Goal: Task Accomplishment & Management: Manage account settings

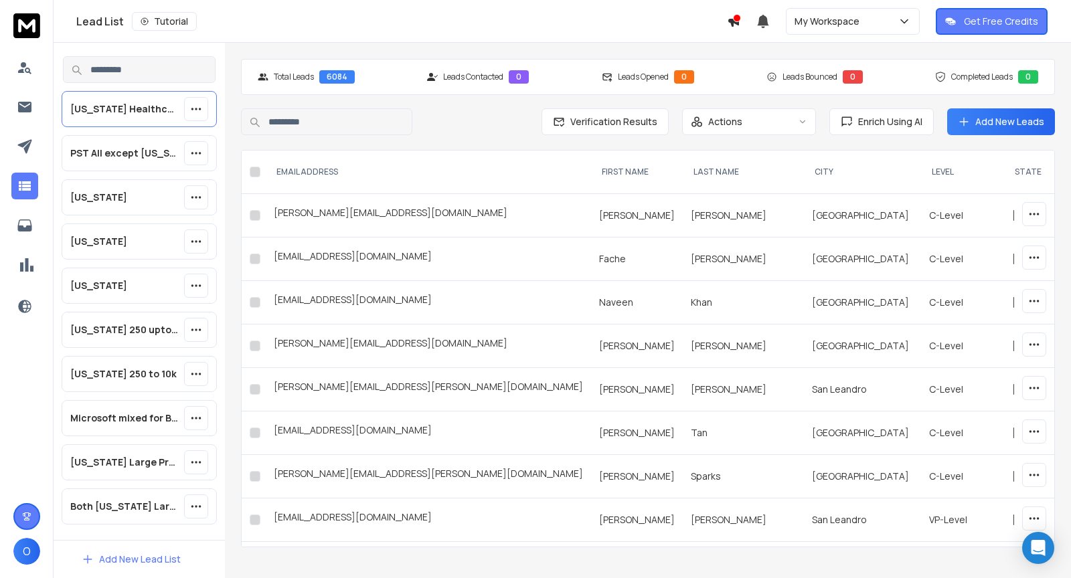
scroll to position [1030, 0]
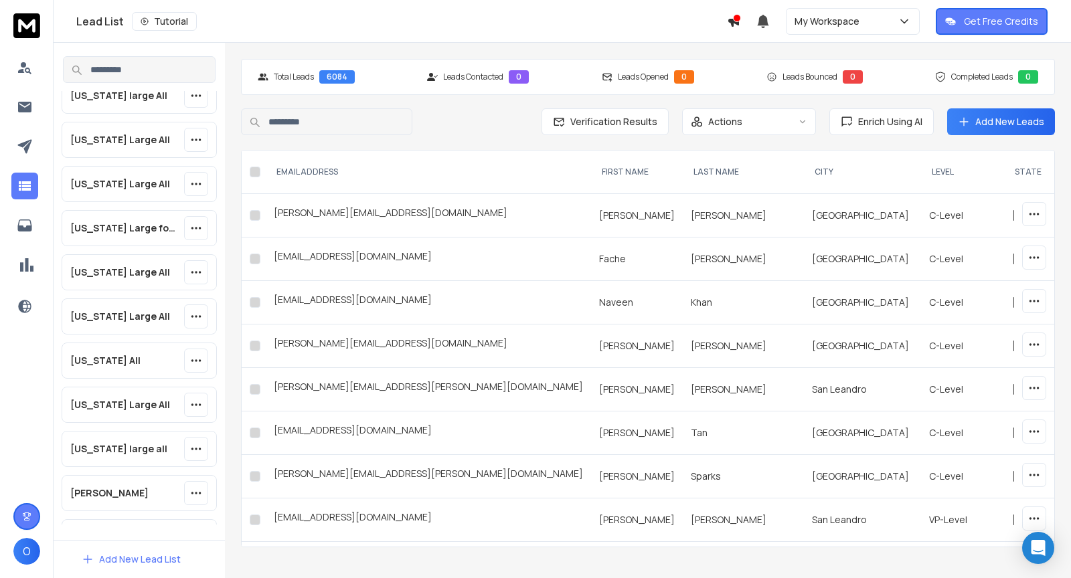
click at [139, 531] on p "North Dakota Large All" at bounding box center [120, 537] width 100 height 13
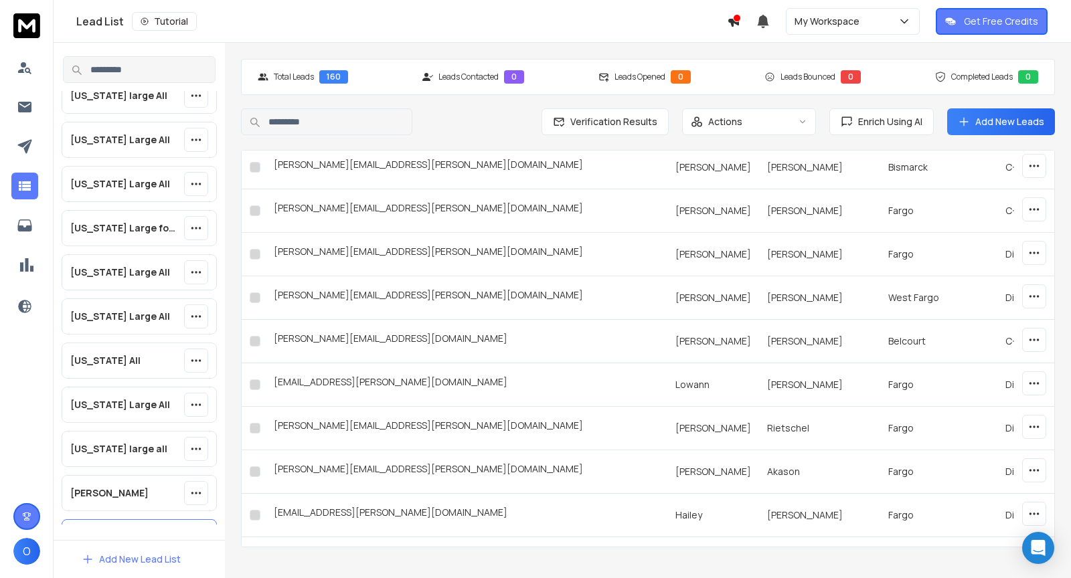
scroll to position [0, 0]
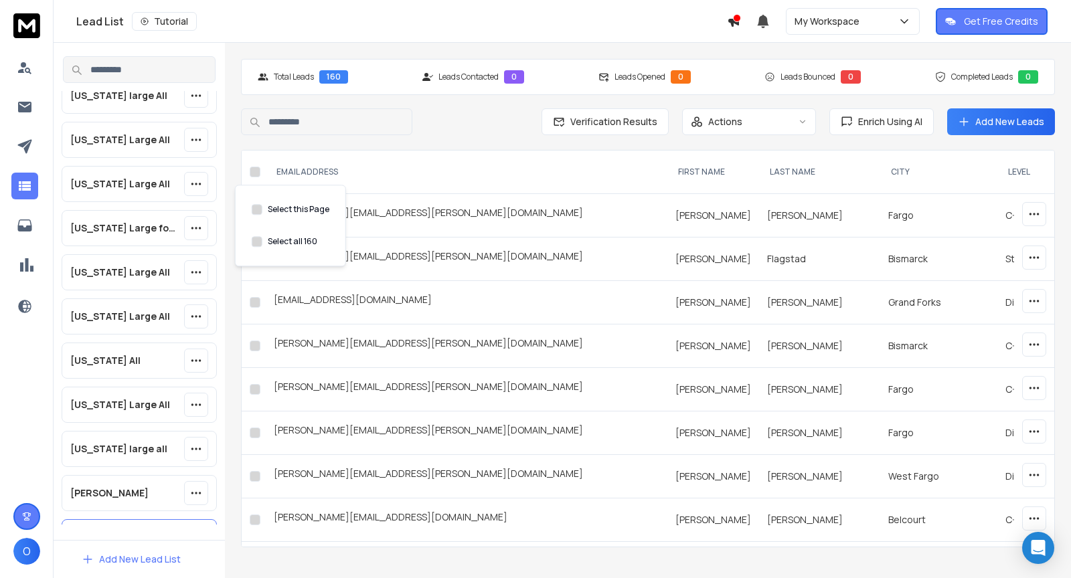
click at [257, 240] on button "Select this Page" at bounding box center [257, 241] width 11 height 11
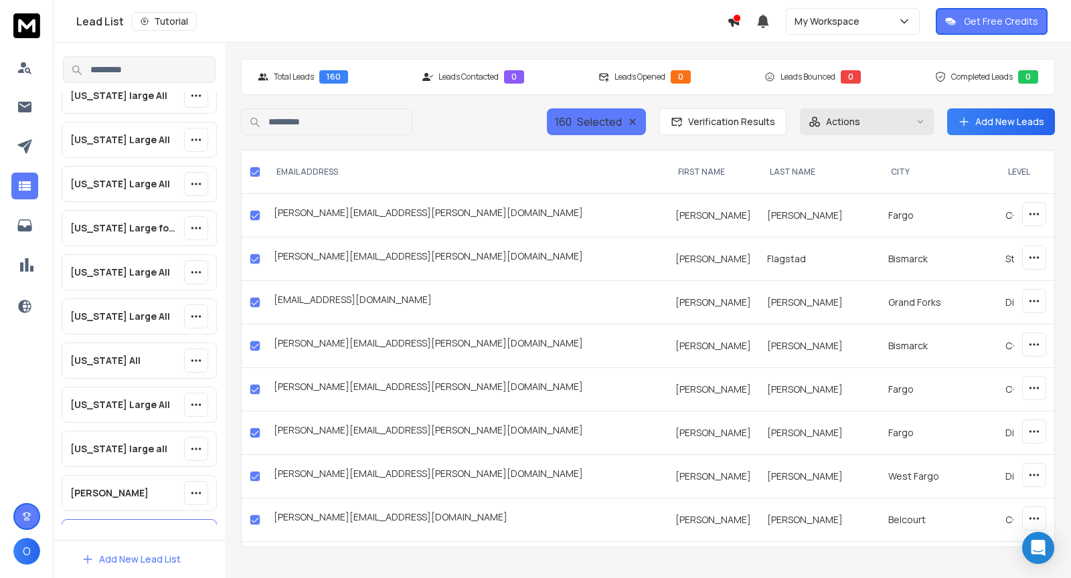
click at [850, 120] on p "Actions" at bounding box center [843, 121] width 34 height 13
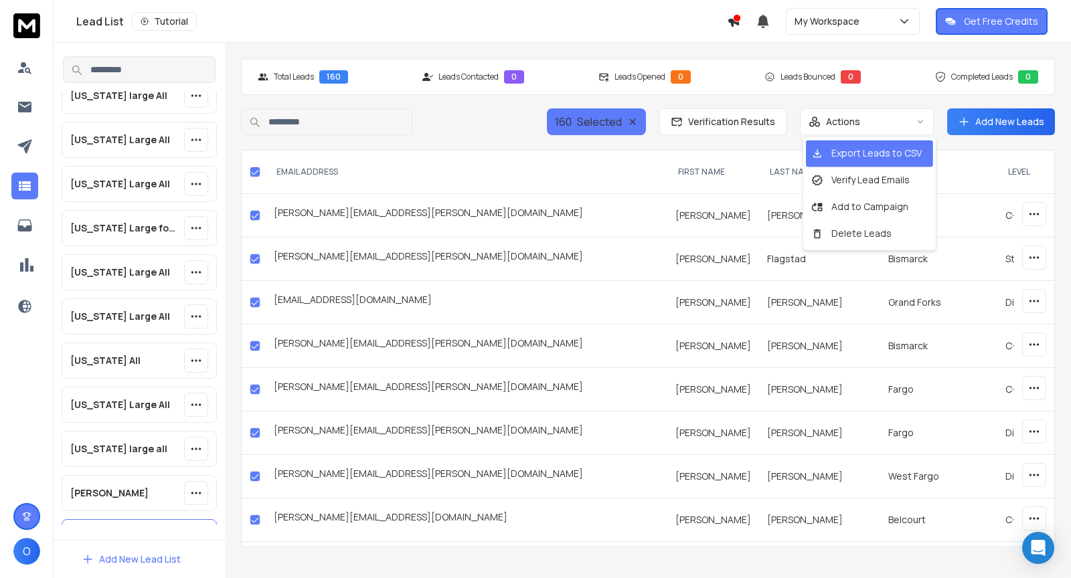
click at [860, 158] on p "Export Leads to CSV" at bounding box center [877, 153] width 96 height 19
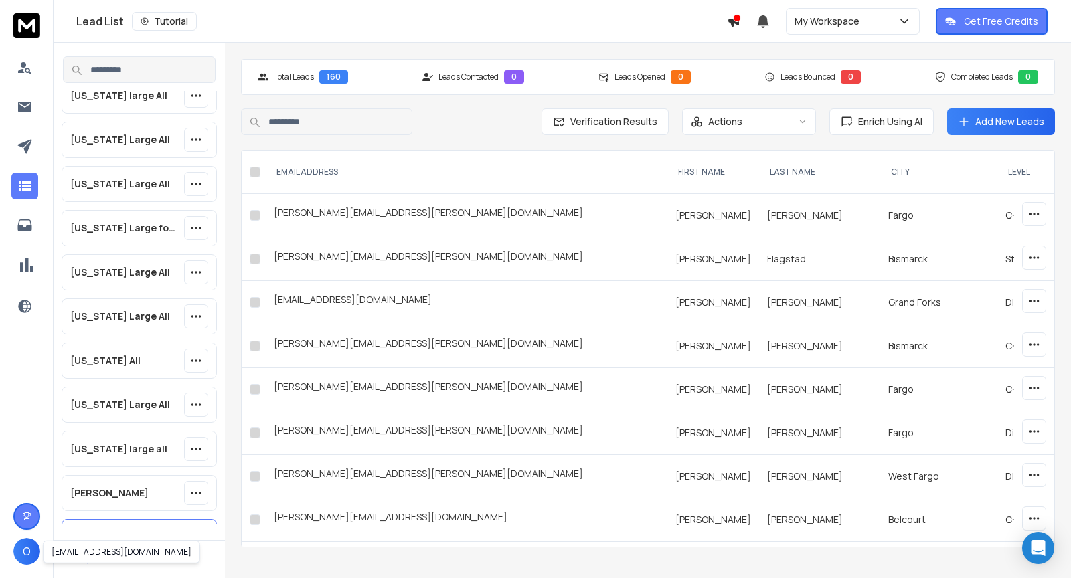
click at [27, 552] on span "O" at bounding box center [26, 551] width 27 height 27
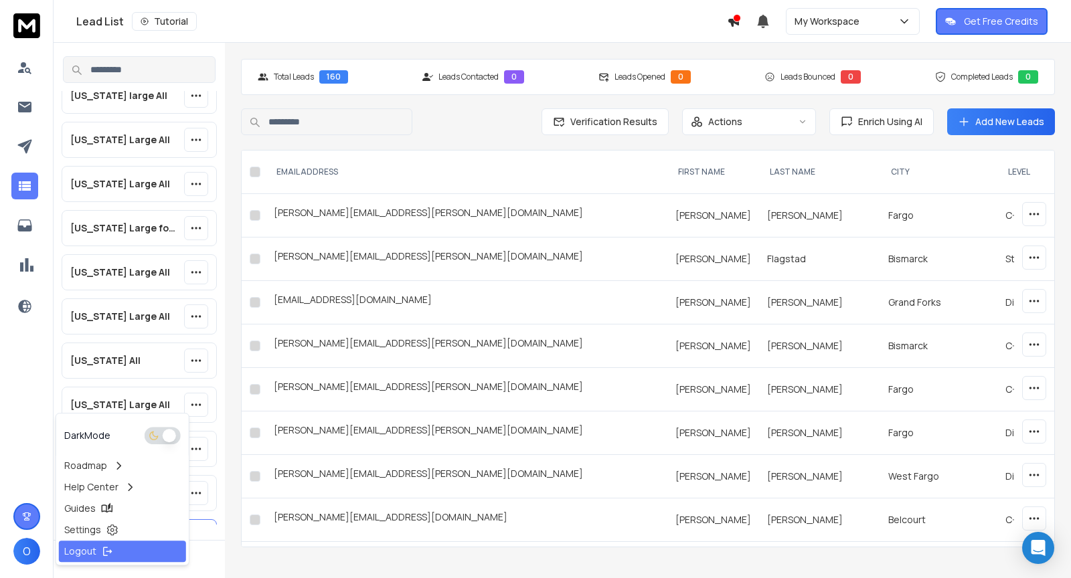
click at [78, 556] on p "Logout" at bounding box center [80, 551] width 32 height 13
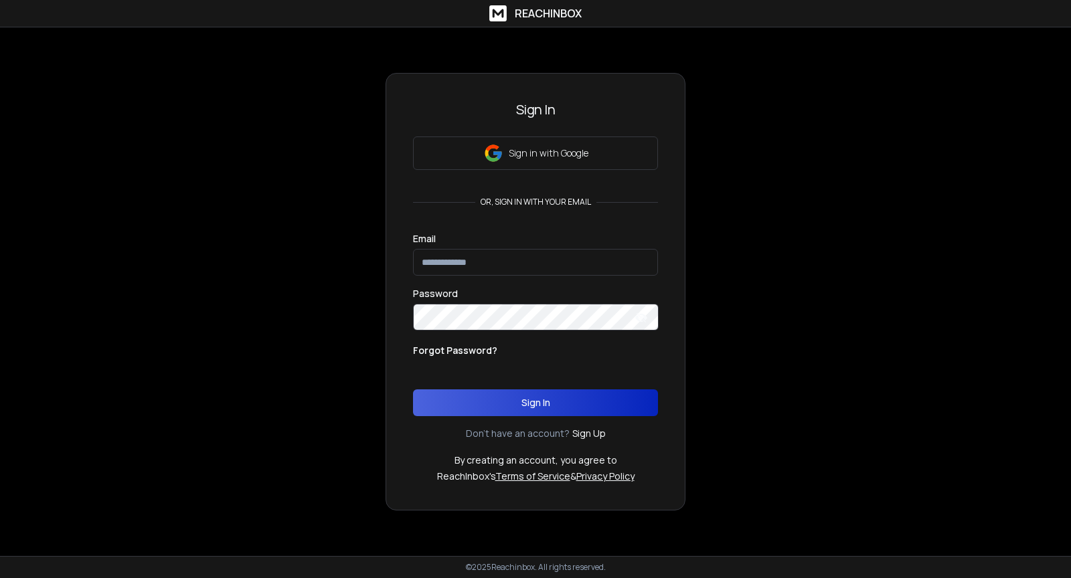
type input "**********"
click at [558, 370] on div "Forgot Password?" at bounding box center [535, 360] width 245 height 32
click at [560, 401] on button "Sign In" at bounding box center [535, 403] width 245 height 27
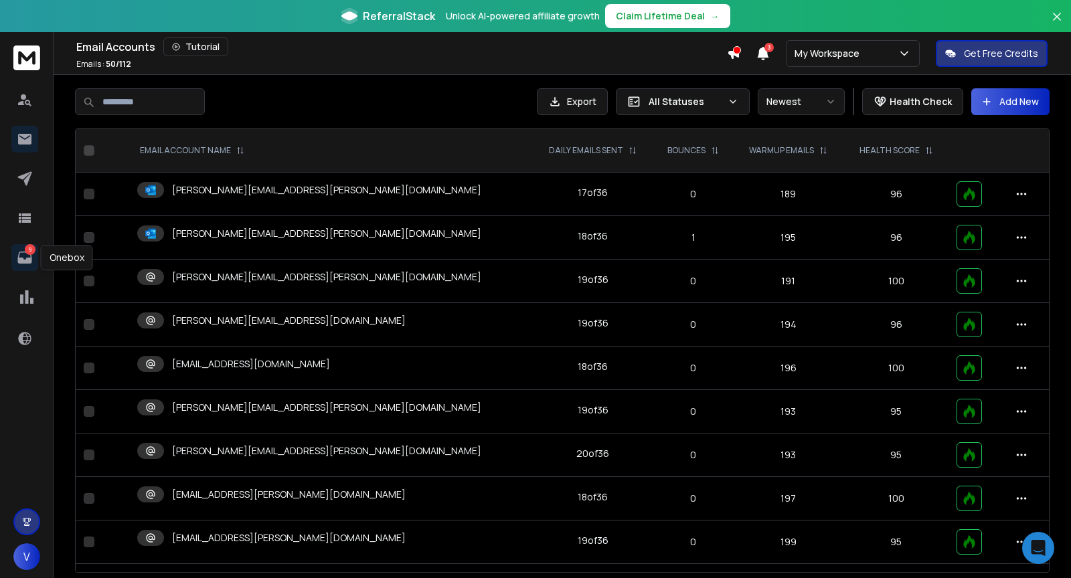
click at [23, 258] on icon at bounding box center [25, 258] width 16 height 16
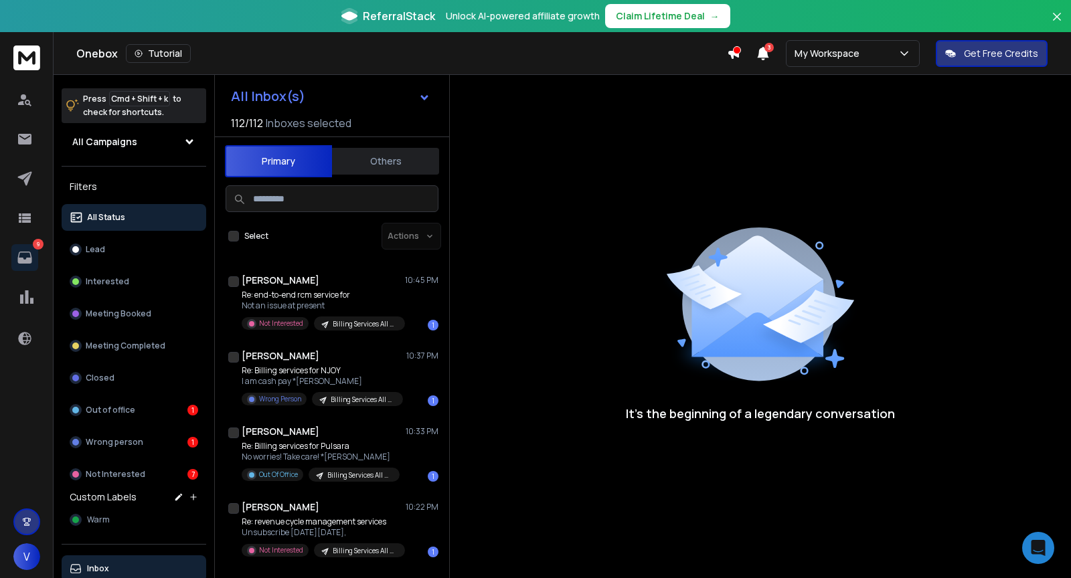
click at [1055, 18] on icon "Close banner" at bounding box center [1057, 17] width 8 height 8
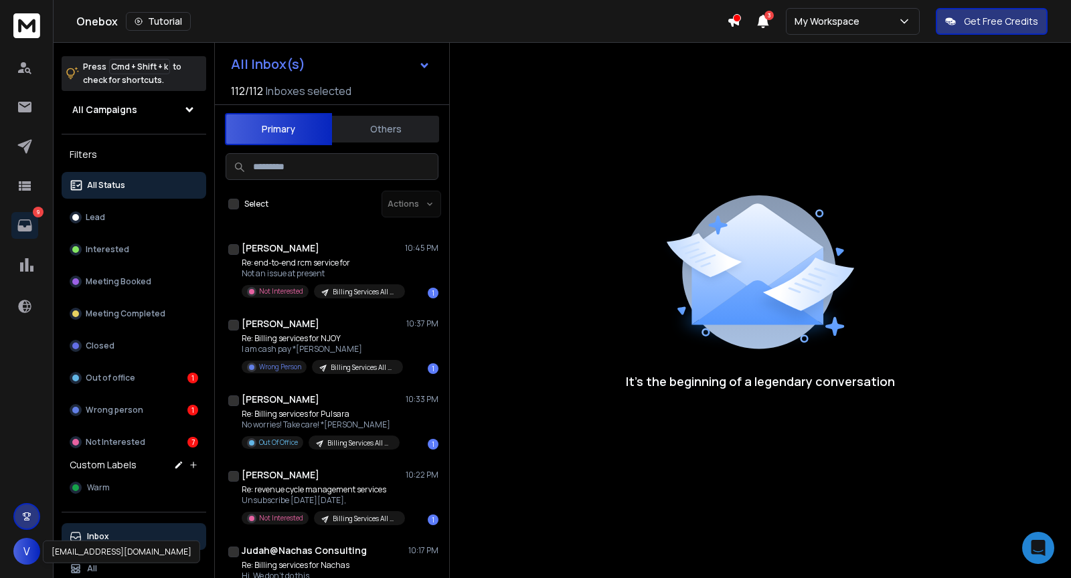
click at [32, 560] on span "V" at bounding box center [26, 551] width 27 height 27
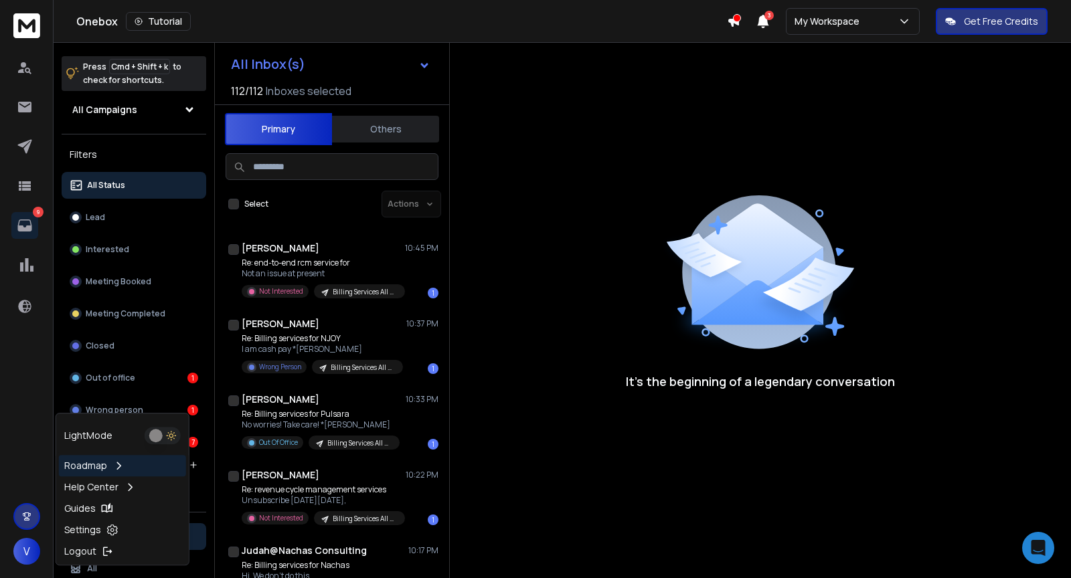
click at [171, 433] on icon at bounding box center [171, 436] width 10 height 10
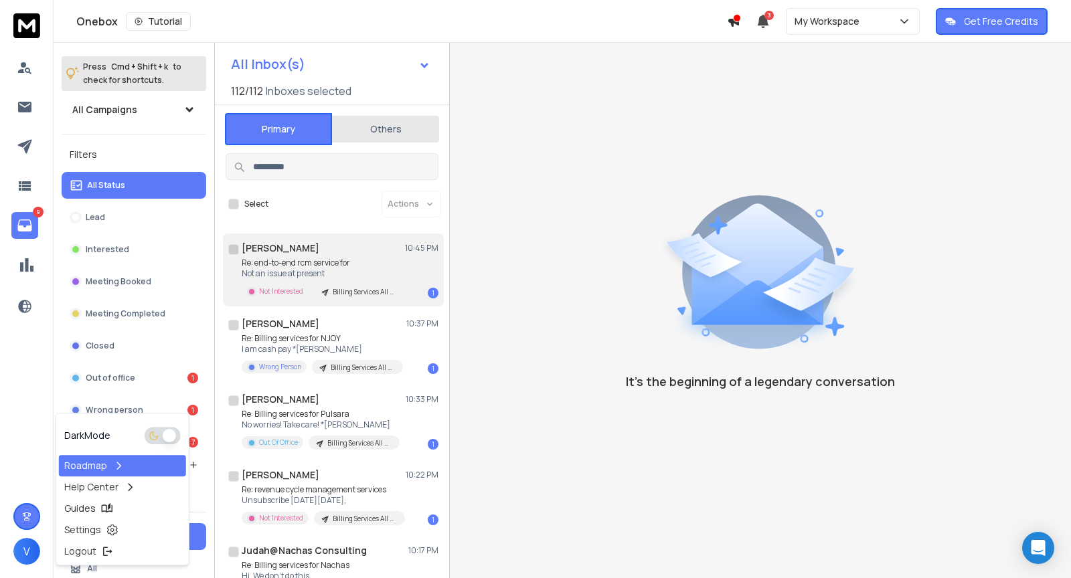
click at [347, 266] on p "Re: end-to-end rcm service for" at bounding box center [322, 263] width 161 height 11
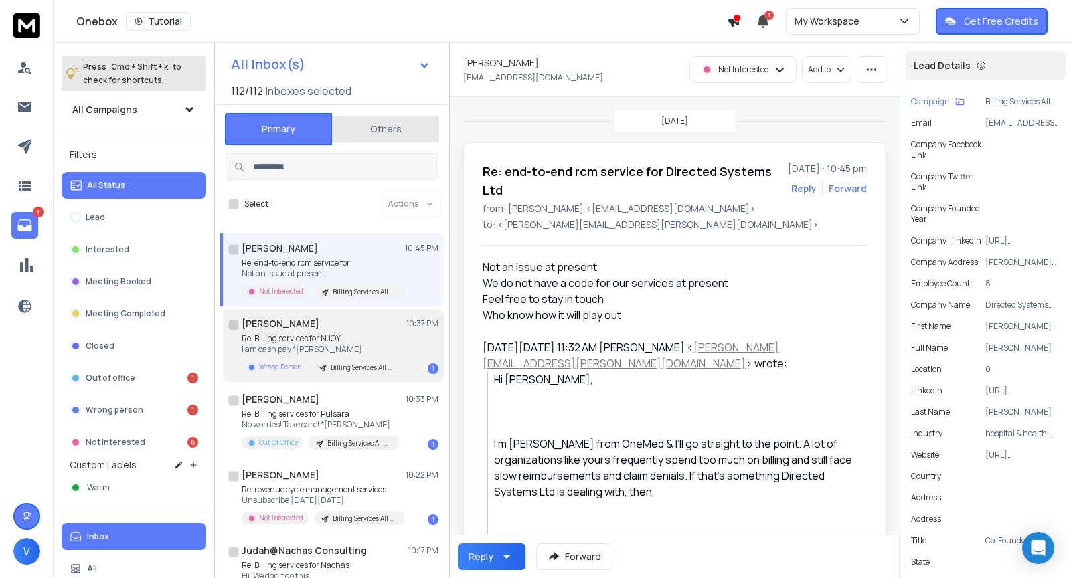
click at [351, 324] on div "Nicole Davis 10:37 PM" at bounding box center [340, 323] width 197 height 13
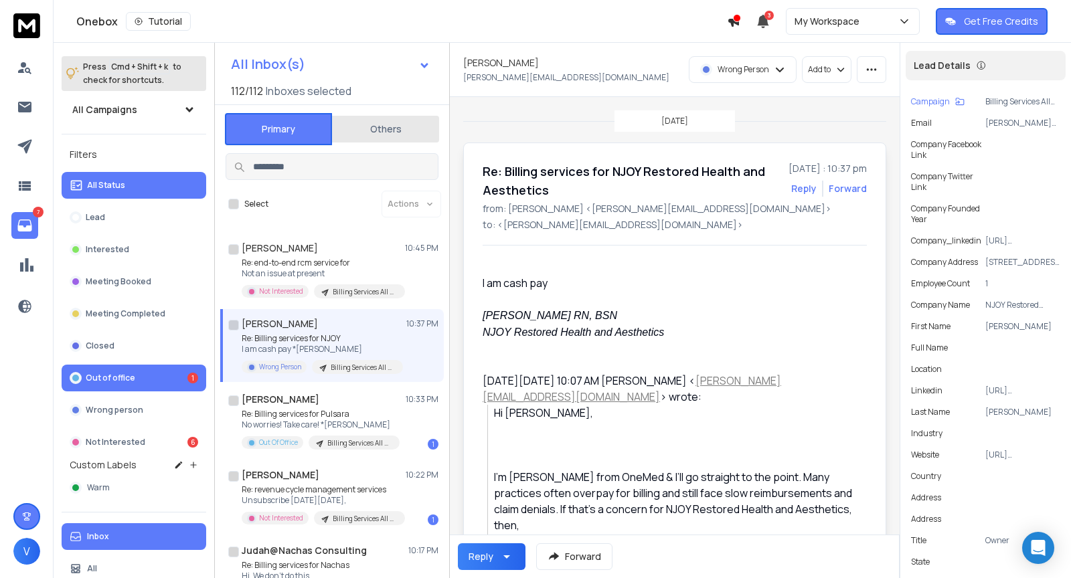
click at [157, 374] on button "Out of office 1" at bounding box center [134, 378] width 145 height 27
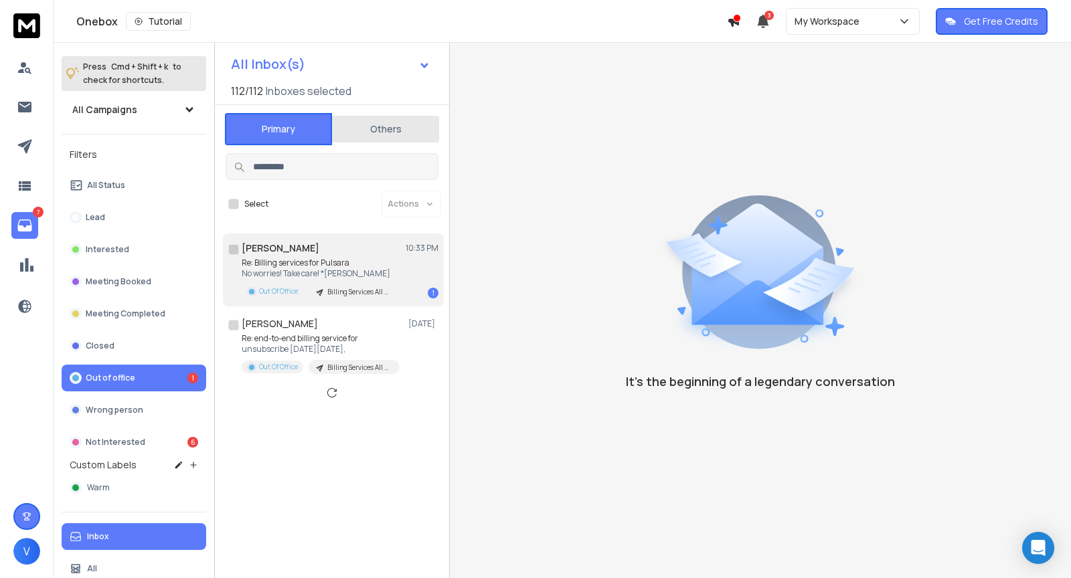
click at [348, 268] on p "Re: Billing services for Pulsara" at bounding box center [321, 263] width 158 height 11
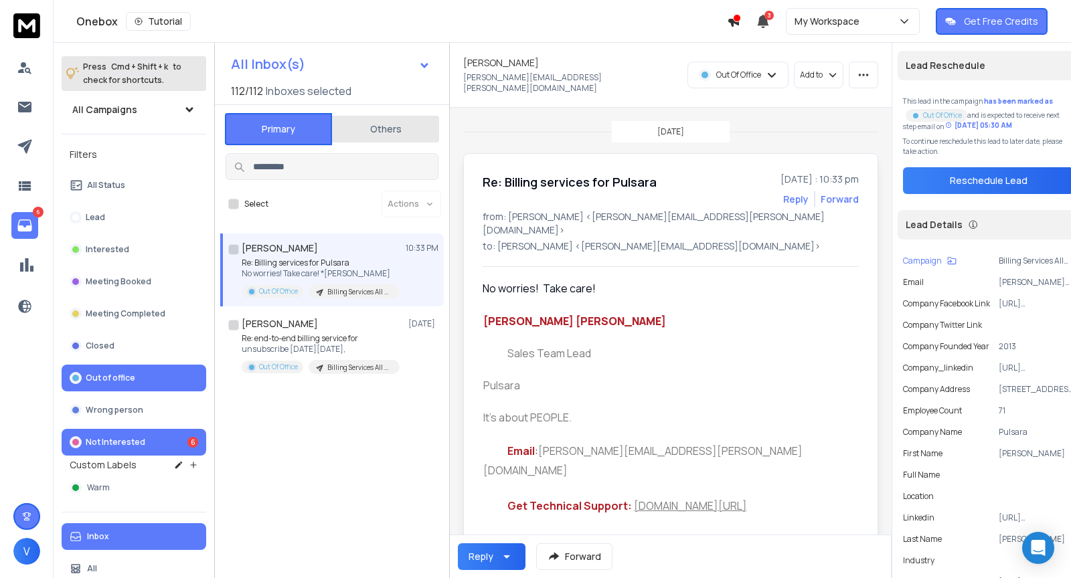
click at [135, 440] on p "Not Interested" at bounding box center [116, 442] width 60 height 11
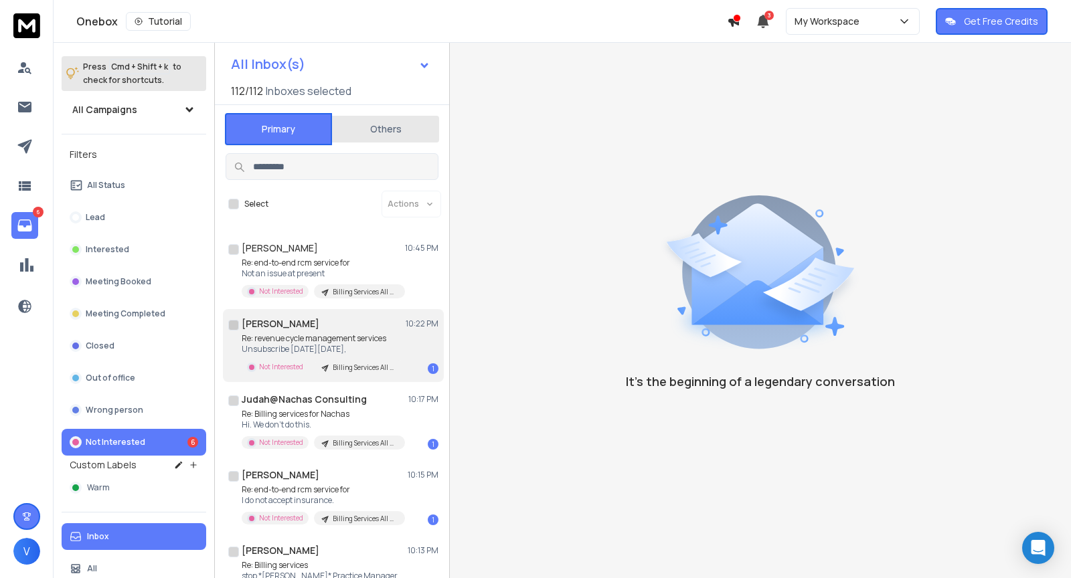
click at [329, 345] on p "Unsubscribe [DATE][DATE]," at bounding box center [322, 349] width 161 height 11
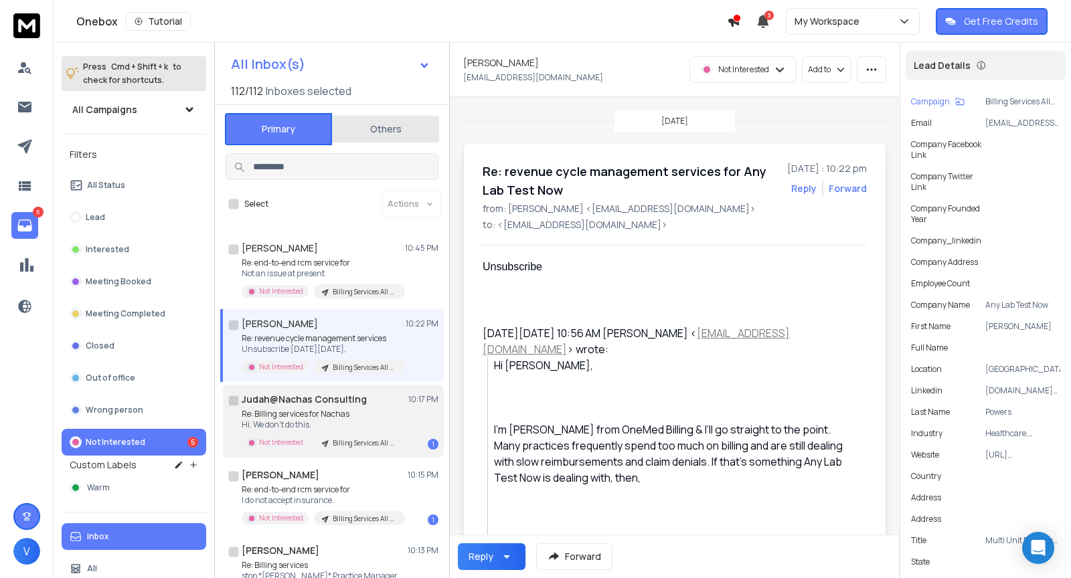
click at [318, 416] on p "Re: Billing services for Nachas" at bounding box center [322, 414] width 161 height 11
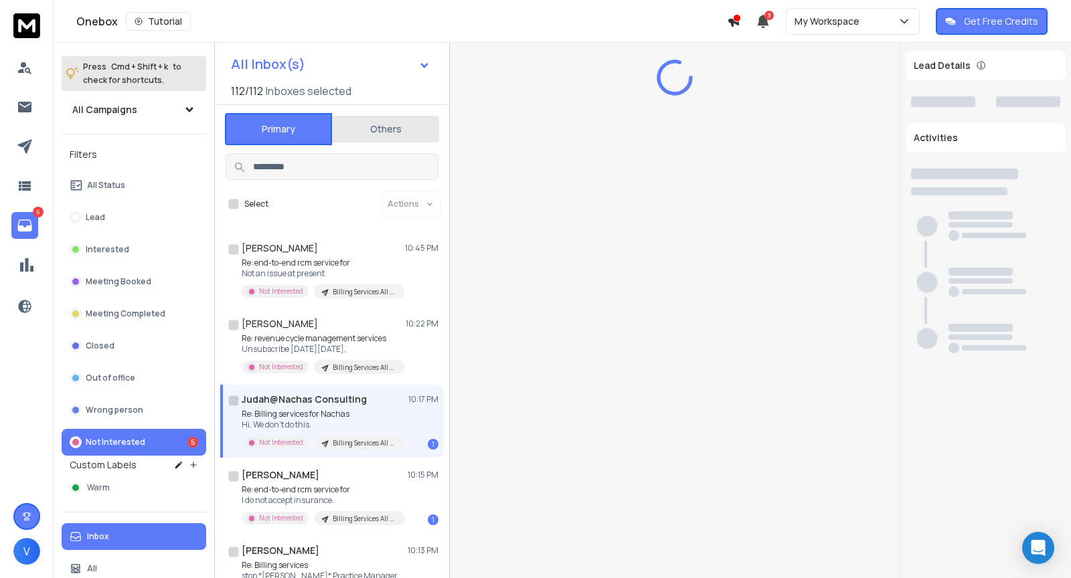
scroll to position [42, 0]
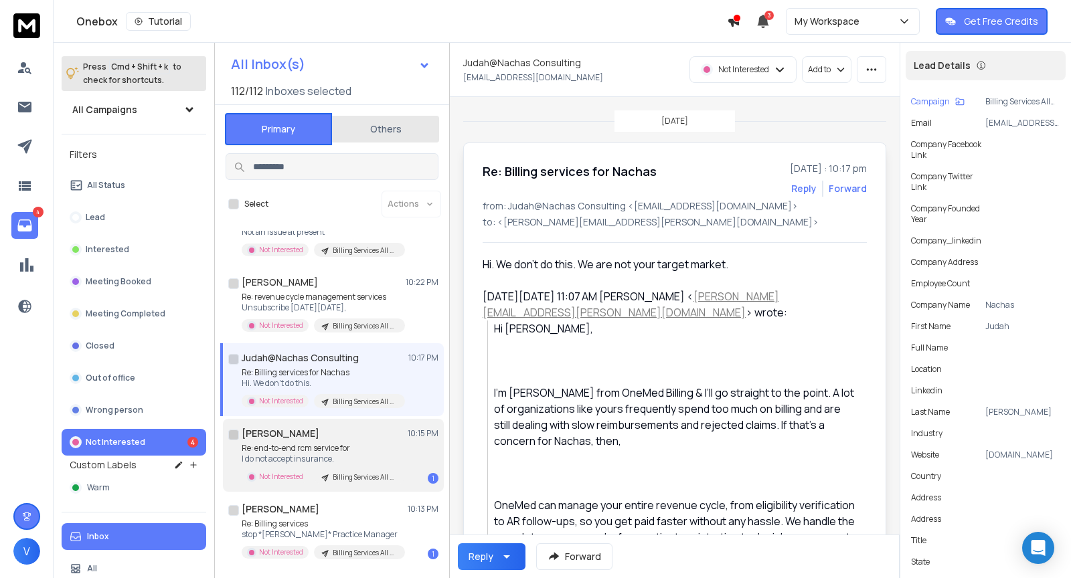
click at [328, 438] on div "Sarah Haugh 10:15 PM" at bounding box center [340, 433] width 197 height 13
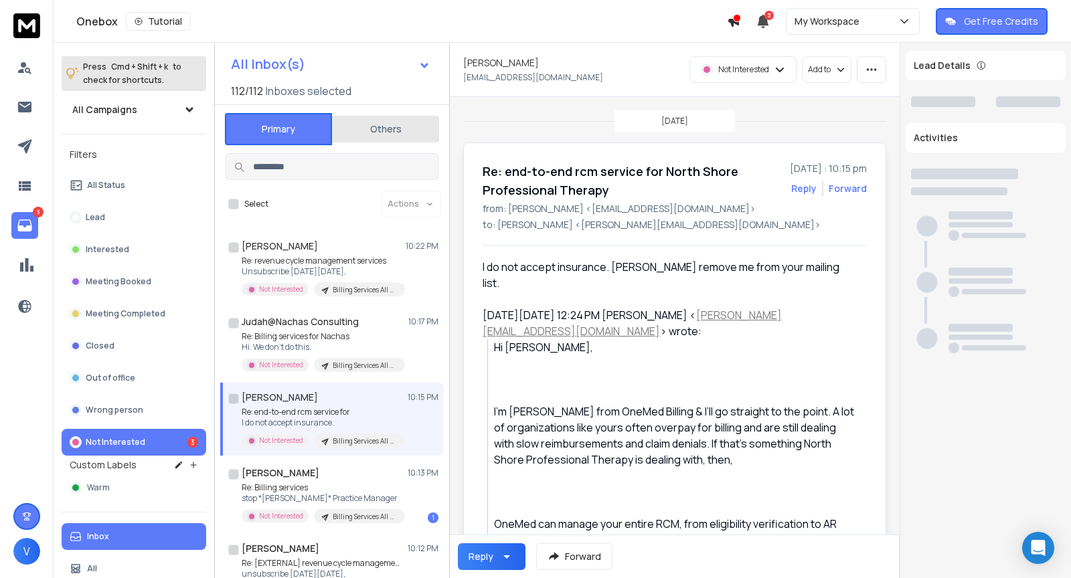
scroll to position [84, 0]
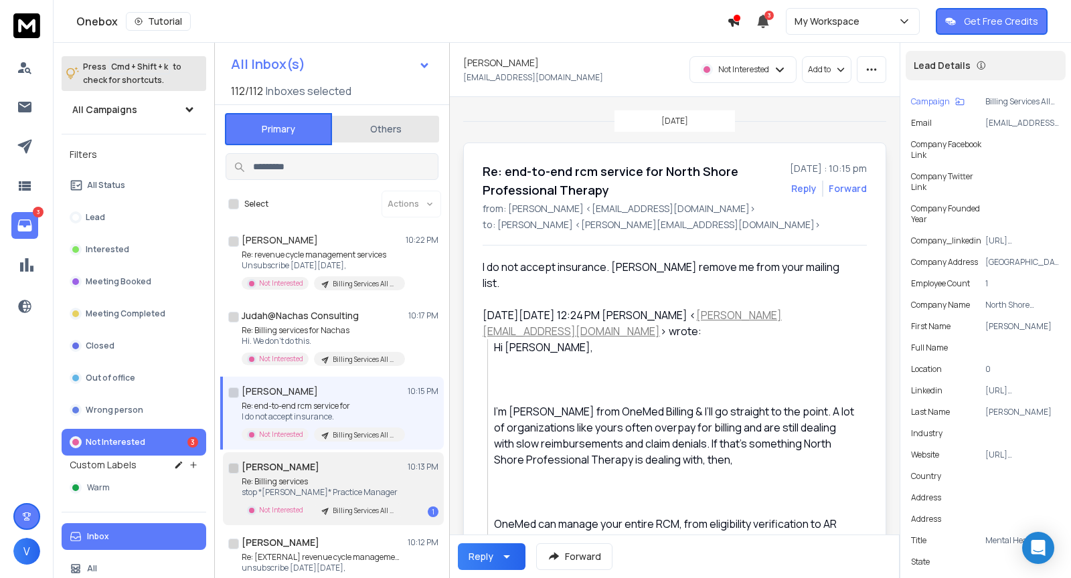
click at [319, 471] on h1 "Stefanie Schoenberger" at bounding box center [281, 467] width 78 height 13
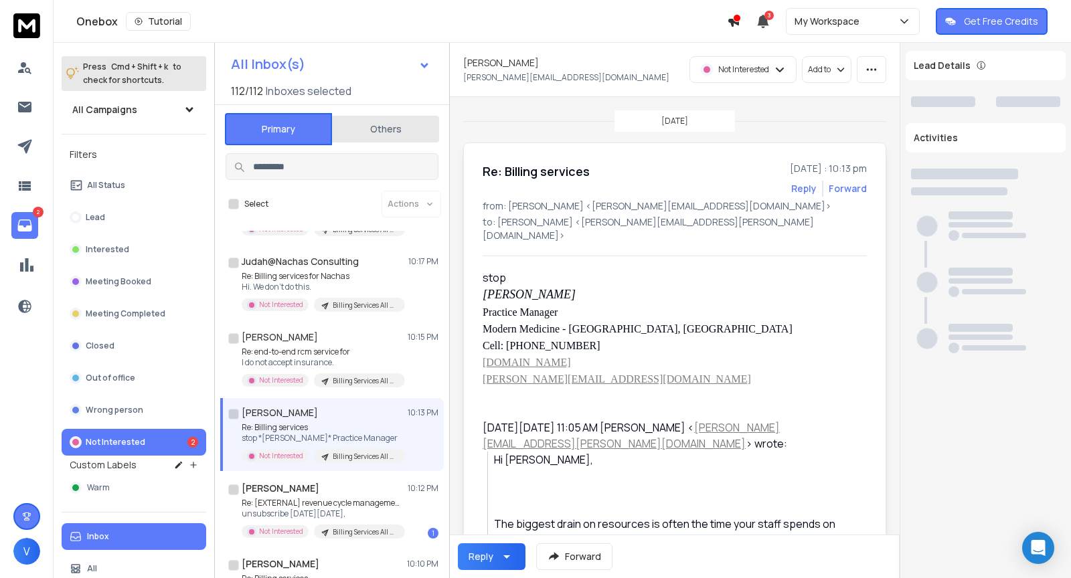
scroll to position [142, 0]
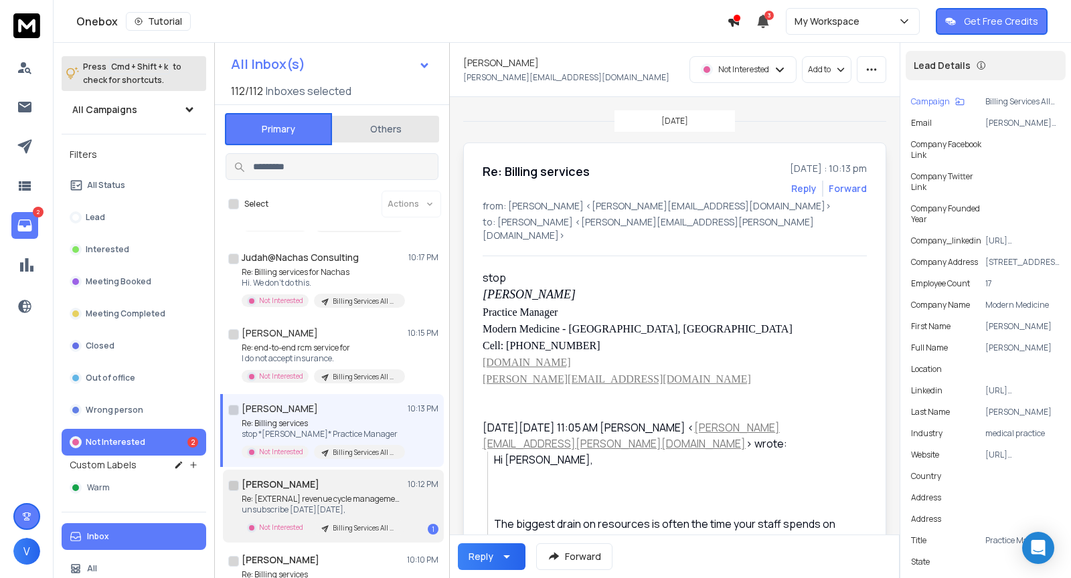
click at [339, 494] on p "Re: [EXTERNAL] revenue cycle management" at bounding box center [322, 499] width 161 height 11
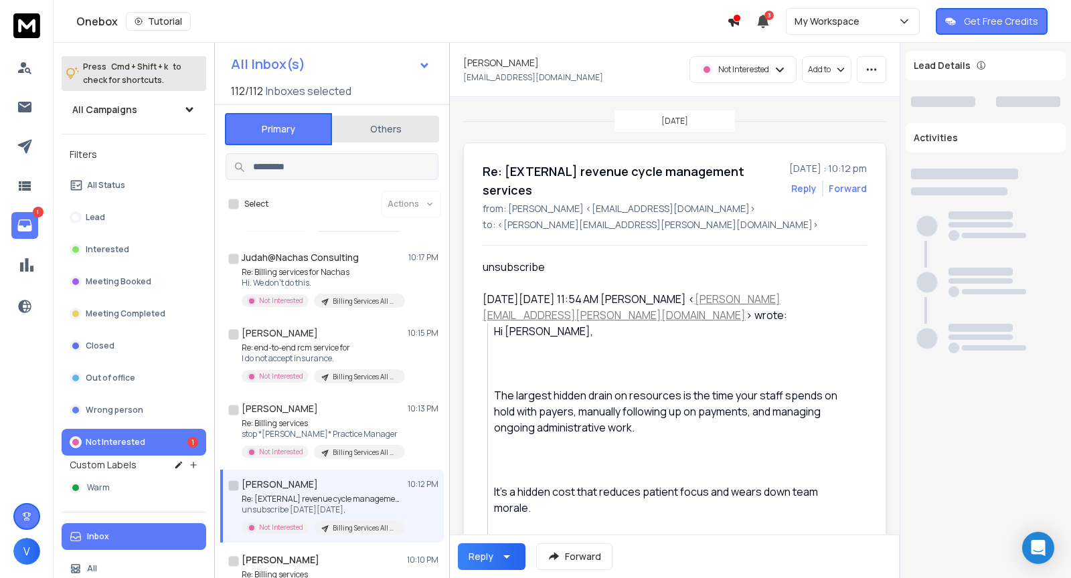
scroll to position [215, 0]
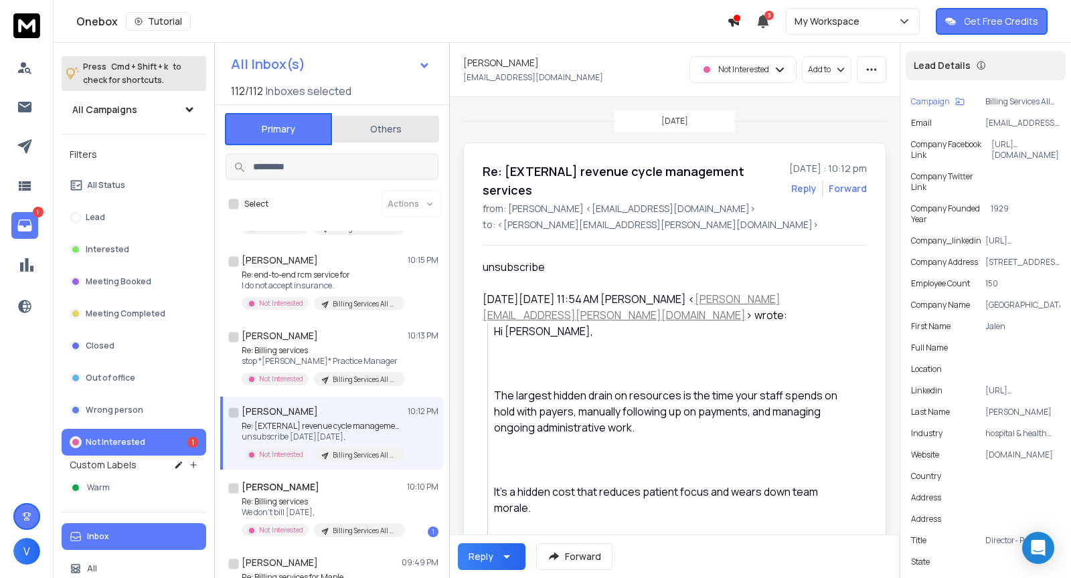
click at [339, 493] on div "Suzanne Mullarky 10:10 PM" at bounding box center [340, 487] width 197 height 13
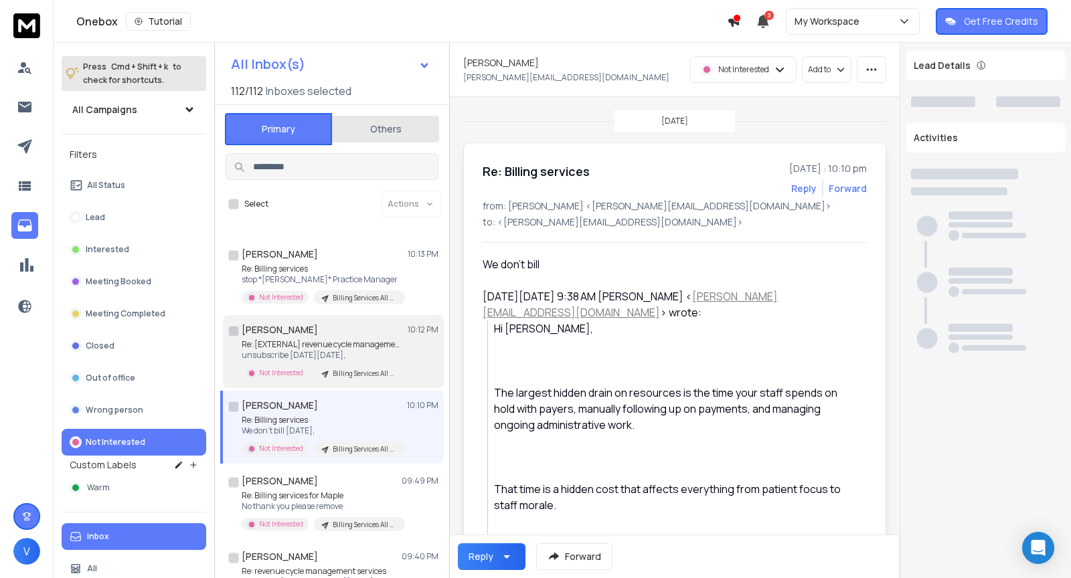
scroll to position [297, 0]
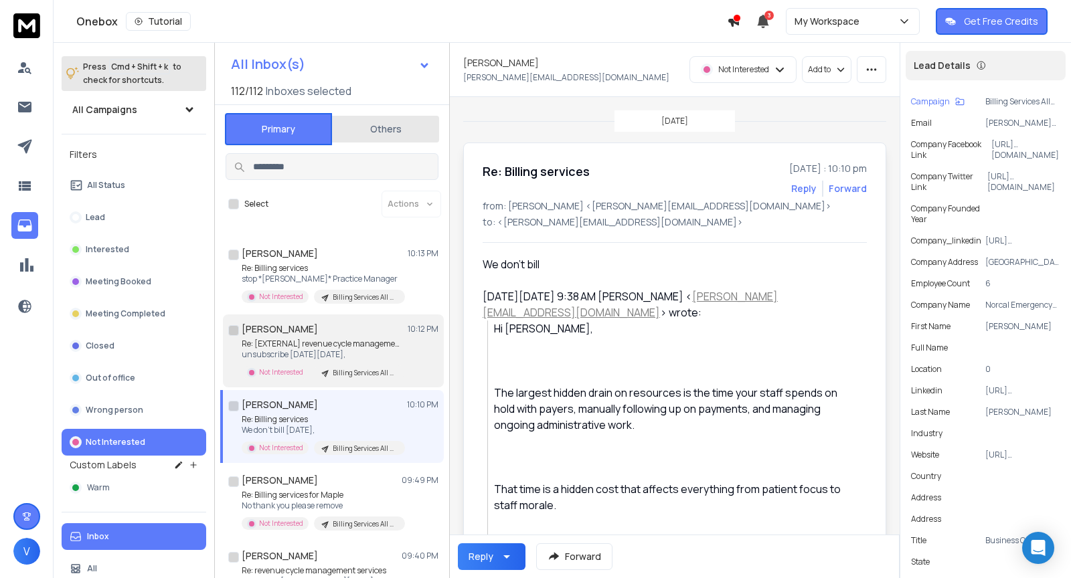
click at [339, 493] on p "Re: Billing services for Maple" at bounding box center [322, 495] width 161 height 11
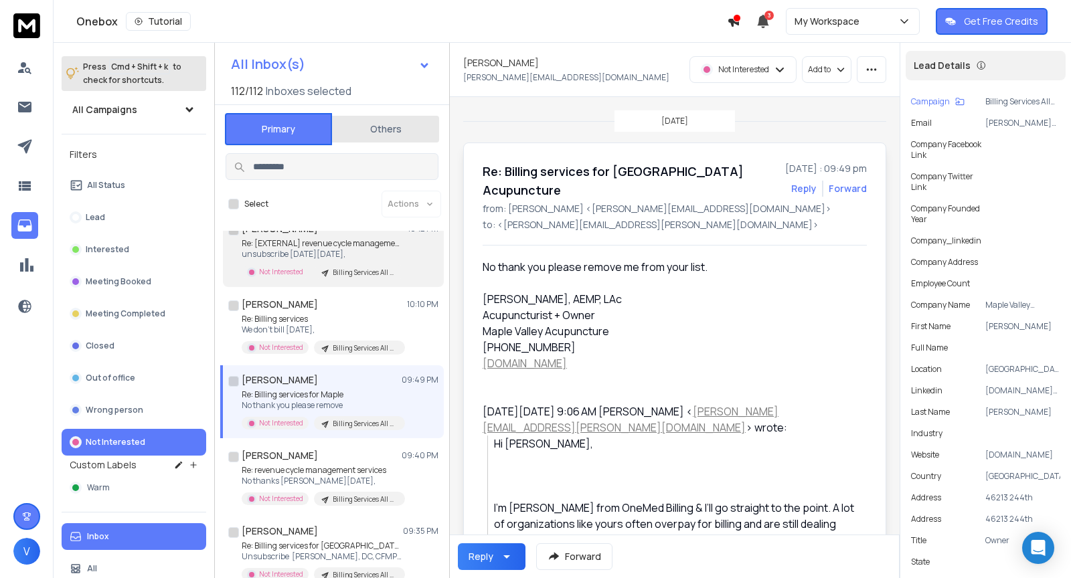
scroll to position [0, 0]
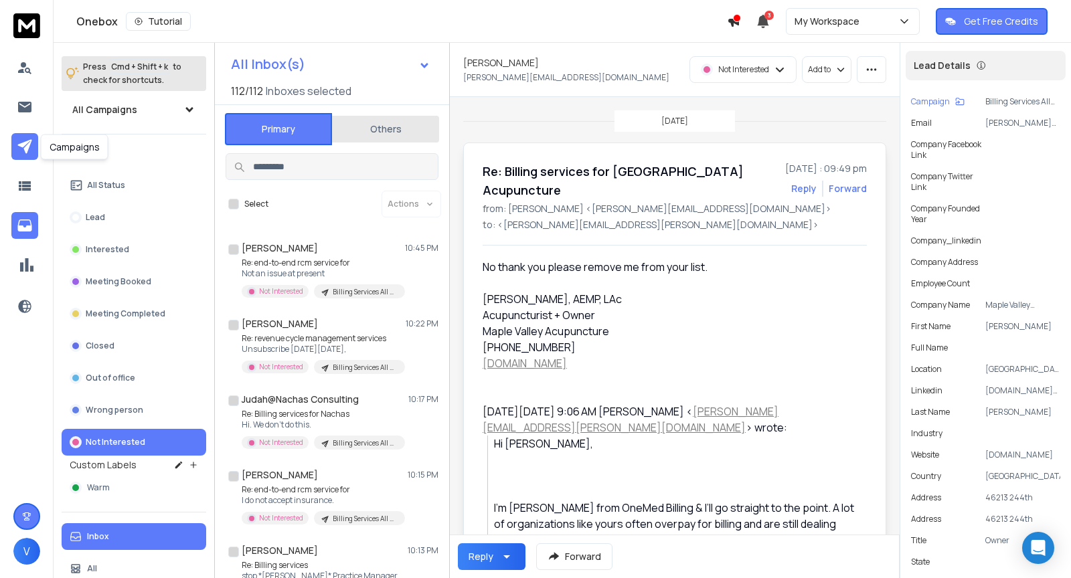
click at [31, 144] on icon at bounding box center [25, 147] width 16 height 16
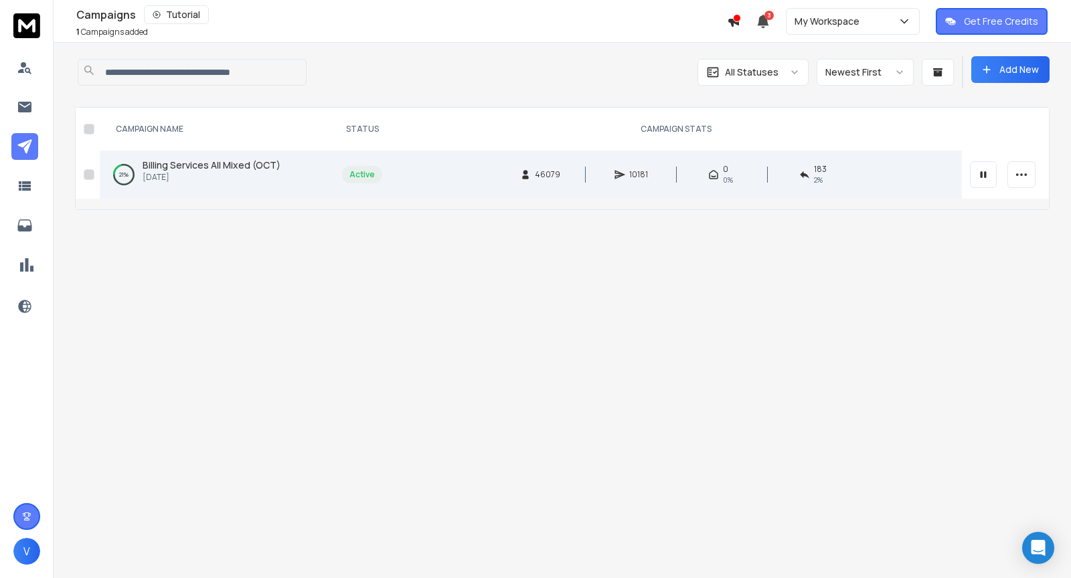
click at [463, 176] on div "46079 10181 0 0% 183 2 %" at bounding box center [676, 174] width 556 height 21
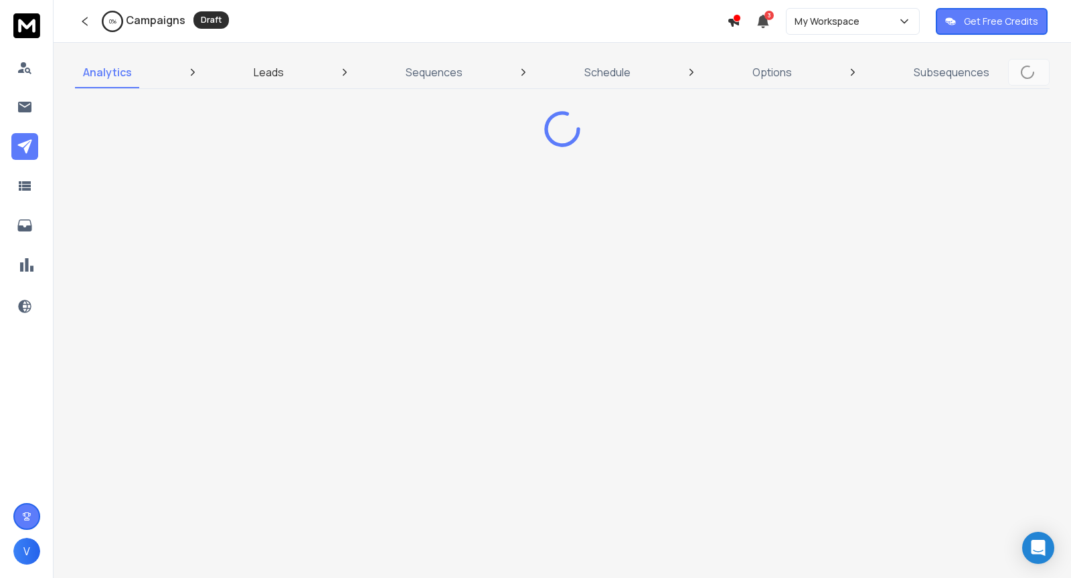
click at [274, 74] on p "Leads" at bounding box center [269, 72] width 30 height 16
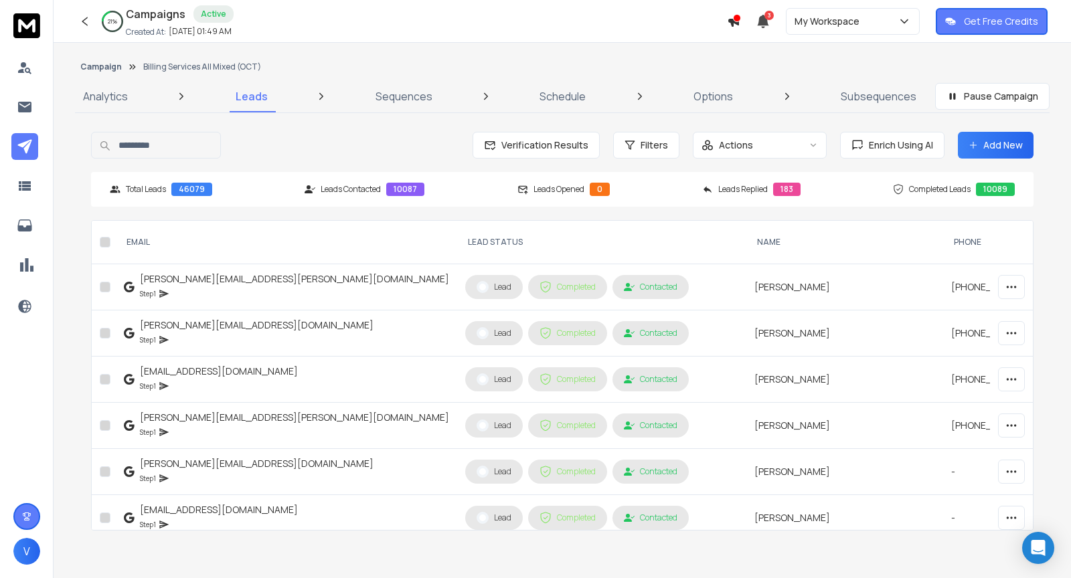
click at [975, 151] on button "Add New" at bounding box center [996, 145] width 76 height 27
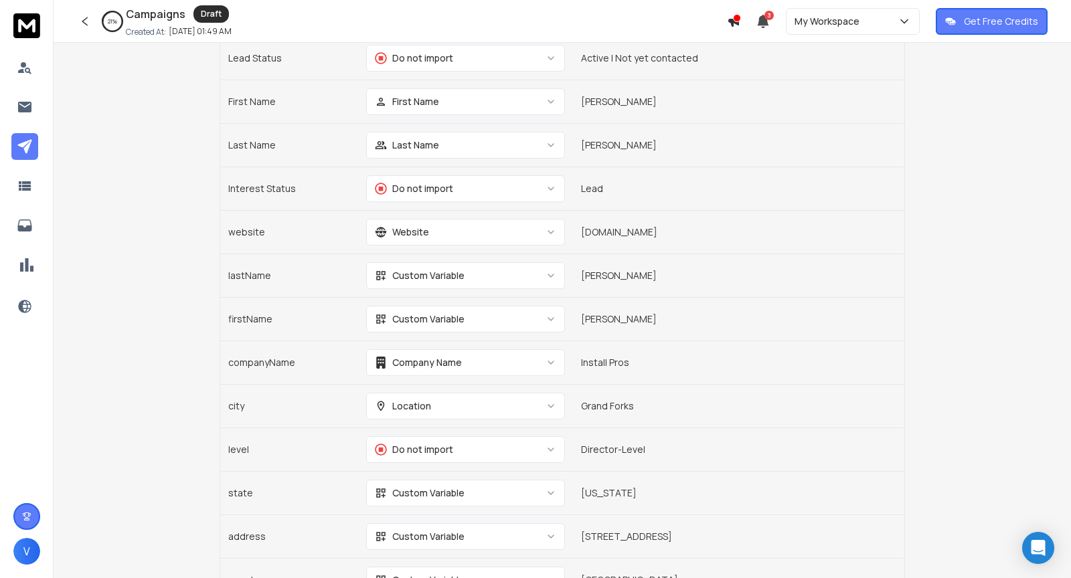
scroll to position [406, 0]
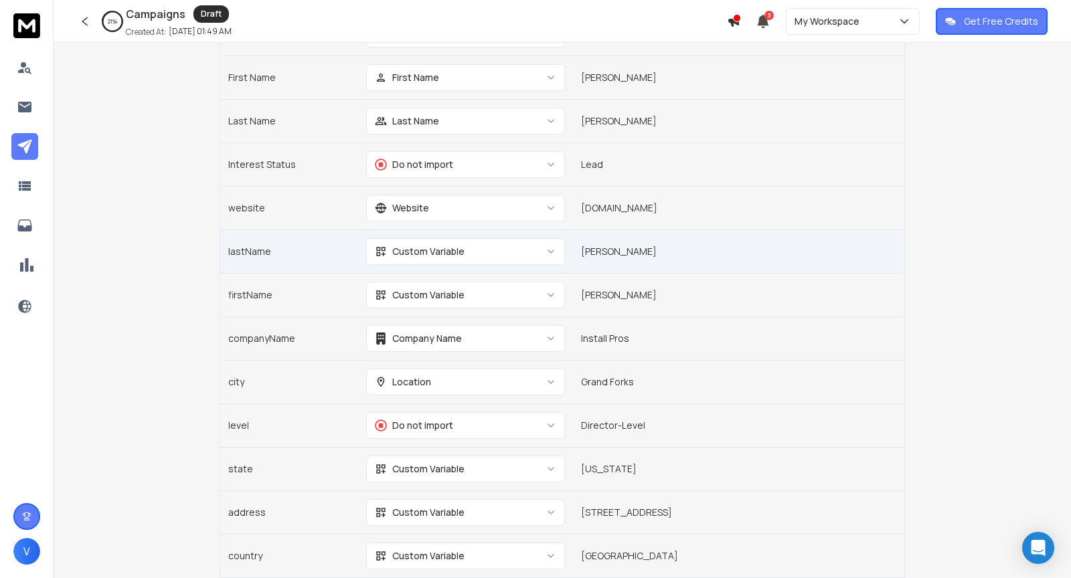
click at [455, 248] on div "Custom Variable" at bounding box center [420, 251] width 90 height 13
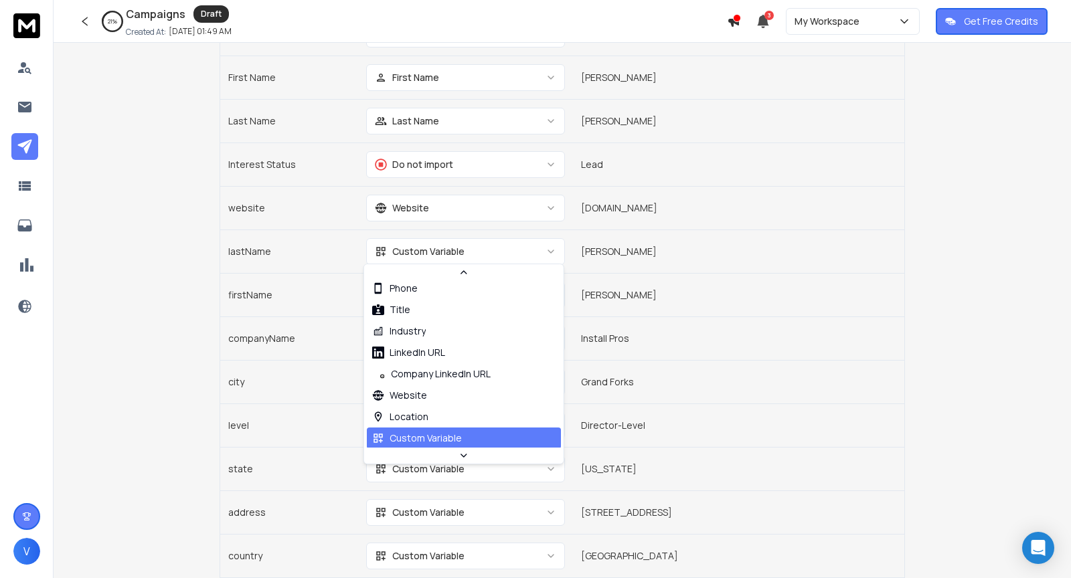
scroll to position [121, 0]
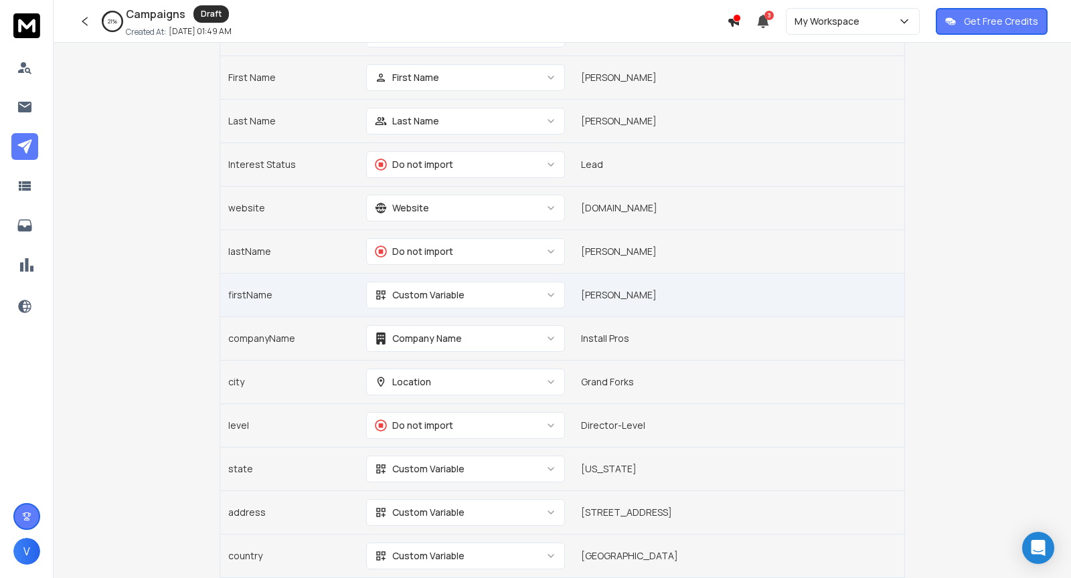
click at [499, 292] on button "Custom Variable" at bounding box center [465, 295] width 199 height 27
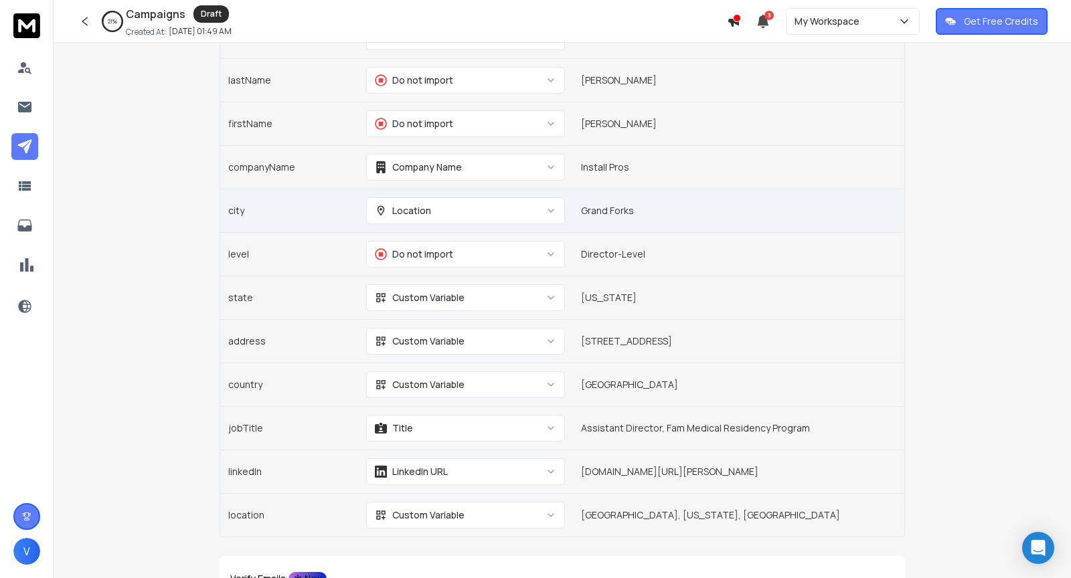
scroll to position [578, 0]
click at [437, 346] on button "Custom Variable" at bounding box center [465, 340] width 199 height 27
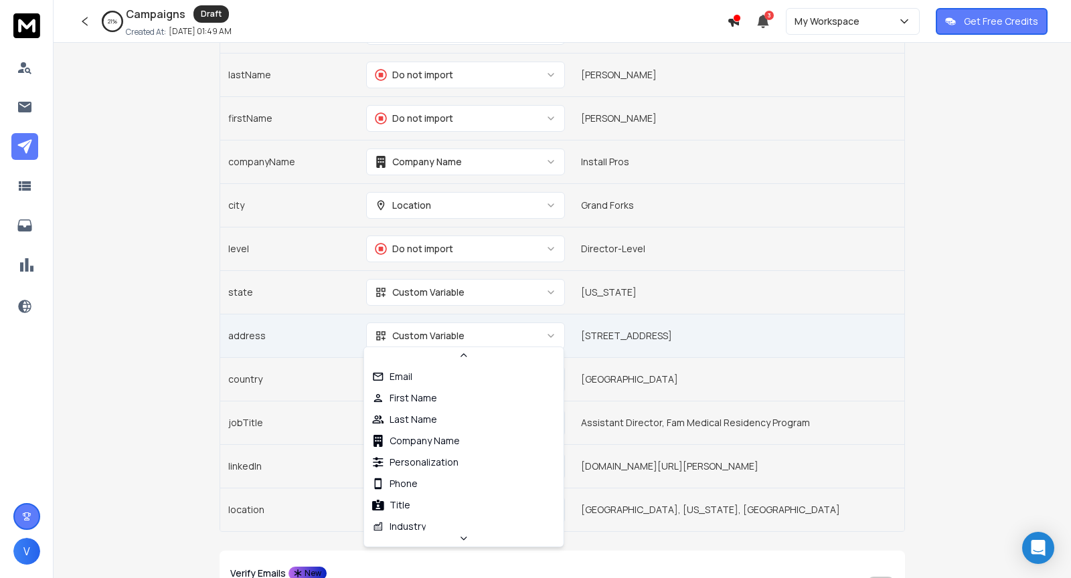
scroll to position [112, 0]
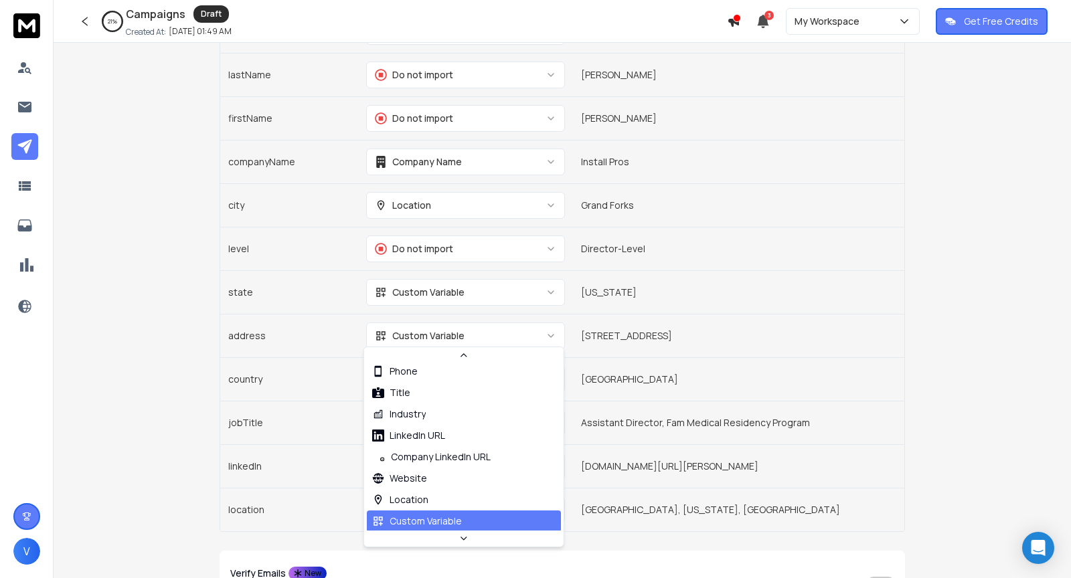
click at [202, 425] on div "leads (13).csv File Processed Upload all variables COLUMN NAME SELECT TYPE SAMP…" at bounding box center [535, 79] width 1071 height 1322
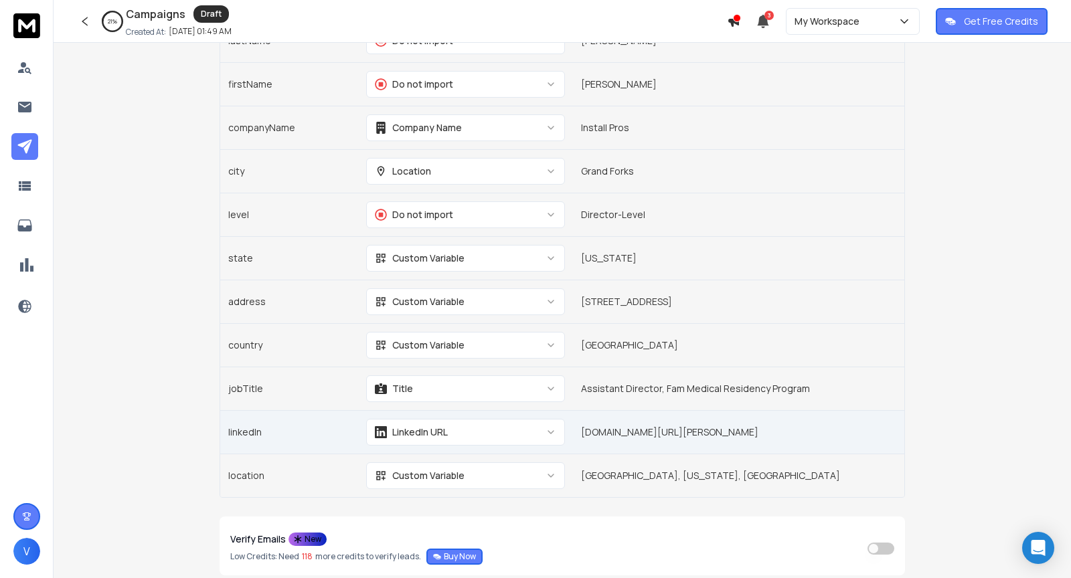
scroll to position [618, 0]
click at [431, 468] on div "Custom Variable" at bounding box center [420, 474] width 90 height 13
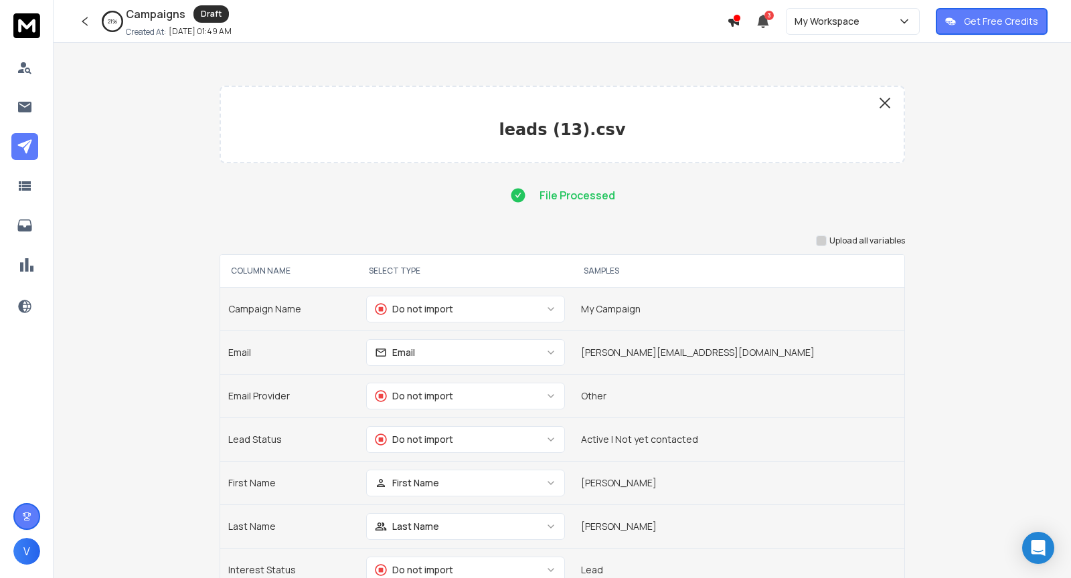
scroll to position [736, 0]
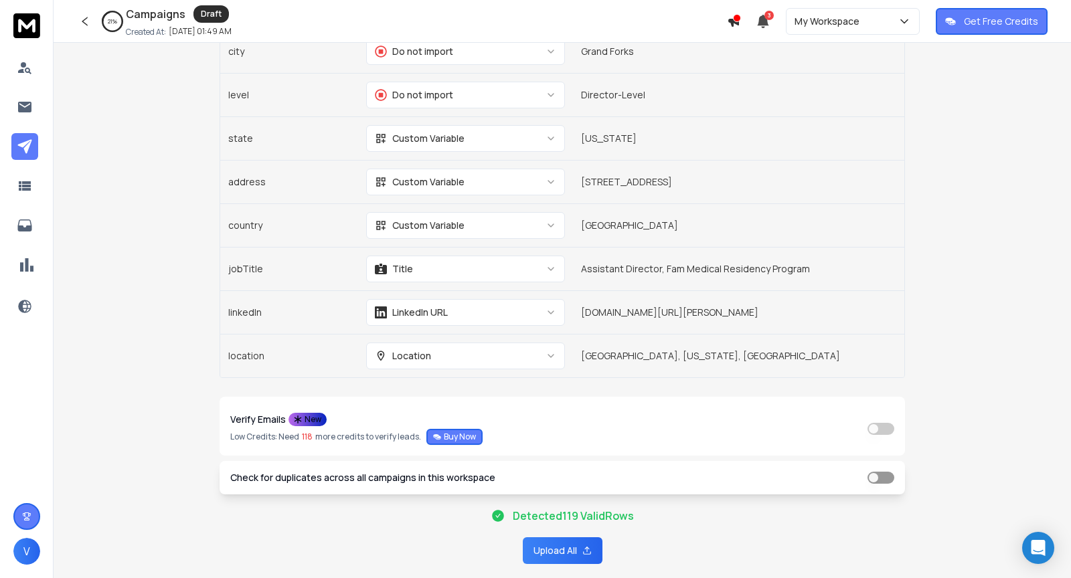
click at [542, 549] on button "Upload All" at bounding box center [563, 551] width 80 height 27
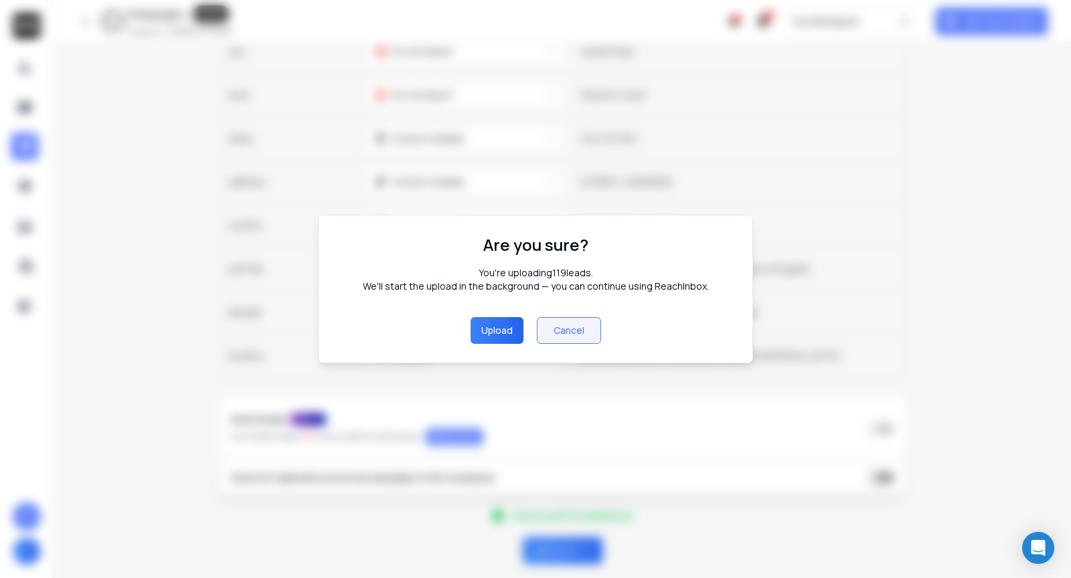
click at [500, 330] on button "Upload" at bounding box center [497, 330] width 53 height 27
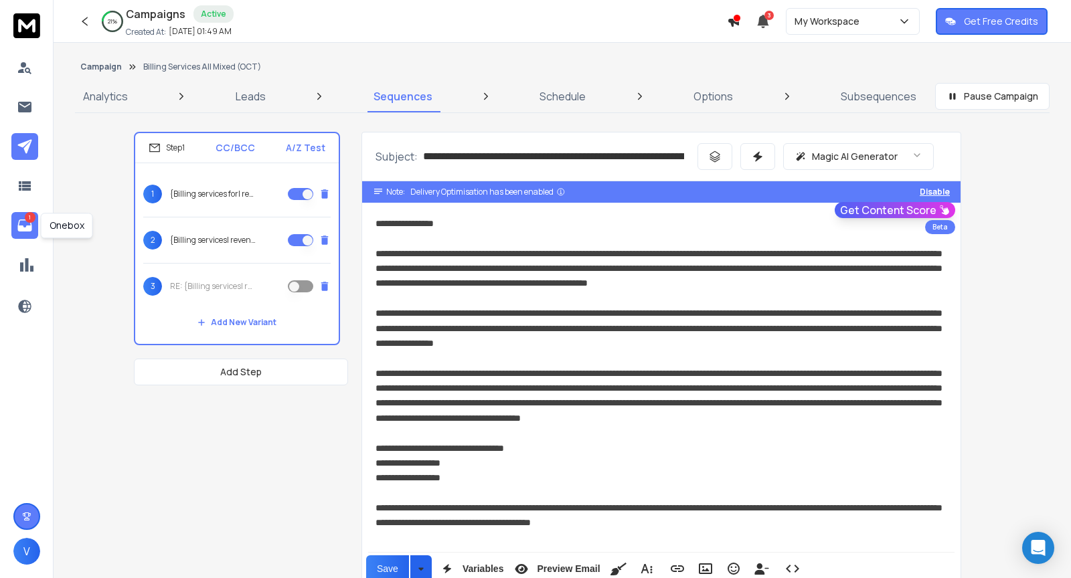
click at [31, 224] on icon at bounding box center [24, 226] width 14 height 12
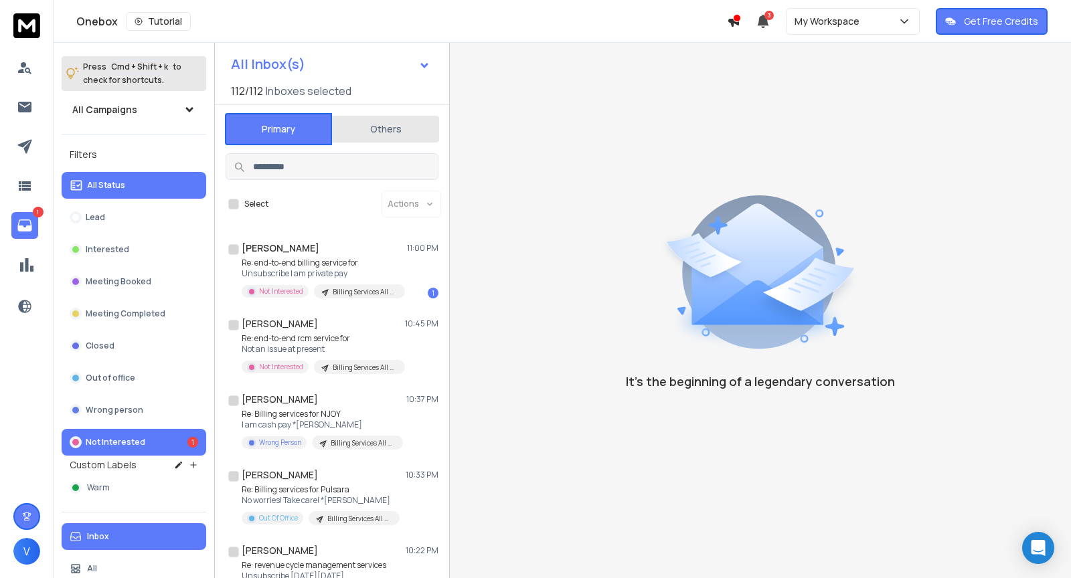
click at [143, 441] on button "Not Interested 1" at bounding box center [134, 442] width 145 height 27
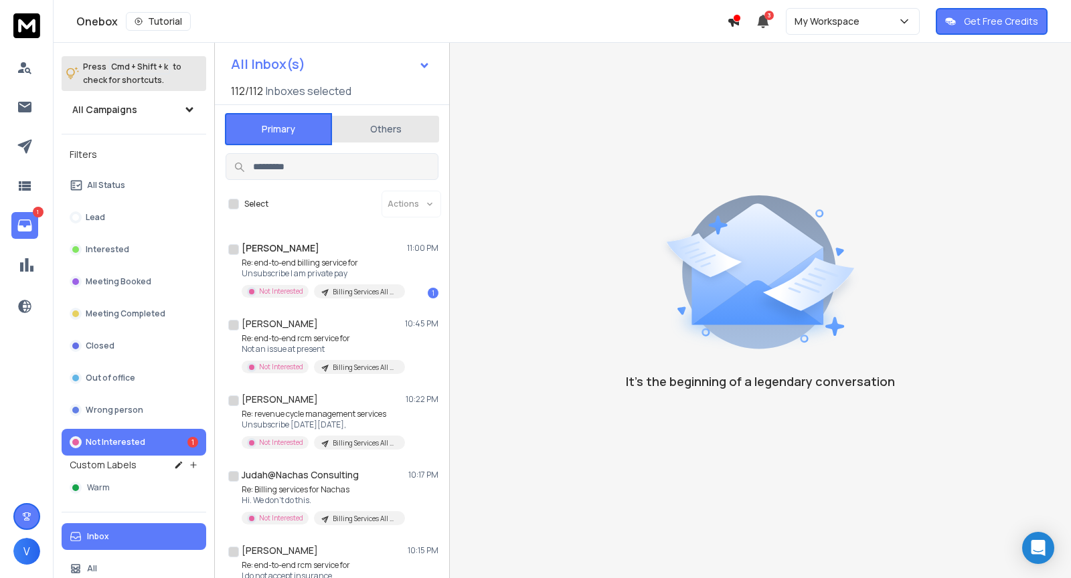
click at [305, 252] on h1 "[PERSON_NAME]" at bounding box center [281, 248] width 78 height 13
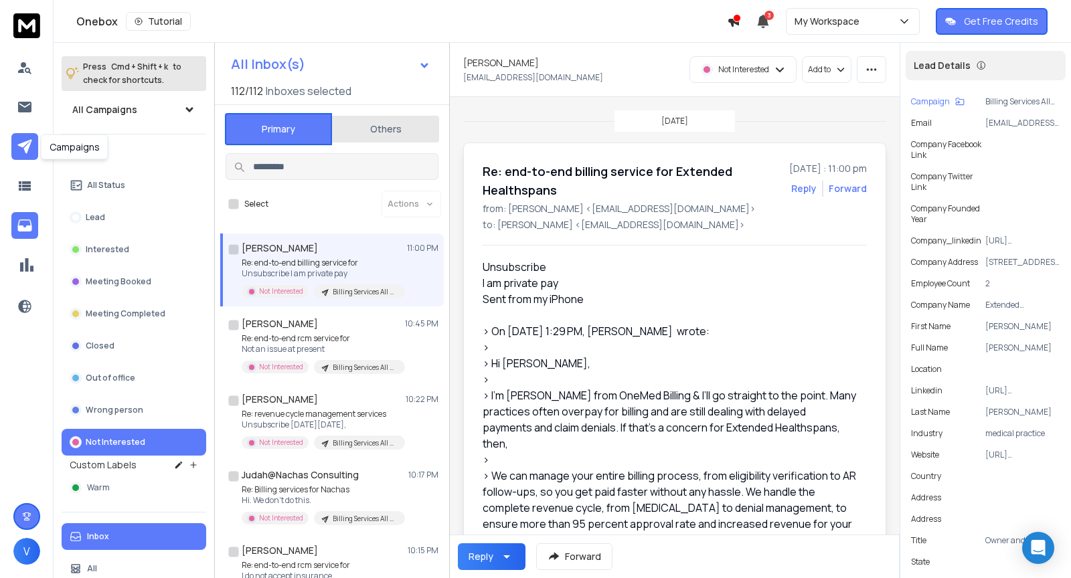
click at [23, 149] on icon at bounding box center [25, 147] width 16 height 16
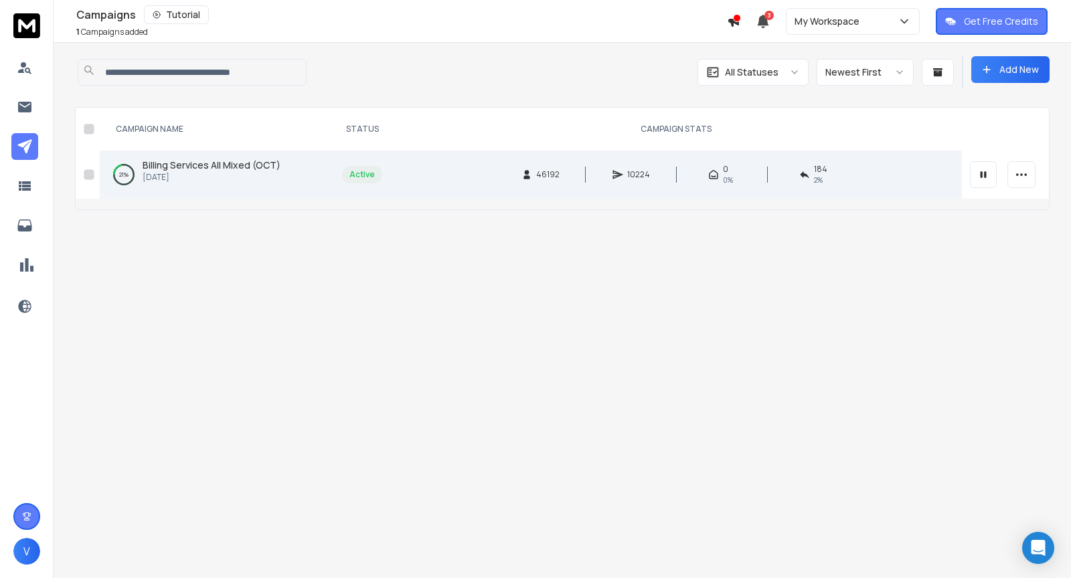
click at [383, 187] on td "Active" at bounding box center [362, 175] width 56 height 48
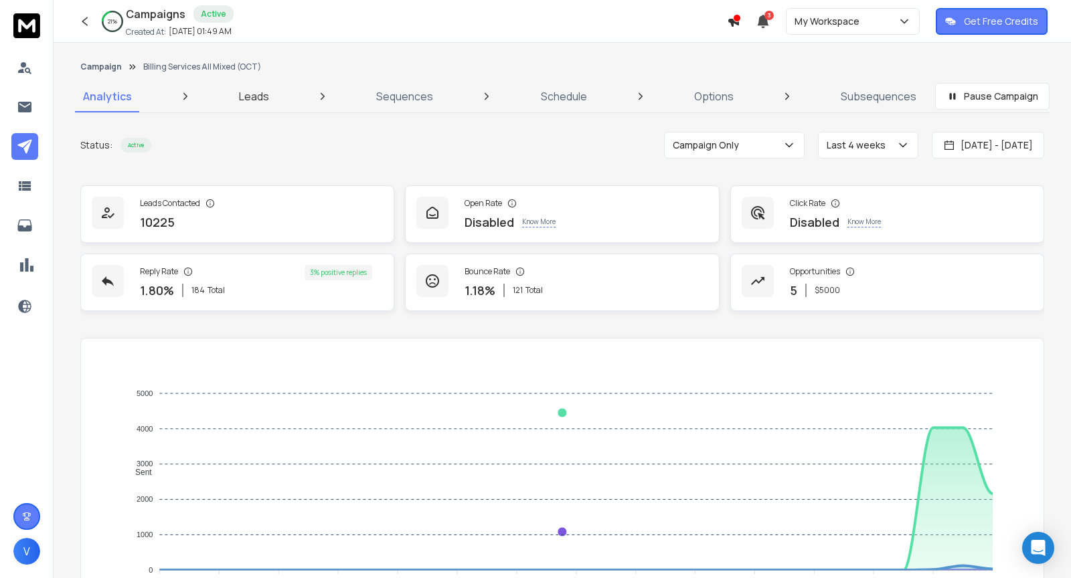
click at [263, 100] on p "Leads" at bounding box center [254, 96] width 30 height 16
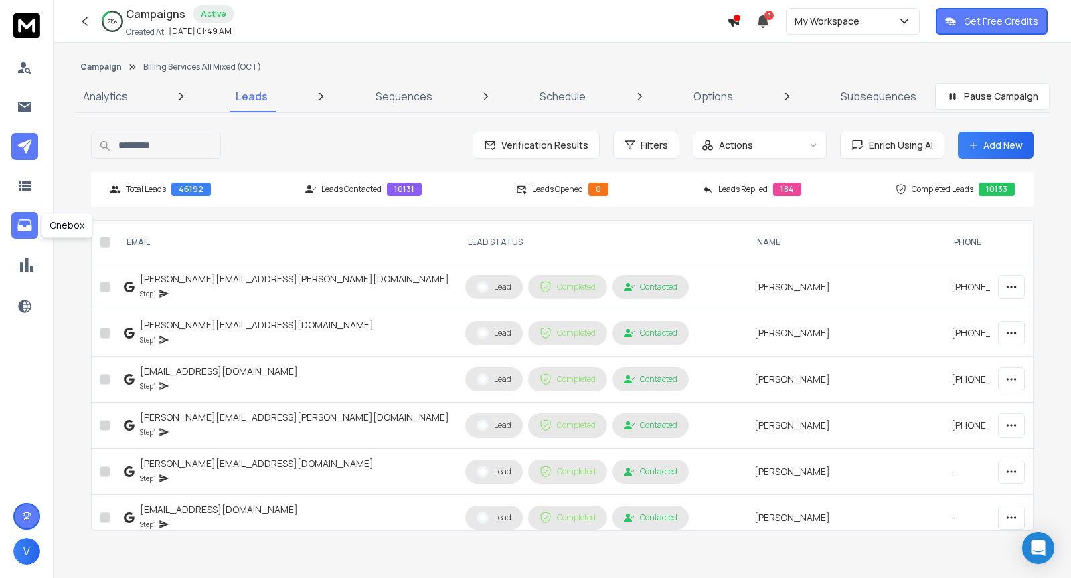
click at [29, 225] on icon at bounding box center [25, 226] width 16 height 16
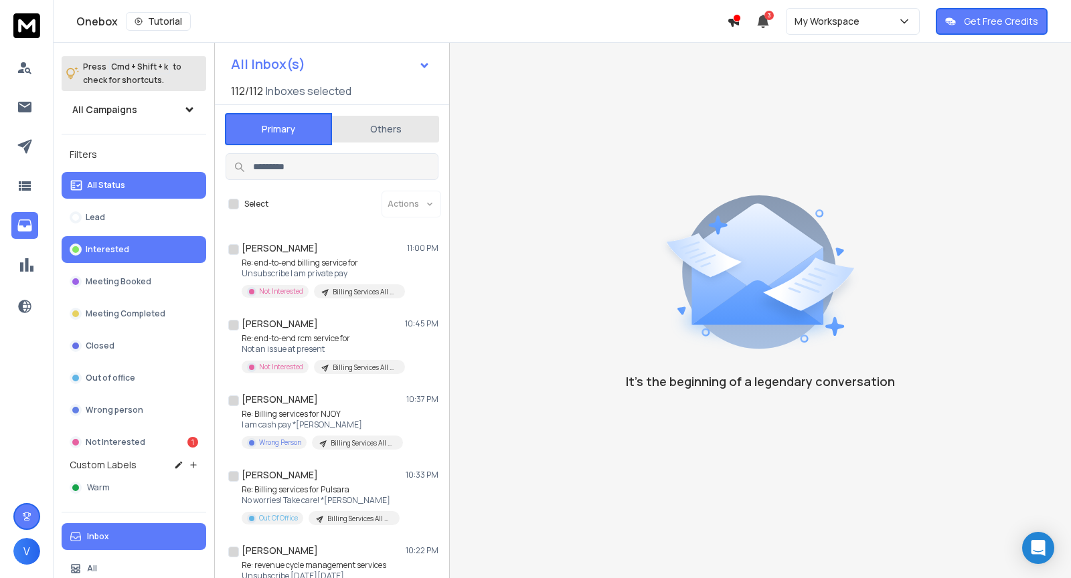
click at [143, 254] on button "Interested" at bounding box center [134, 249] width 145 height 27
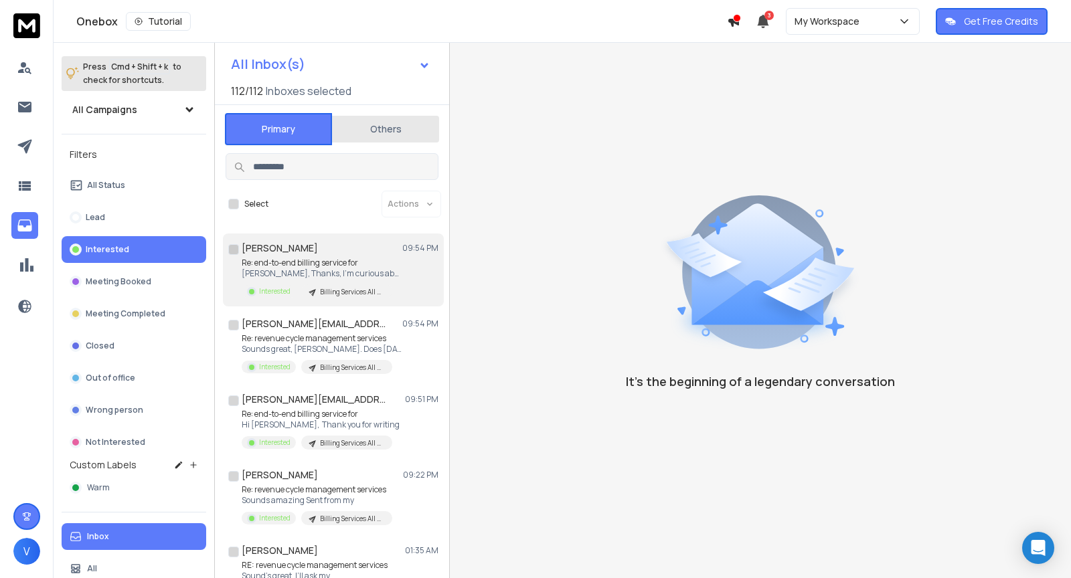
click at [314, 273] on p "Regina, Thanks, I'm curious about" at bounding box center [322, 273] width 161 height 11
click at [325, 251] on div "Steven Ward 09:54 PM" at bounding box center [340, 248] width 197 height 13
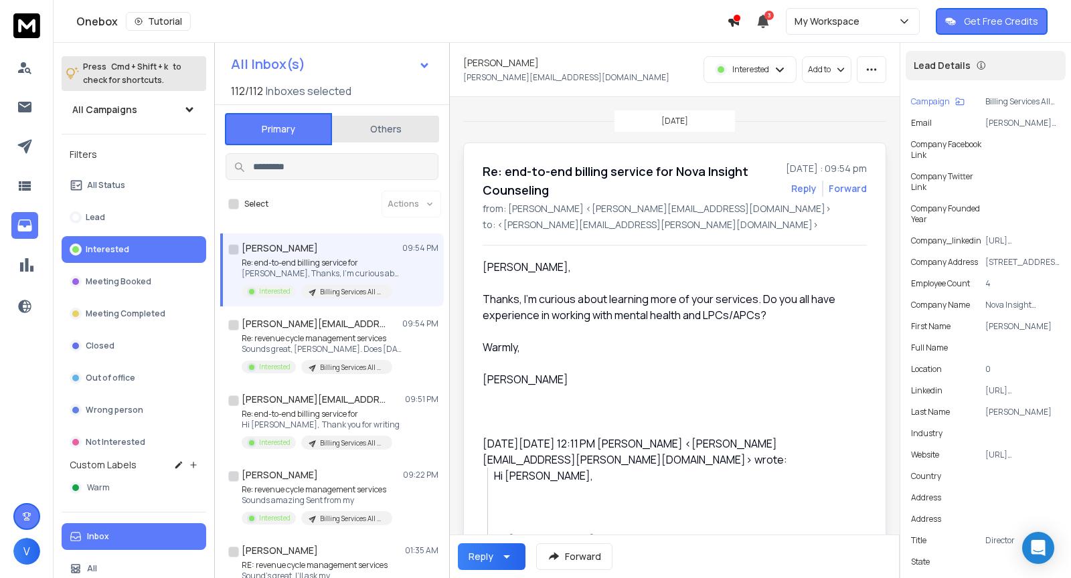
click at [1004, 121] on p "steven@novainsightcounseling.com" at bounding box center [1022, 123] width 75 height 11
click at [997, 392] on p "http://www.linkedin.com/in/steven-ward-49275876" at bounding box center [1022, 391] width 75 height 11
click at [1003, 453] on p "http://www.novainsightcounseling.com" at bounding box center [1022, 455] width 75 height 11
click at [1007, 242] on p "http://www.linkedin.com/company/nova-insight-counseling" at bounding box center [1022, 241] width 75 height 11
click at [24, 143] on icon at bounding box center [24, 147] width 14 height 14
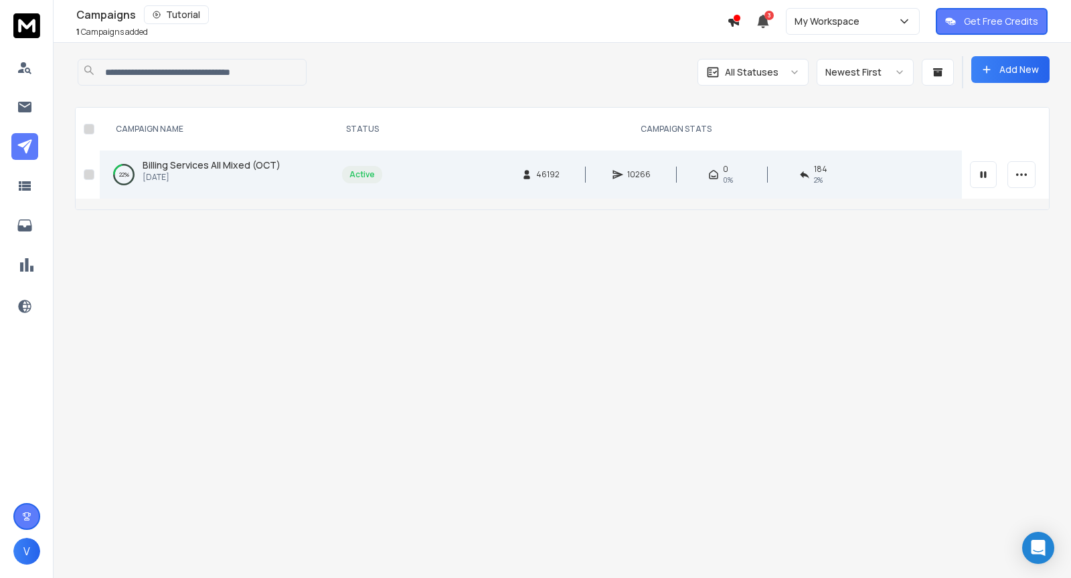
click at [304, 176] on div "22 % Billing Services All Mixed (OCT) 8 days ago" at bounding box center [217, 175] width 208 height 32
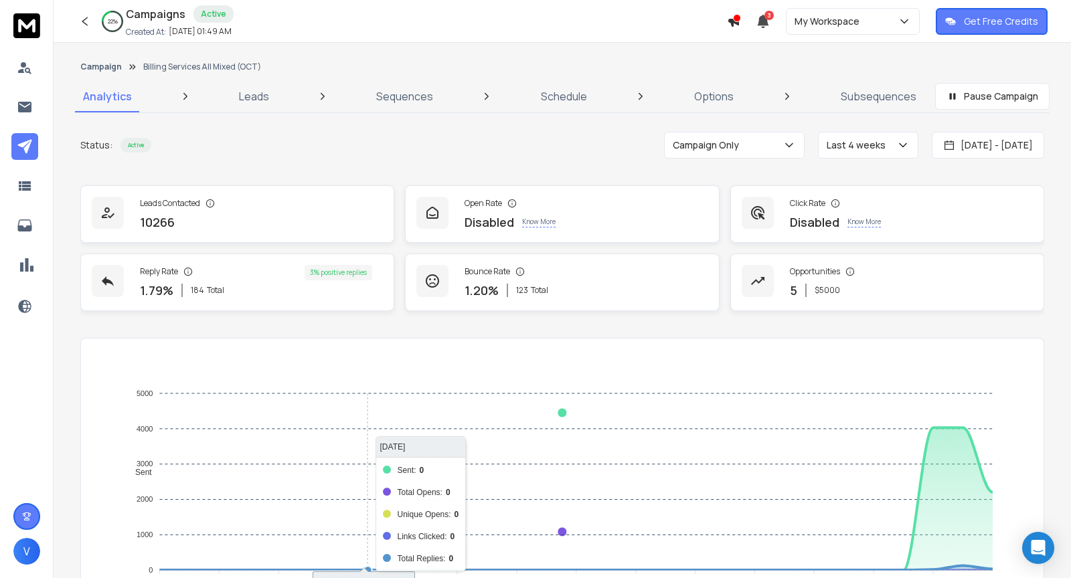
scroll to position [281, 0]
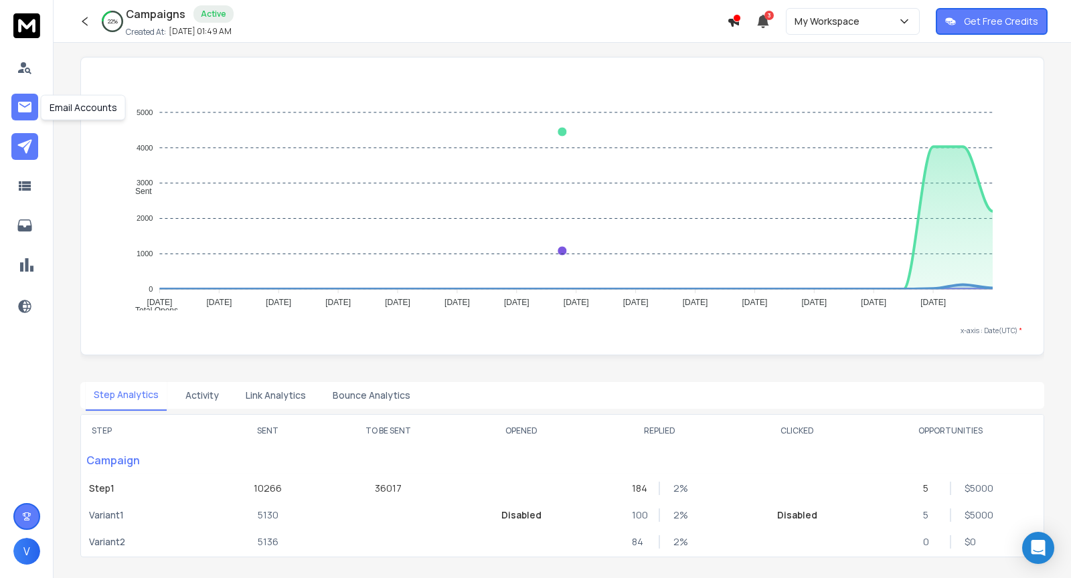
click at [23, 102] on icon at bounding box center [24, 107] width 13 height 11
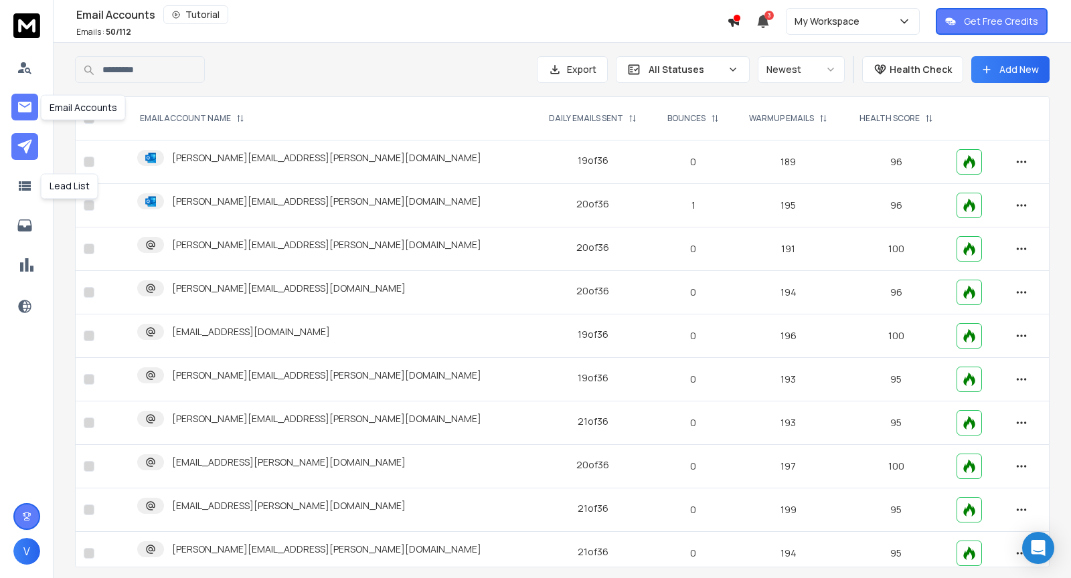
click at [19, 151] on icon at bounding box center [25, 147] width 16 height 16
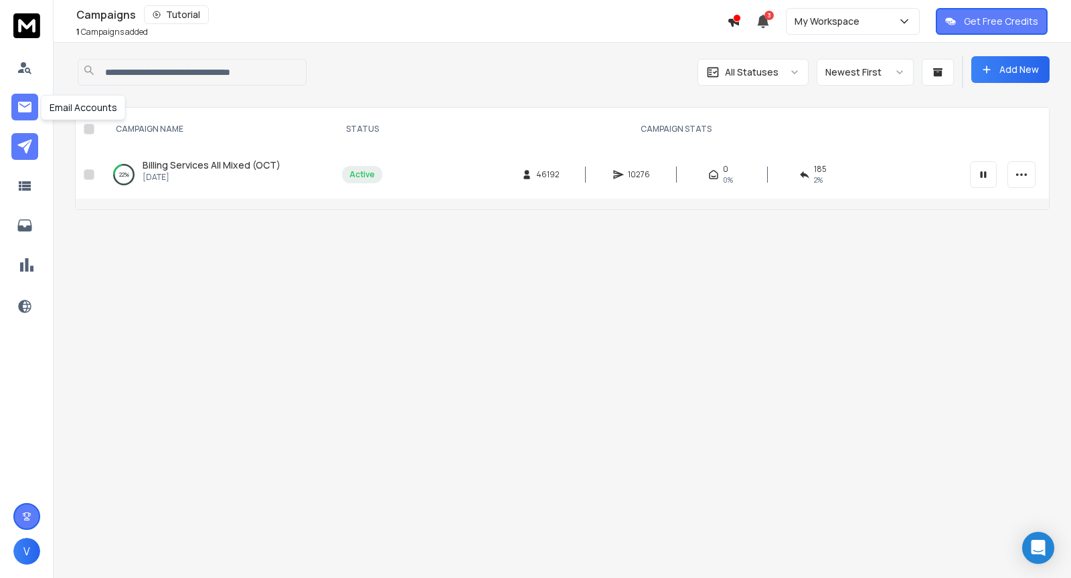
click at [25, 114] on link at bounding box center [24, 107] width 27 height 27
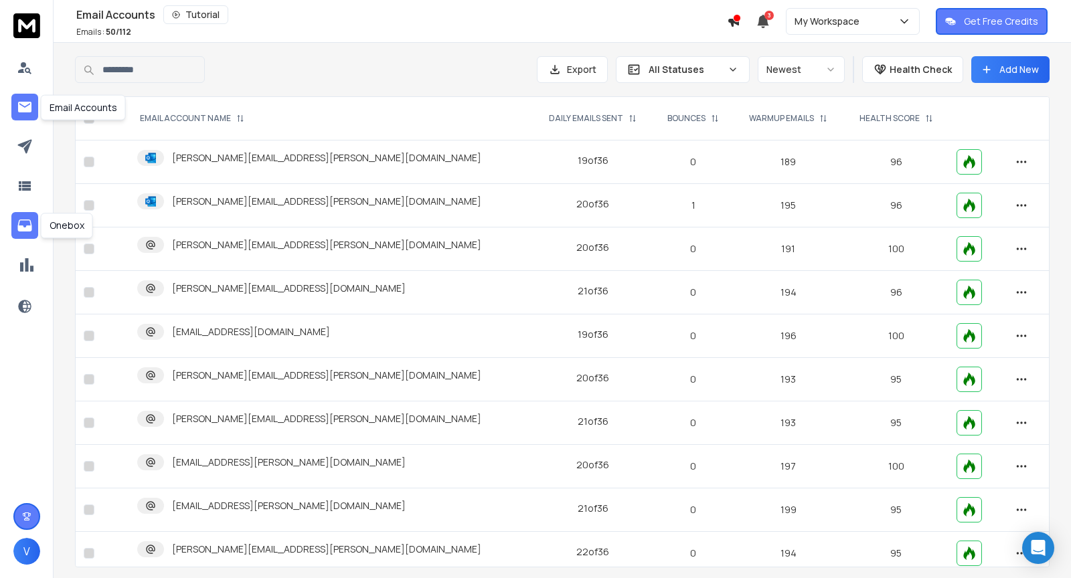
click at [25, 228] on icon at bounding box center [24, 226] width 14 height 12
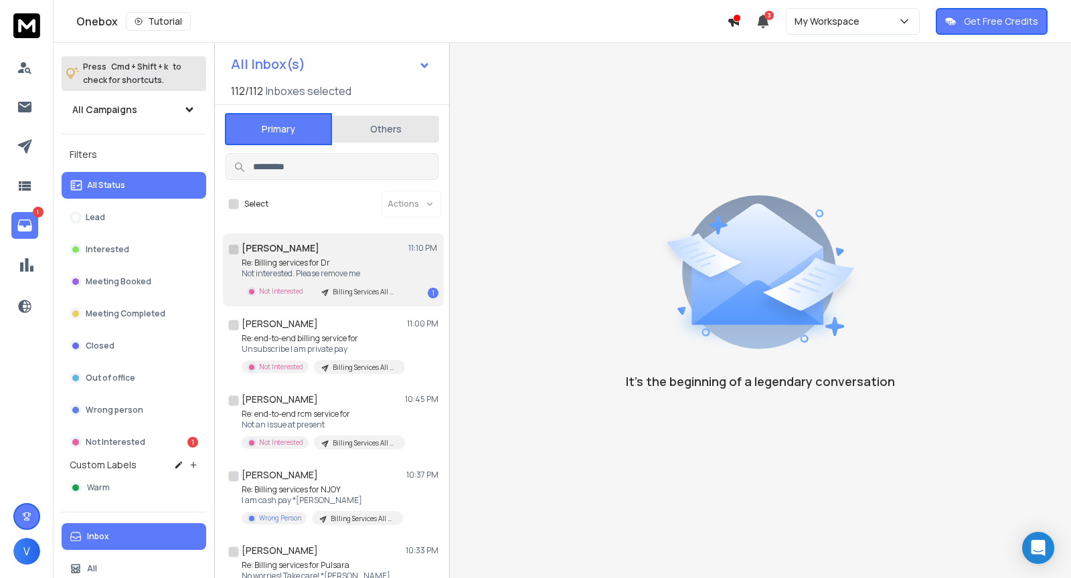
click at [346, 267] on p "Re: Billing services for Dr" at bounding box center [322, 263] width 161 height 11
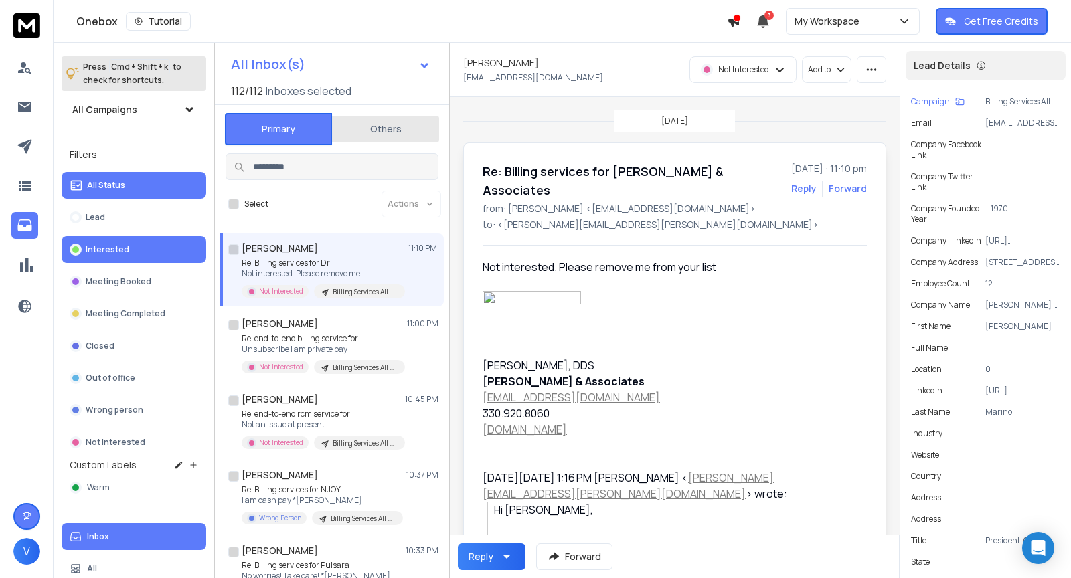
click at [100, 258] on button "Interested" at bounding box center [134, 249] width 145 height 27
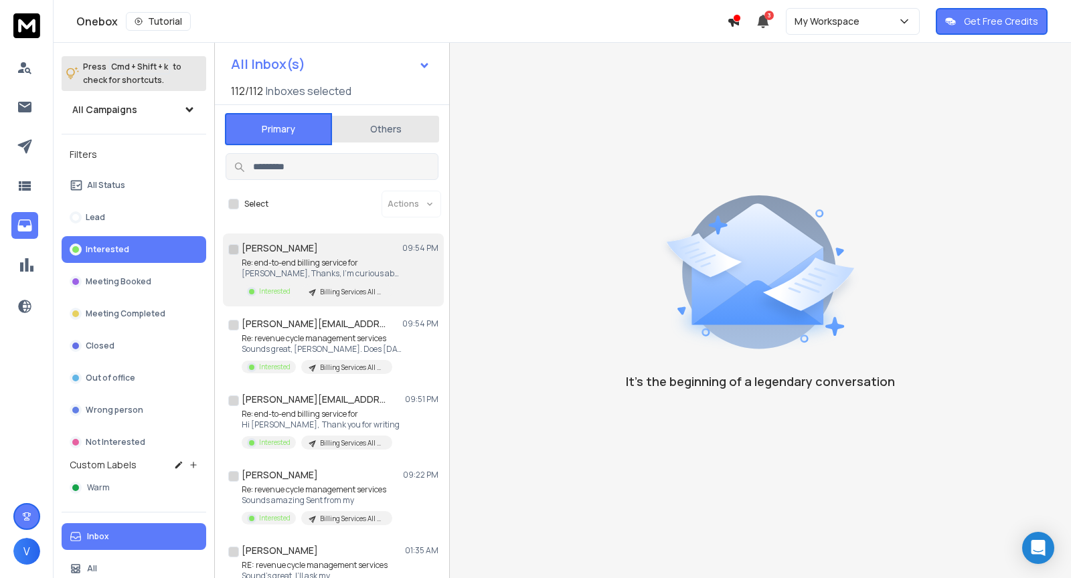
click at [298, 262] on p "Re: end-to-end billing service for" at bounding box center [322, 263] width 161 height 11
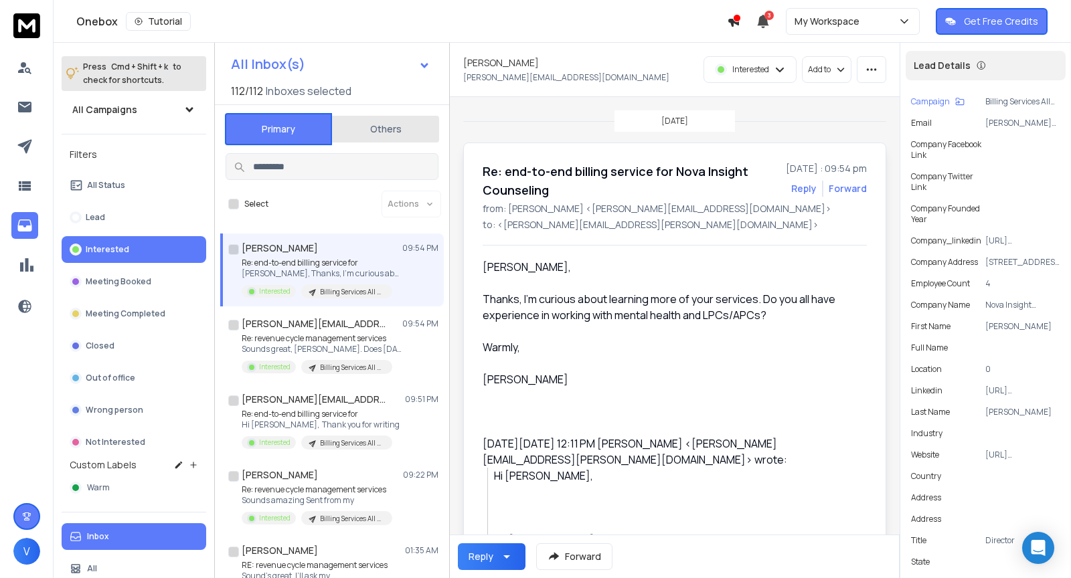
click at [501, 558] on icon "button" at bounding box center [507, 557] width 16 height 16
click at [497, 519] on p "Reply All" at bounding box center [499, 523] width 37 height 13
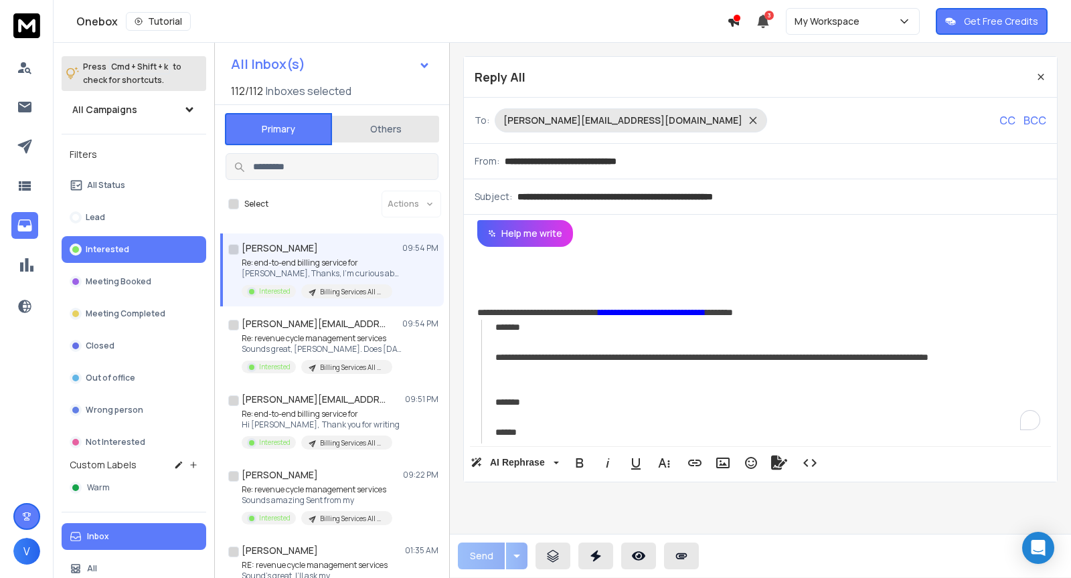
click at [576, 265] on div "To enrich screen reader interactions, please activate Accessibility in Grammarl…" at bounding box center [760, 267] width 566 height 15
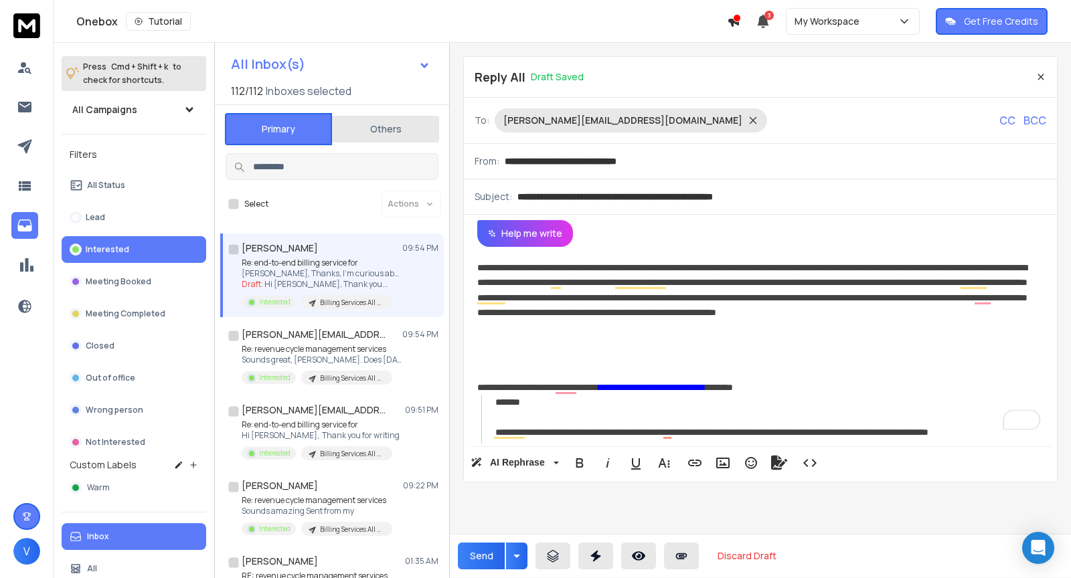
click at [524, 266] on div "**********" at bounding box center [758, 297] width 563 height 75
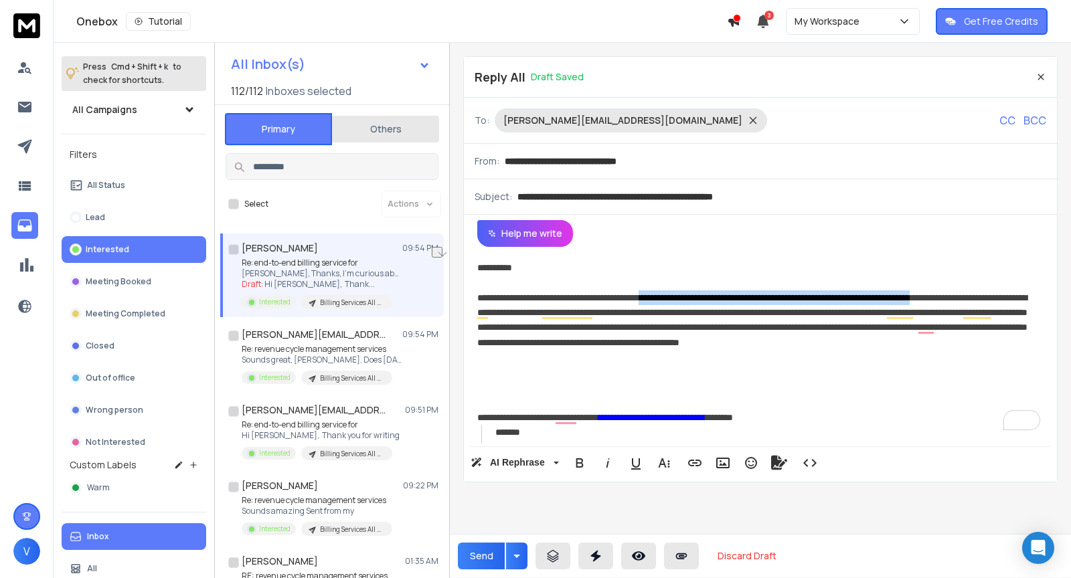
drag, startPoint x: 676, startPoint y: 297, endPoint x: 1007, endPoint y: 296, distance: 330.7
click at [1007, 296] on div "**********" at bounding box center [758, 328] width 563 height 75
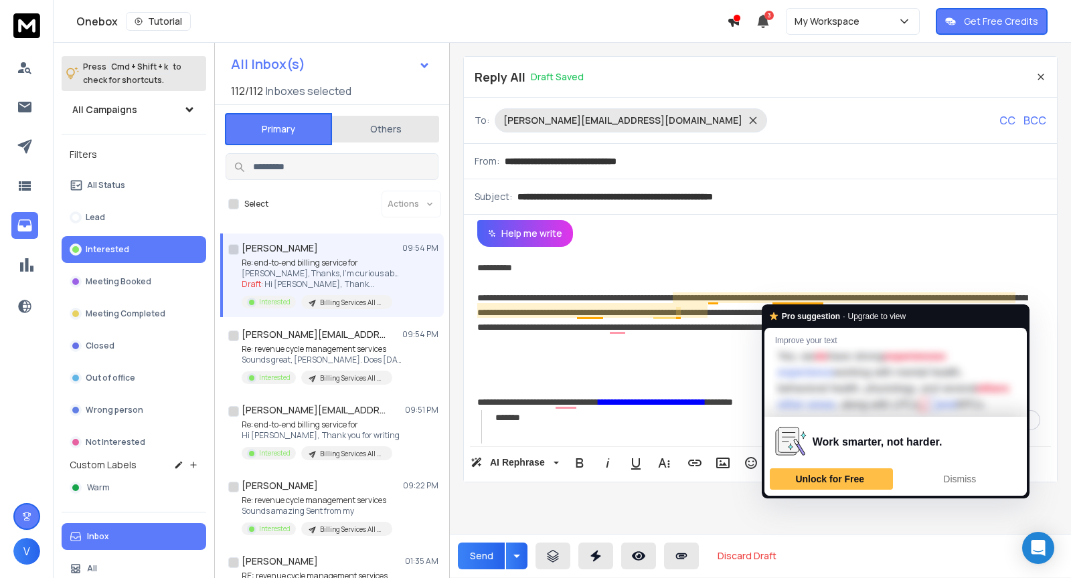
click at [762, 302] on div "**********" at bounding box center [758, 321] width 563 height 60
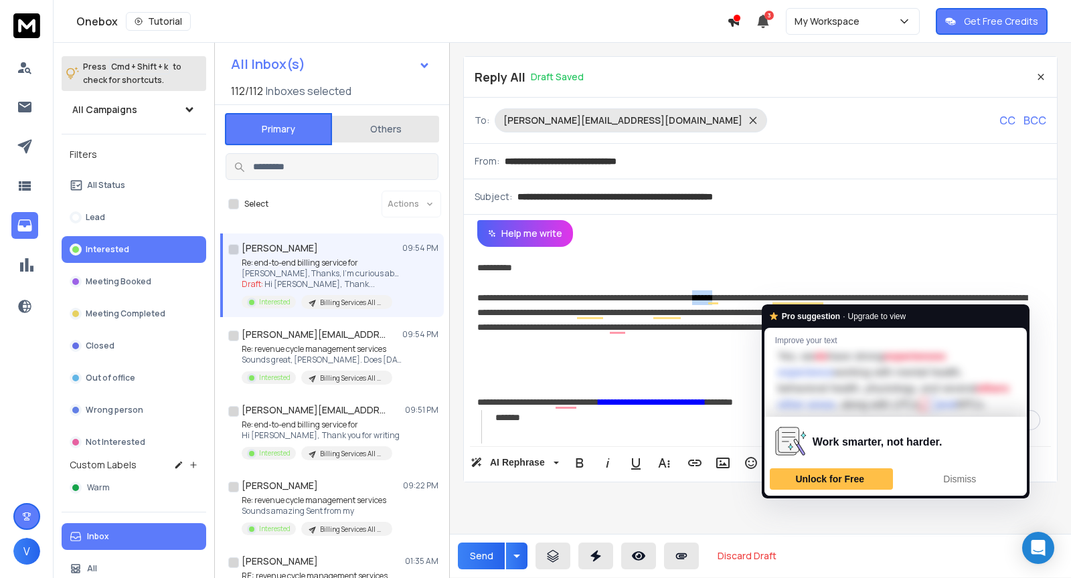
click at [762, 302] on div "**********" at bounding box center [758, 321] width 563 height 60
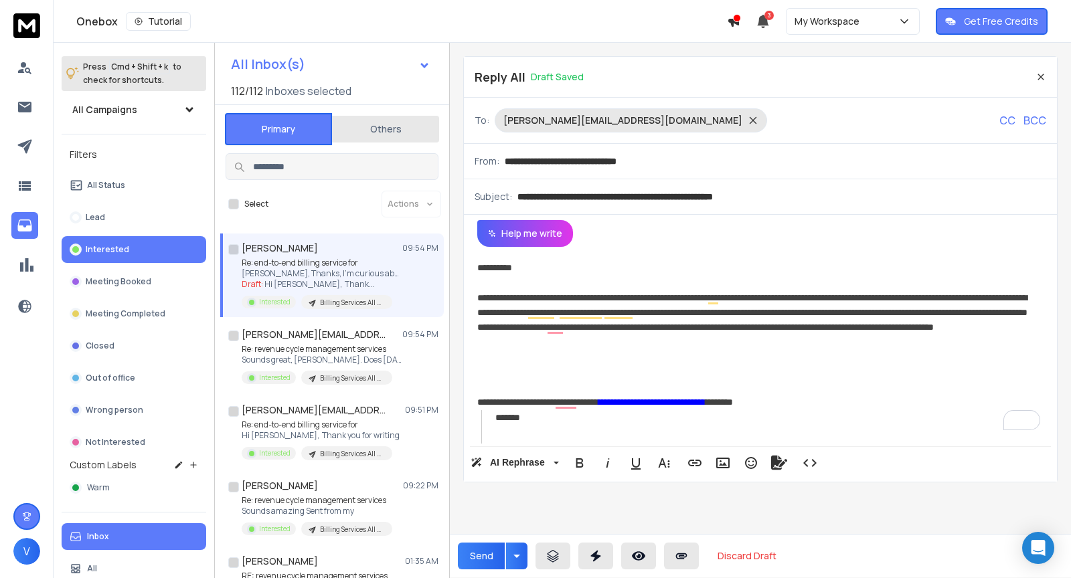
click at [991, 296] on div "**********" at bounding box center [758, 321] width 563 height 60
click at [727, 315] on div "**********" at bounding box center [758, 321] width 563 height 60
click at [781, 345] on div "**********" at bounding box center [758, 321] width 563 height 60
click at [609, 316] on div "**********" at bounding box center [758, 321] width 563 height 60
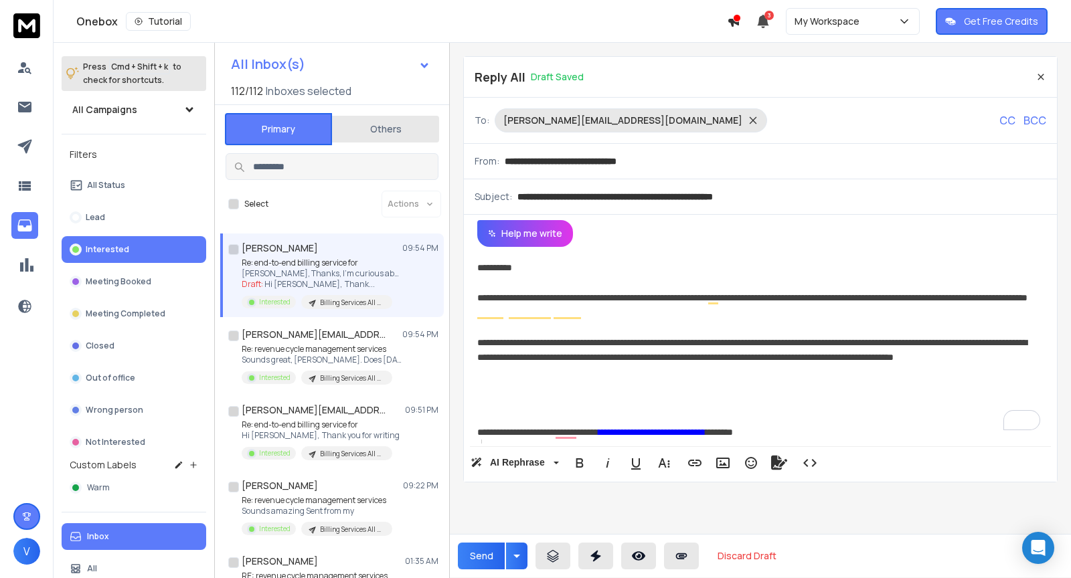
click at [535, 405] on div "To enrich screen reader interactions, please activate Accessibility in Grammarl…" at bounding box center [760, 402] width 566 height 15
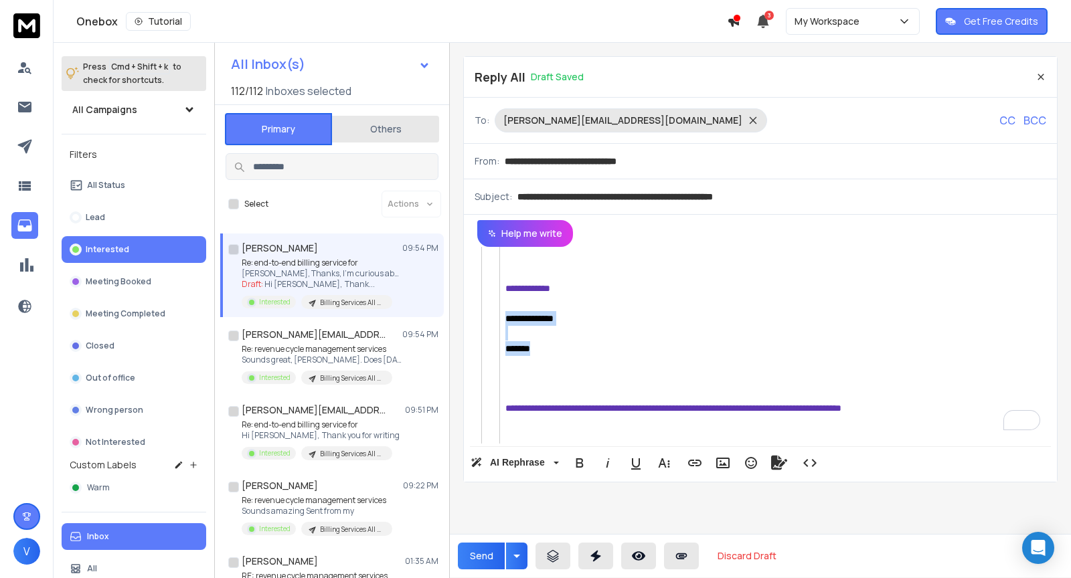
drag, startPoint x: 540, startPoint y: 370, endPoint x: 499, endPoint y: 328, distance: 58.7
click at [499, 328] on blockquote "**********" at bounding box center [770, 273] width 543 height 525
copy blockquote "**********"
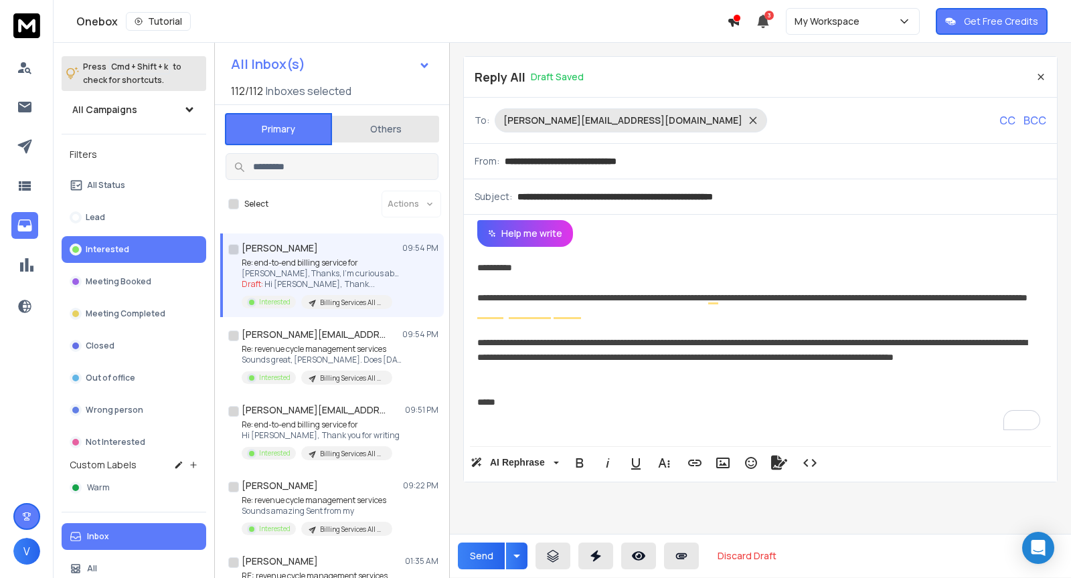
click at [623, 315] on div "**********" at bounding box center [758, 306] width 563 height 30
click at [552, 424] on div "To enrich screen reader interactions, please activate Accessibility in Grammarl…" at bounding box center [758, 417] width 563 height 15
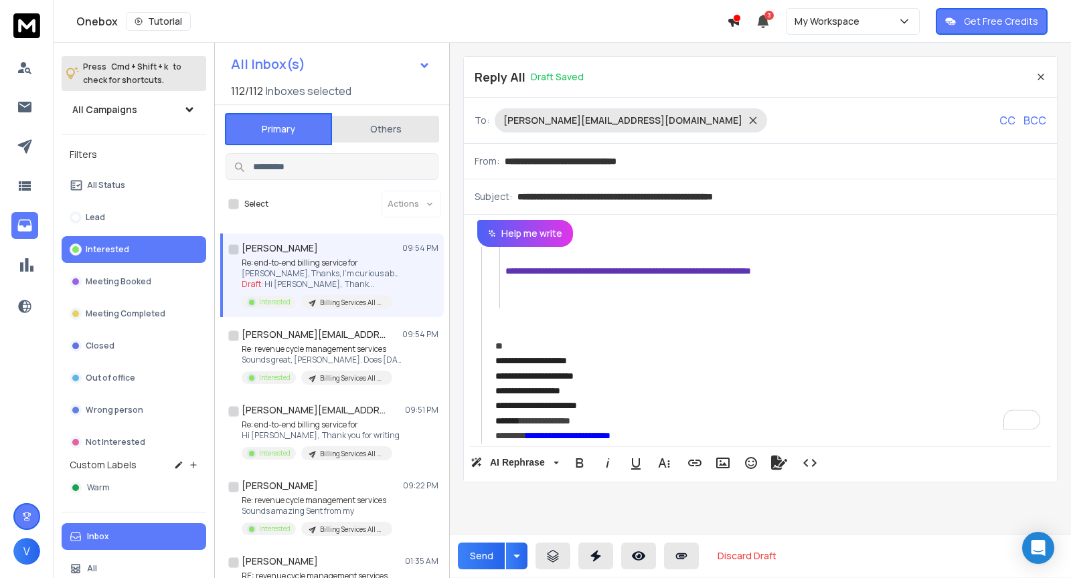
scroll to position [902, 0]
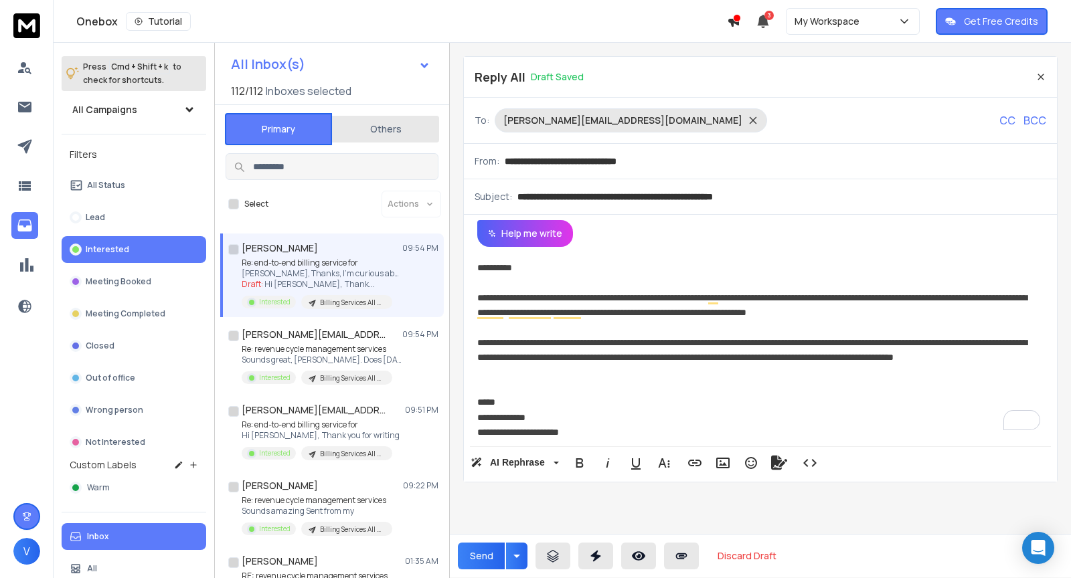
click at [1001, 116] on p "CC" at bounding box center [1007, 120] width 16 height 16
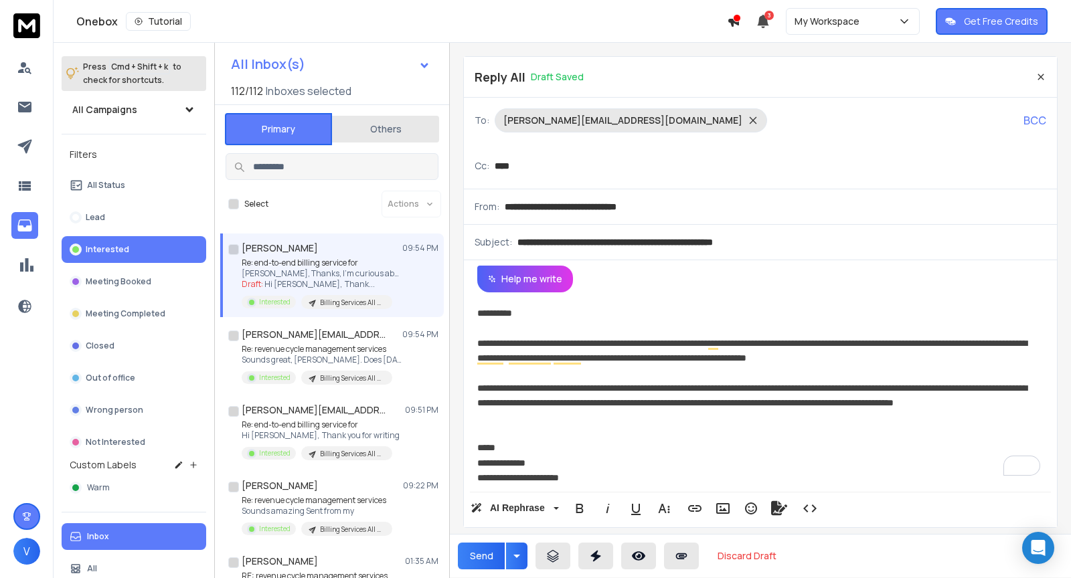
type input "**********"
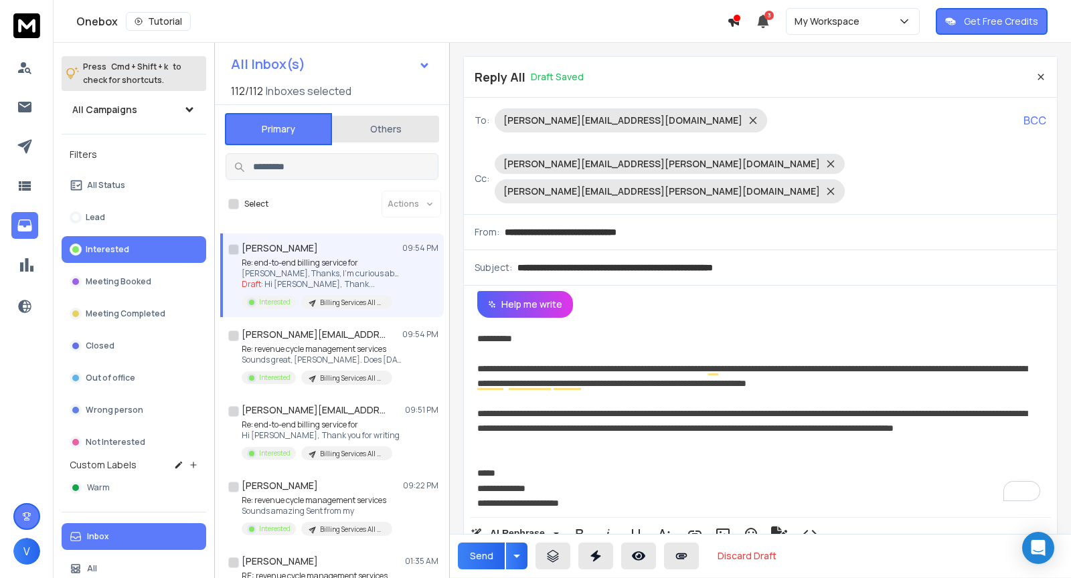
click at [474, 558] on button "Send" at bounding box center [481, 556] width 47 height 27
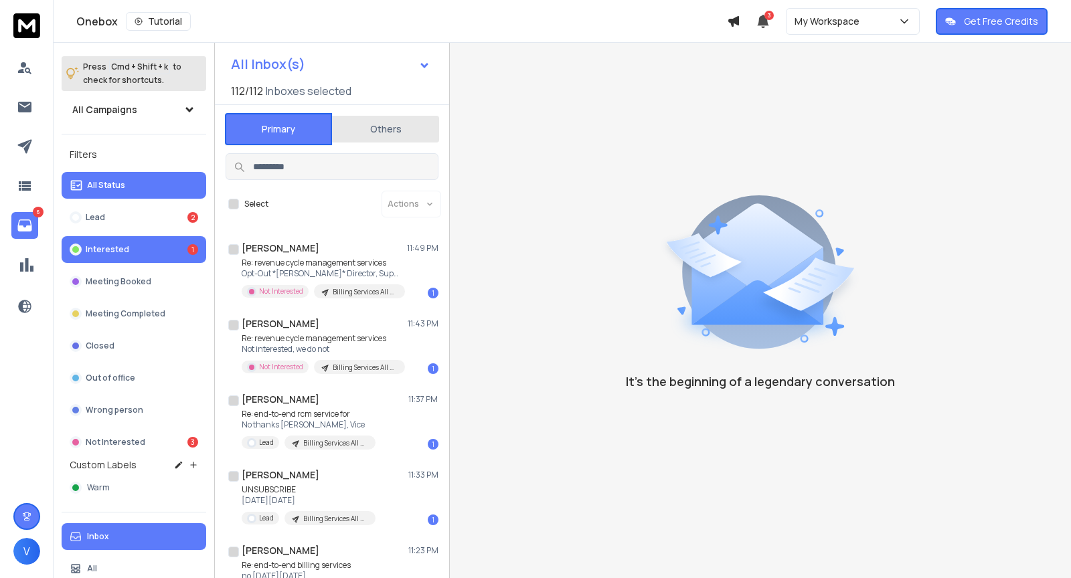
click at [123, 245] on p "Interested" at bounding box center [108, 249] width 44 height 11
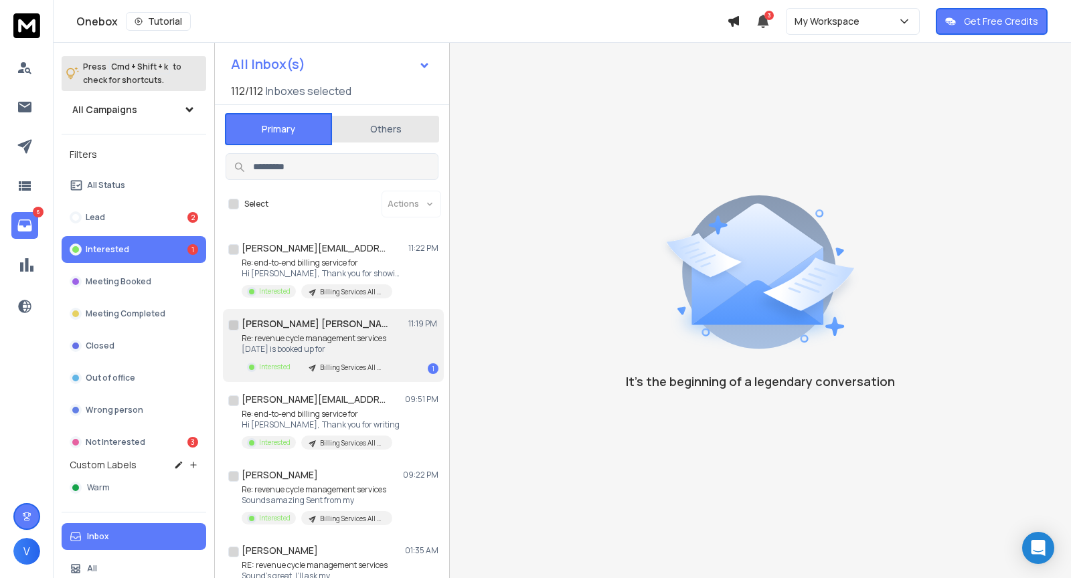
click at [289, 344] on p "Tuesday is booked up for" at bounding box center [317, 349] width 151 height 11
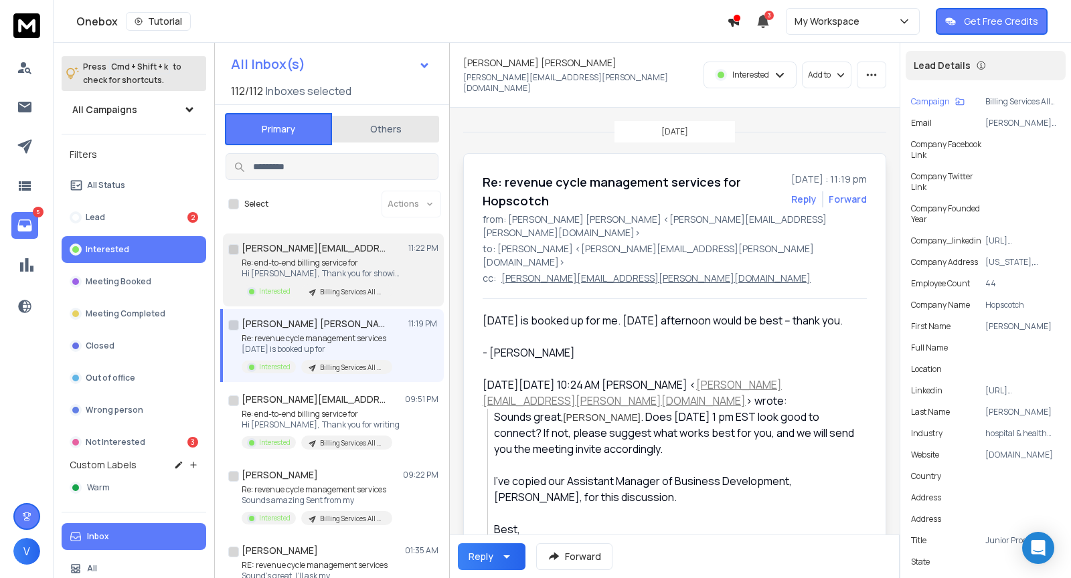
click at [291, 277] on p "Hi Steven, Thank you for showing" at bounding box center [322, 273] width 161 height 11
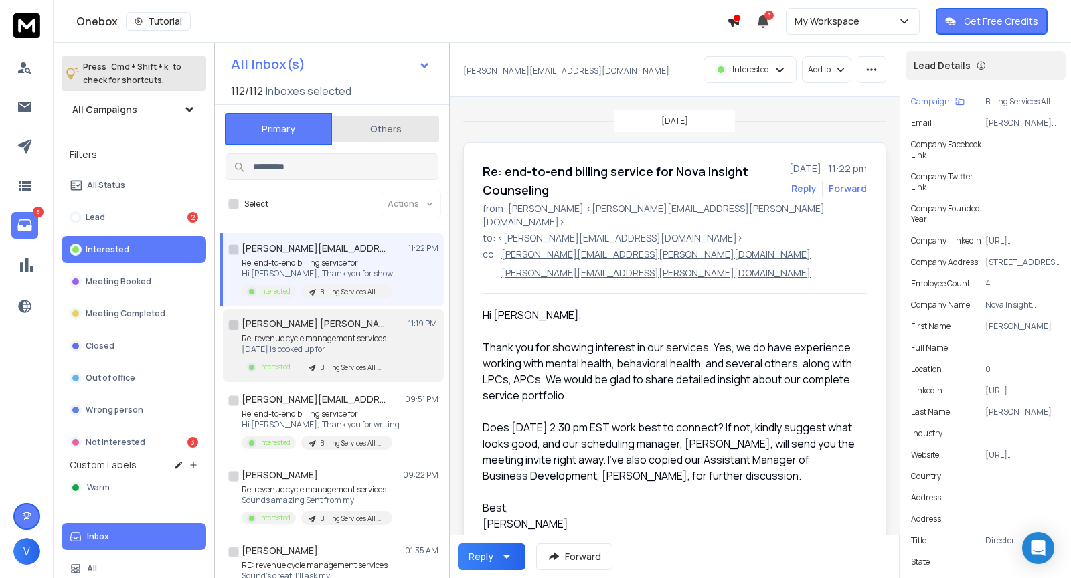
click at [299, 325] on h1 "Sheamus Dalton" at bounding box center [315, 323] width 147 height 13
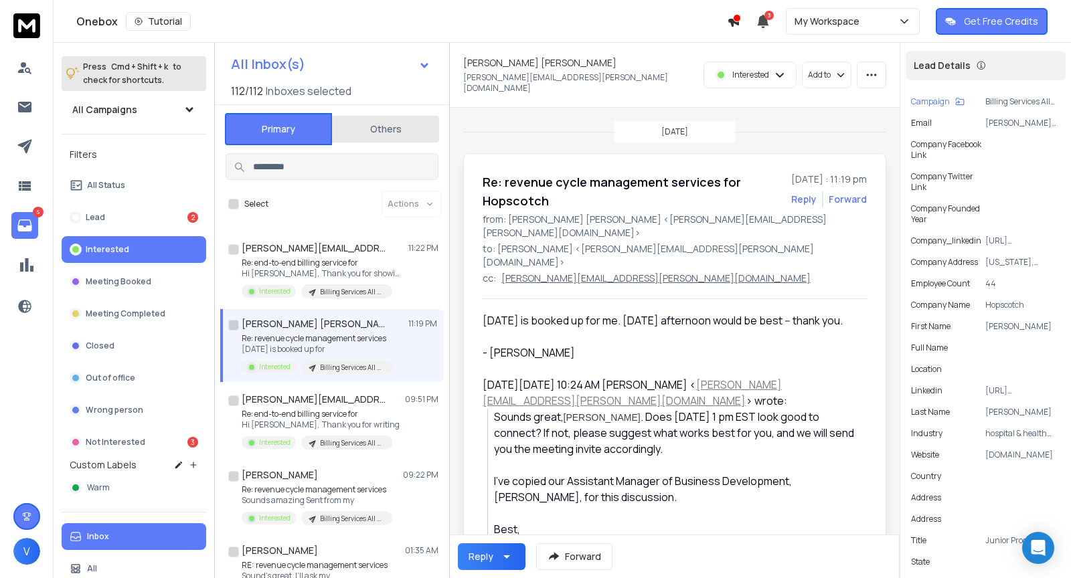
click at [561, 313] on div "Tuesday is booked up for me. Wednesday afternoon would be best -- thank you. - …" at bounding box center [670, 337] width 374 height 48
click at [506, 558] on icon "button" at bounding box center [506, 557] width 7 height 3
click at [494, 527] on p "Reply All" at bounding box center [499, 523] width 37 height 13
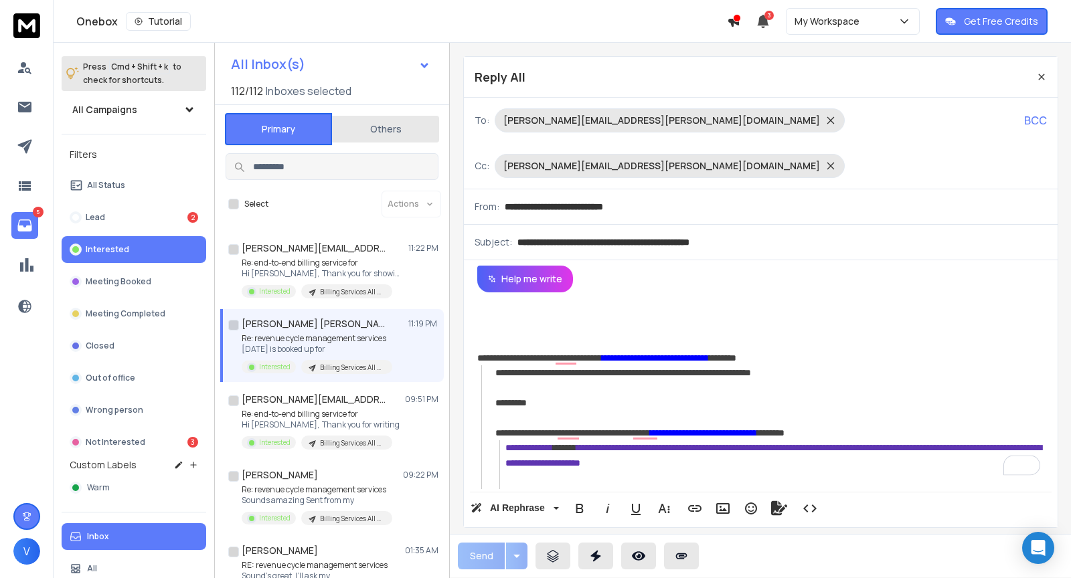
click at [1039, 76] on icon at bounding box center [1042, 77] width 6 height 6
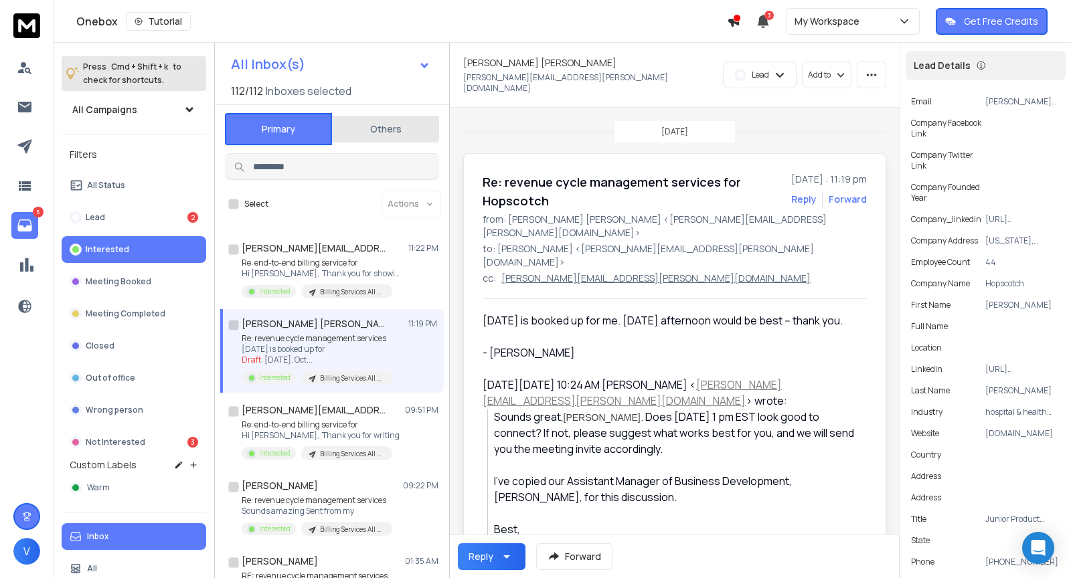
click at [504, 558] on icon "button" at bounding box center [507, 557] width 16 height 16
click at [501, 526] on p "Reply All" at bounding box center [499, 523] width 37 height 13
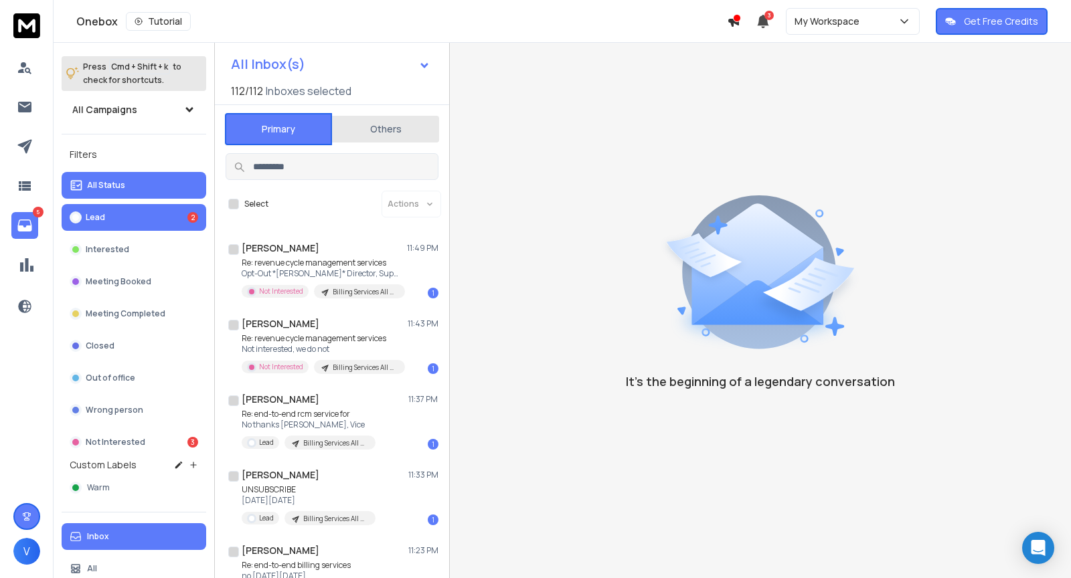
click at [141, 207] on button "Lead 2" at bounding box center [134, 217] width 145 height 27
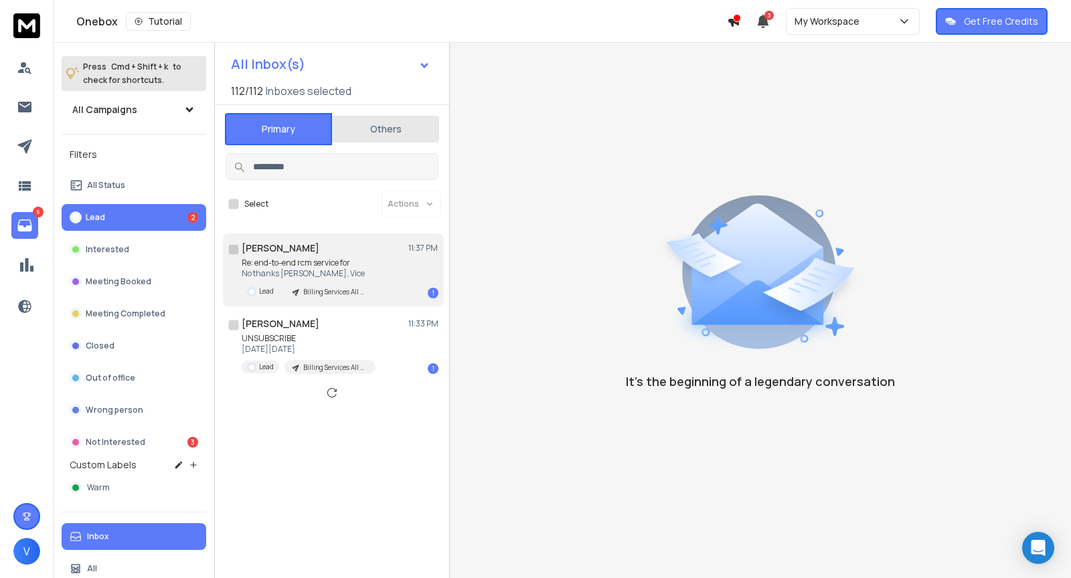
click at [343, 263] on p "Re: end-to-end rcm service for" at bounding box center [309, 263] width 134 height 11
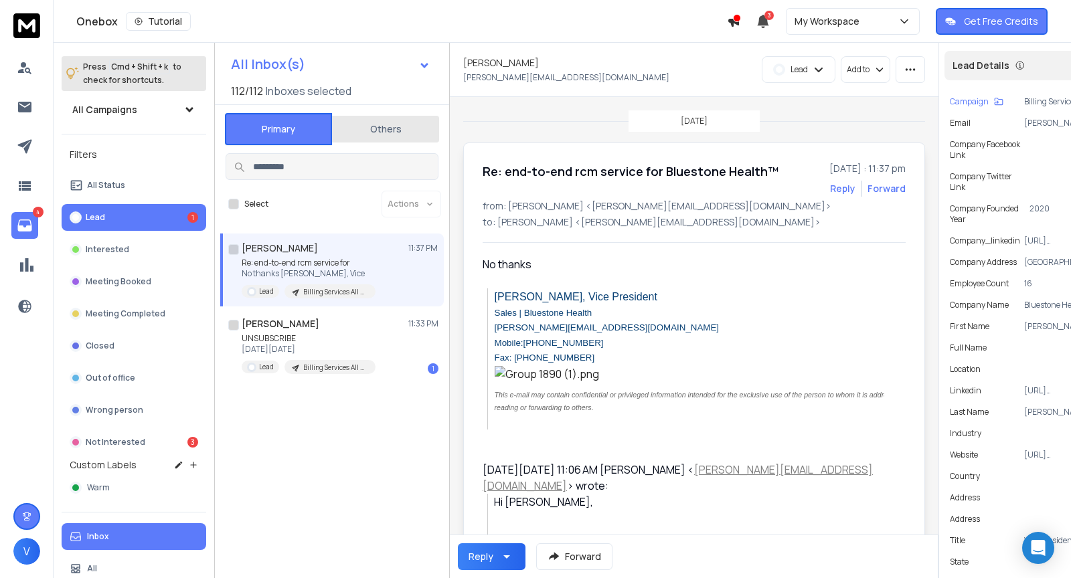
click at [824, 65] on icon at bounding box center [818, 69] width 11 height 11
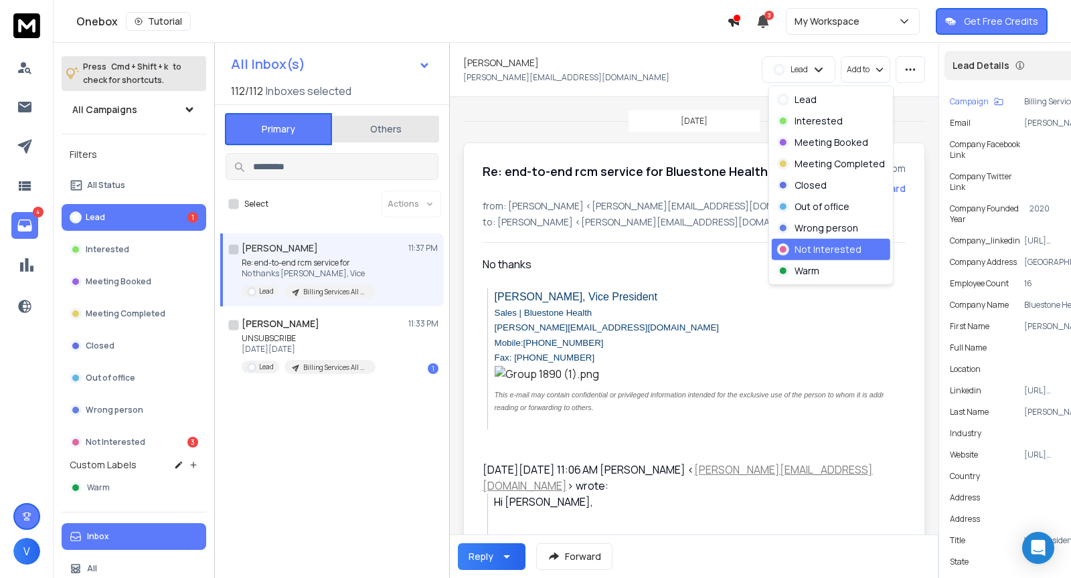
click at [825, 250] on p "Not Interested" at bounding box center [828, 249] width 67 height 13
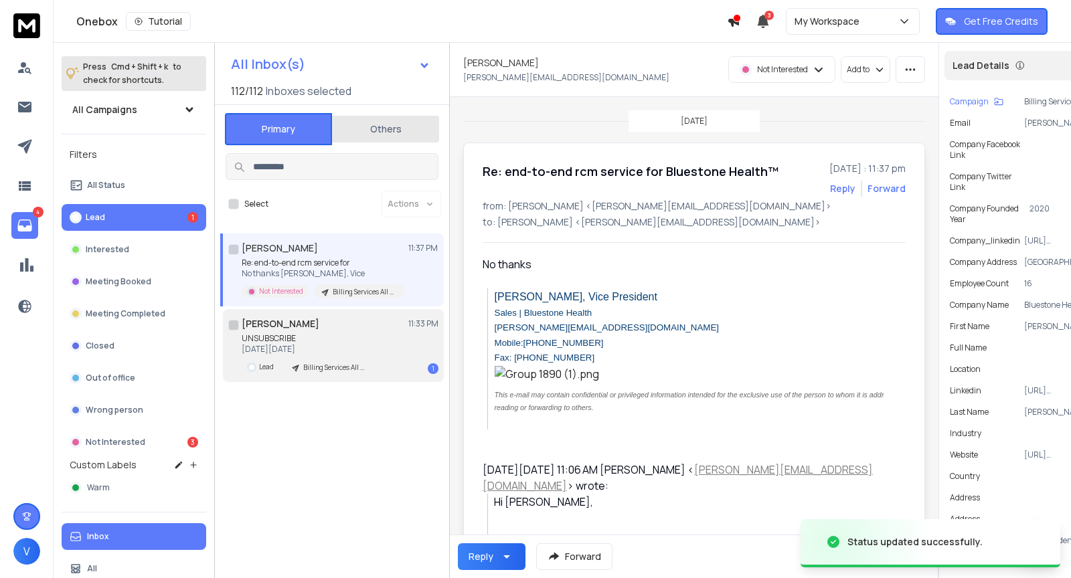
click at [361, 321] on div "John Karp-Evans 11:33 PM" at bounding box center [340, 323] width 197 height 13
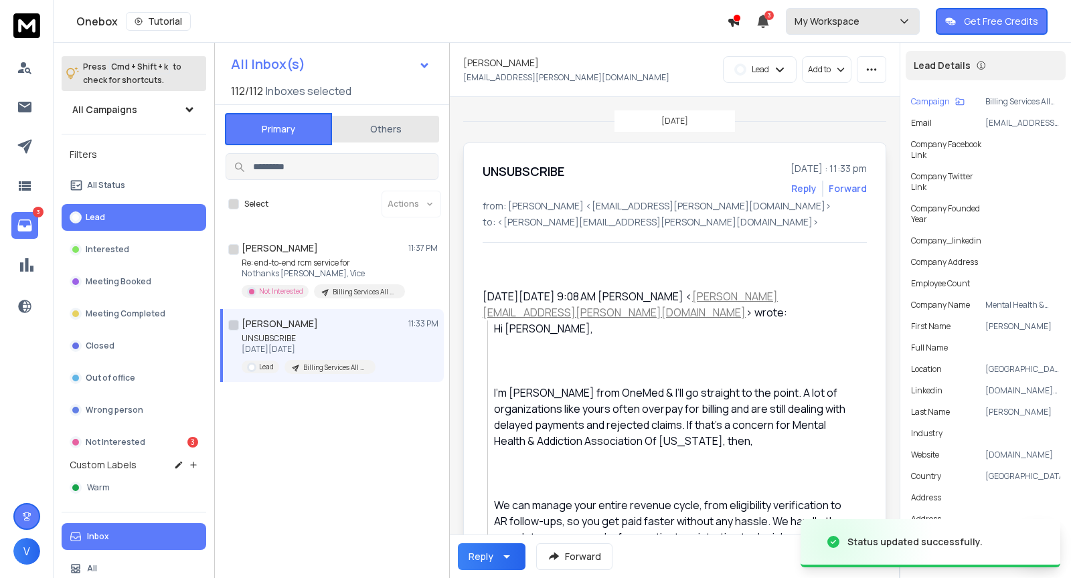
click at [817, 24] on p "My Workspace" at bounding box center [830, 21] width 70 height 13
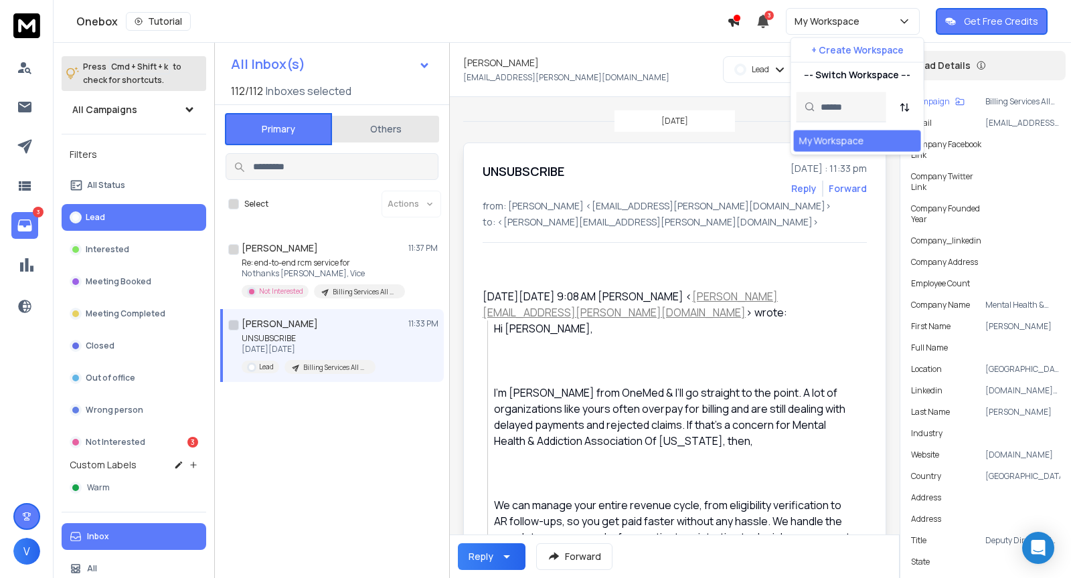
click at [791, 164] on p "10 October 2025 : 11:33 pm" at bounding box center [829, 168] width 76 height 13
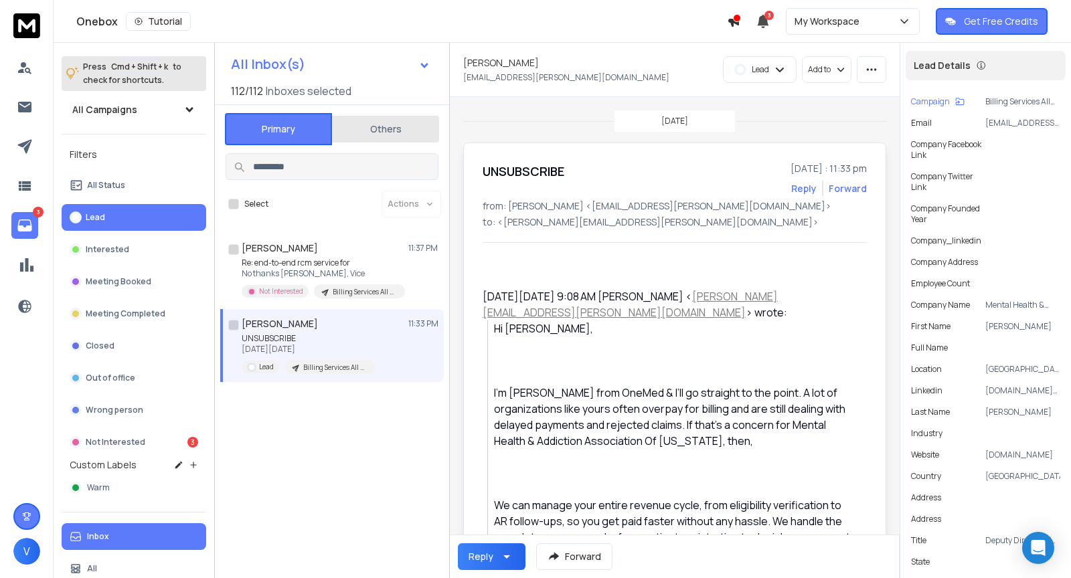
click at [769, 74] on p "Lead" at bounding box center [760, 69] width 17 height 11
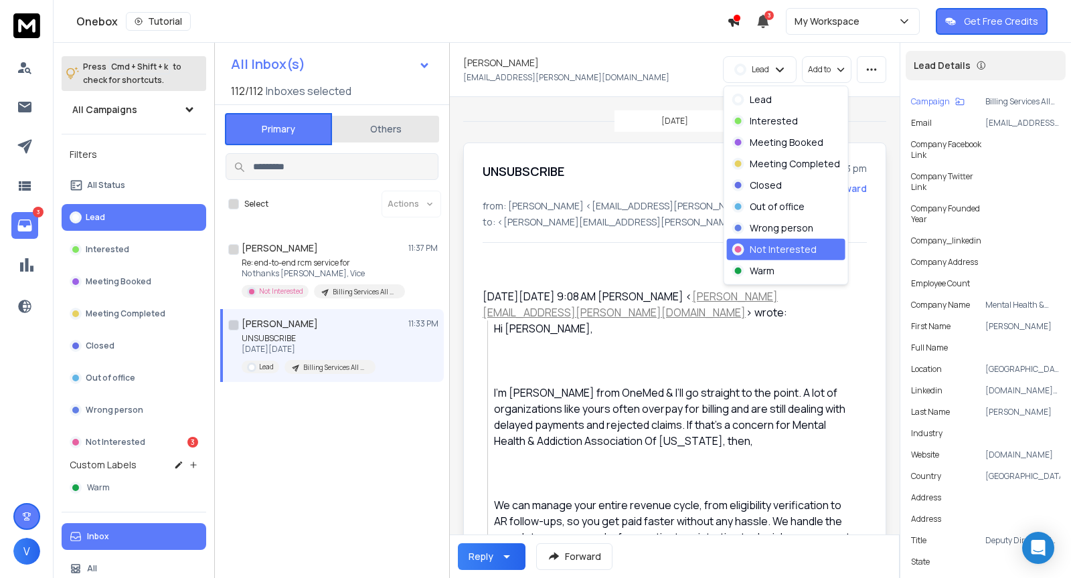
click at [783, 254] on p "Not Interested" at bounding box center [783, 249] width 67 height 13
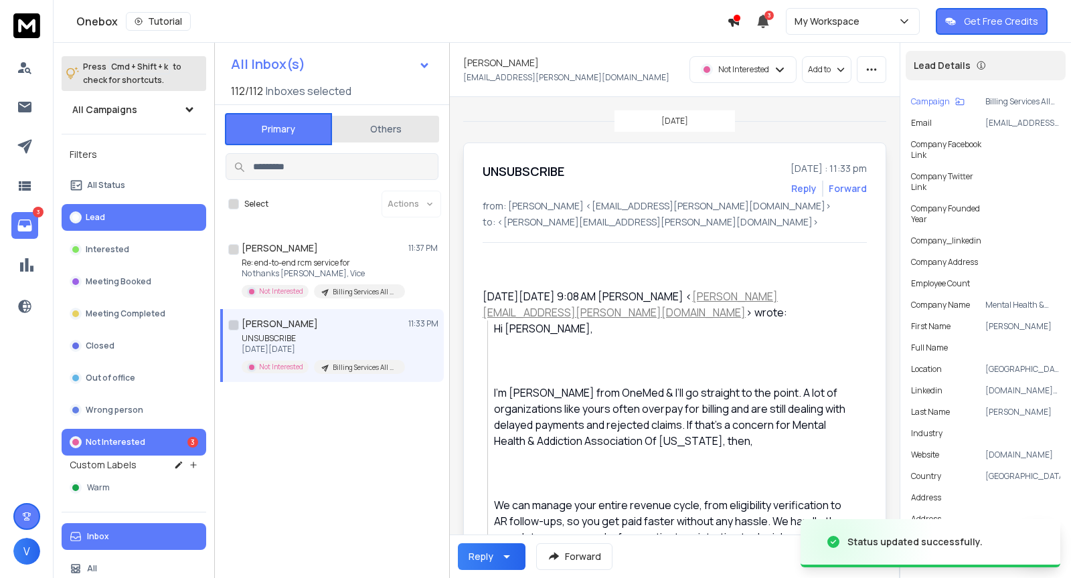
click at [138, 434] on button "Not Interested 3" at bounding box center [134, 442] width 145 height 27
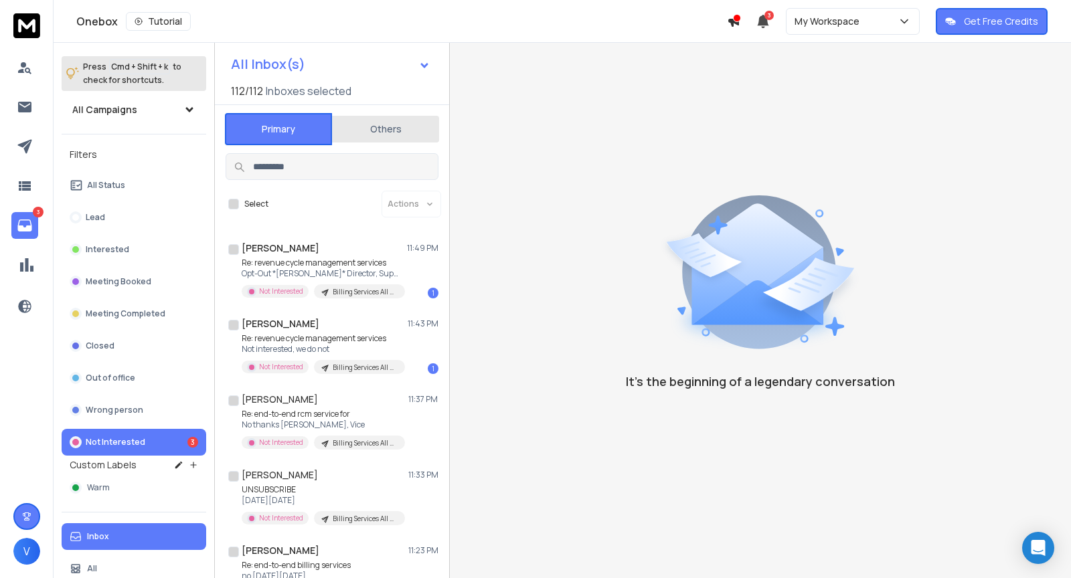
click at [293, 256] on div "Jason Kovalik 11:49 PM Re: revenue cycle management services Opt-Out *Jason Kov…" at bounding box center [340, 270] width 197 height 57
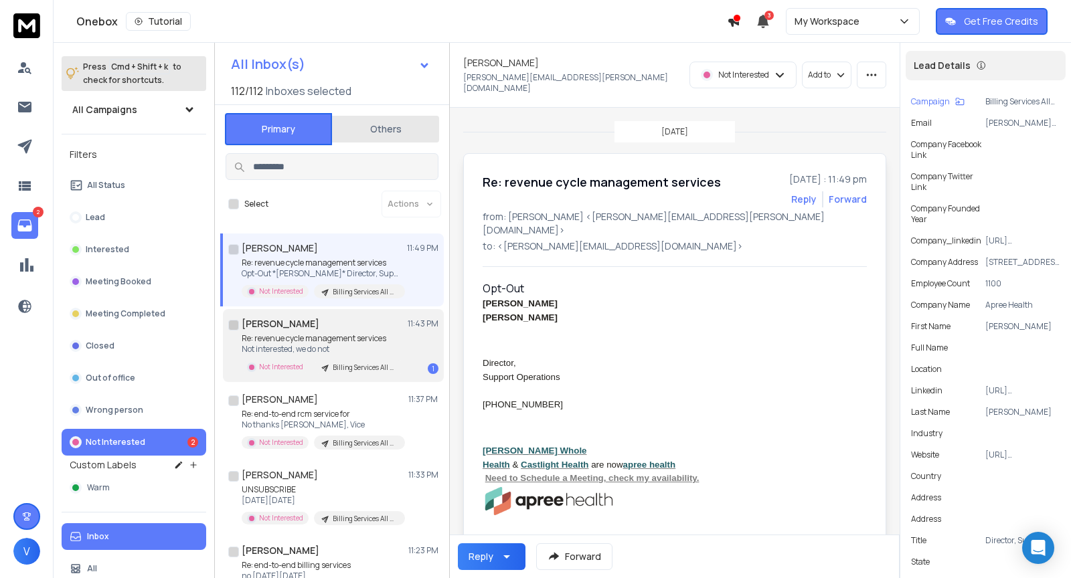
click at [324, 331] on div "Kara Crall 11:43 PM Re: revenue cycle management services Not interested, we do…" at bounding box center [340, 345] width 197 height 57
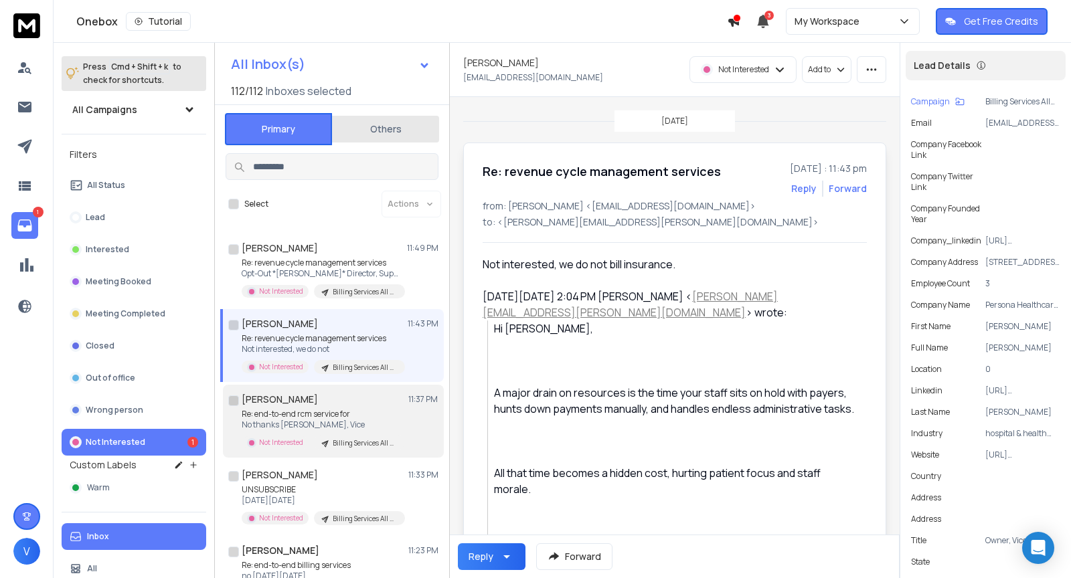
click at [334, 404] on div "Robert Alderete 11:37 PM" at bounding box center [340, 399] width 197 height 13
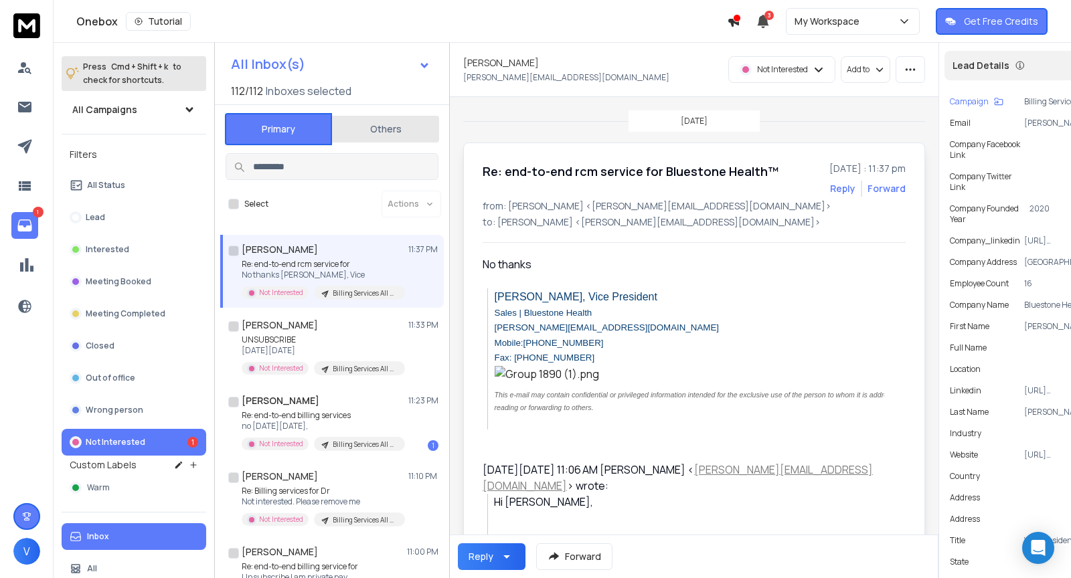
scroll to position [151, 0]
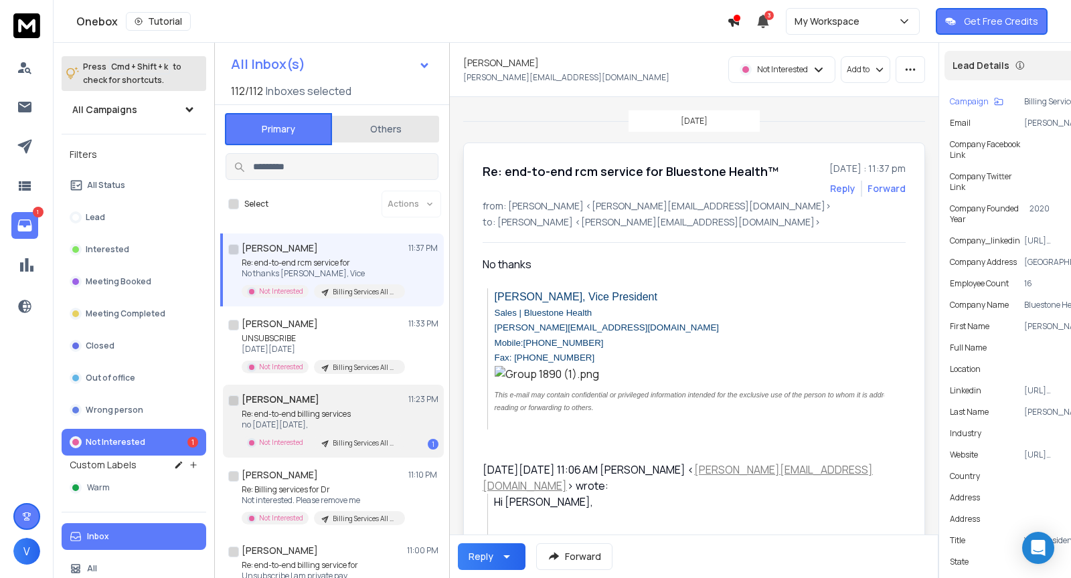
click at [325, 422] on p "no [DATE][DATE]," at bounding box center [322, 425] width 161 height 11
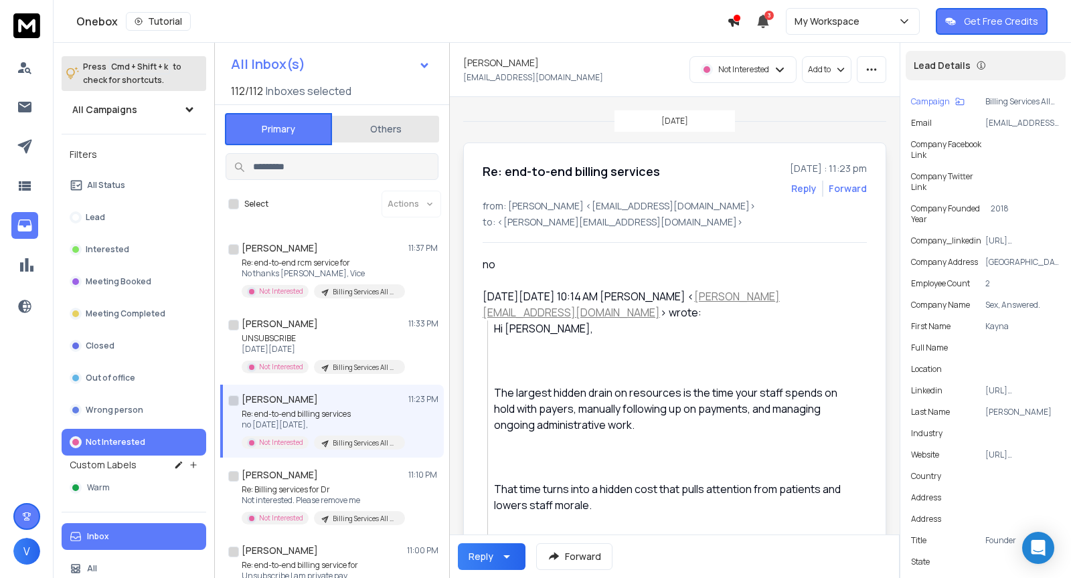
scroll to position [0, 0]
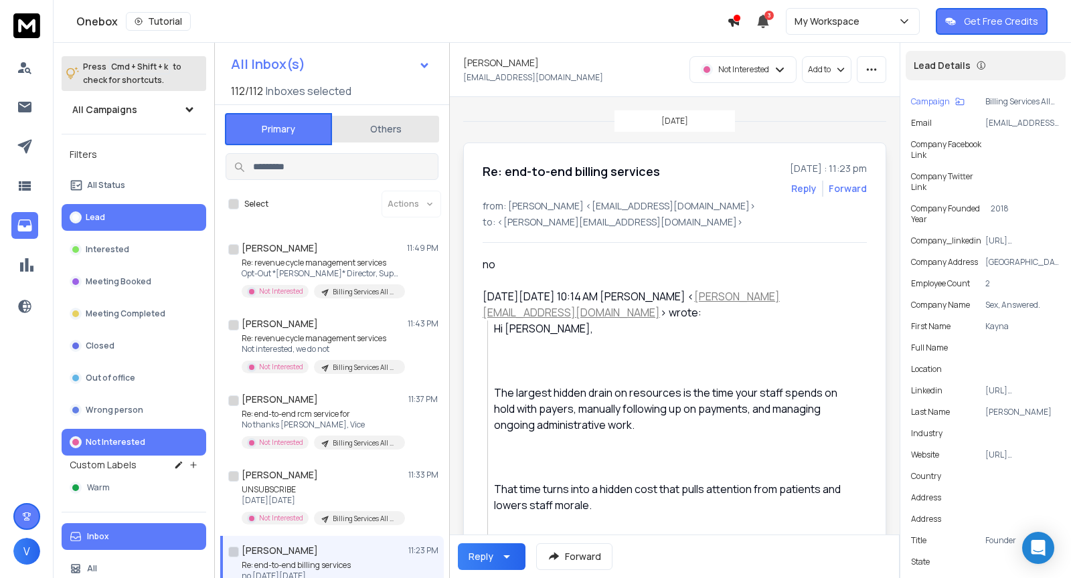
click at [110, 222] on button "Lead" at bounding box center [134, 217] width 145 height 27
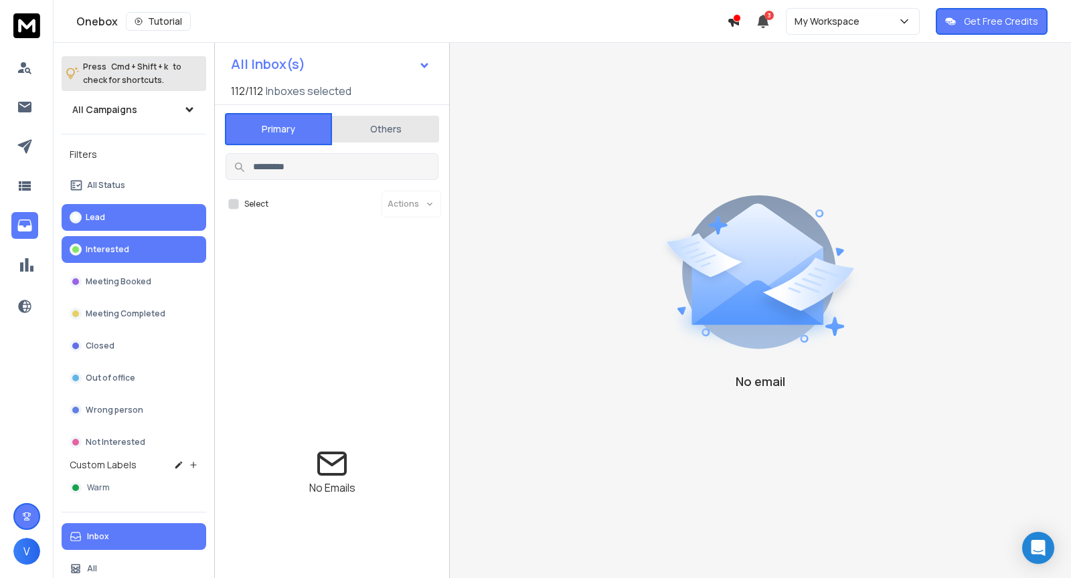
click at [112, 246] on p "Interested" at bounding box center [108, 249] width 44 height 11
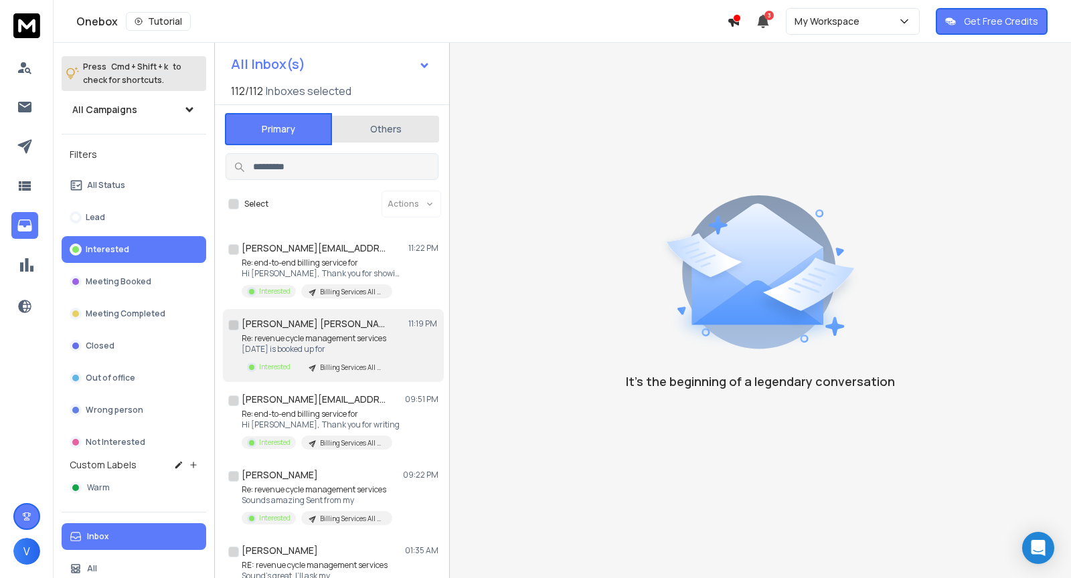
click at [368, 337] on p "Re: revenue cycle management services" at bounding box center [317, 338] width 151 height 11
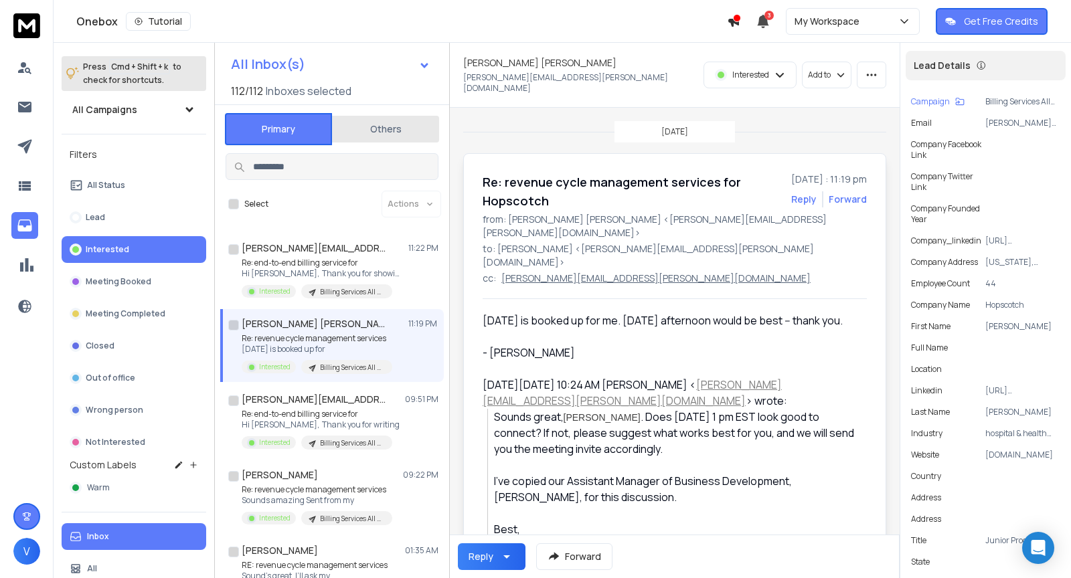
click at [503, 559] on icon "button" at bounding box center [507, 557] width 16 height 16
click at [499, 488] on p "Reply" at bounding box center [485, 496] width 48 height 19
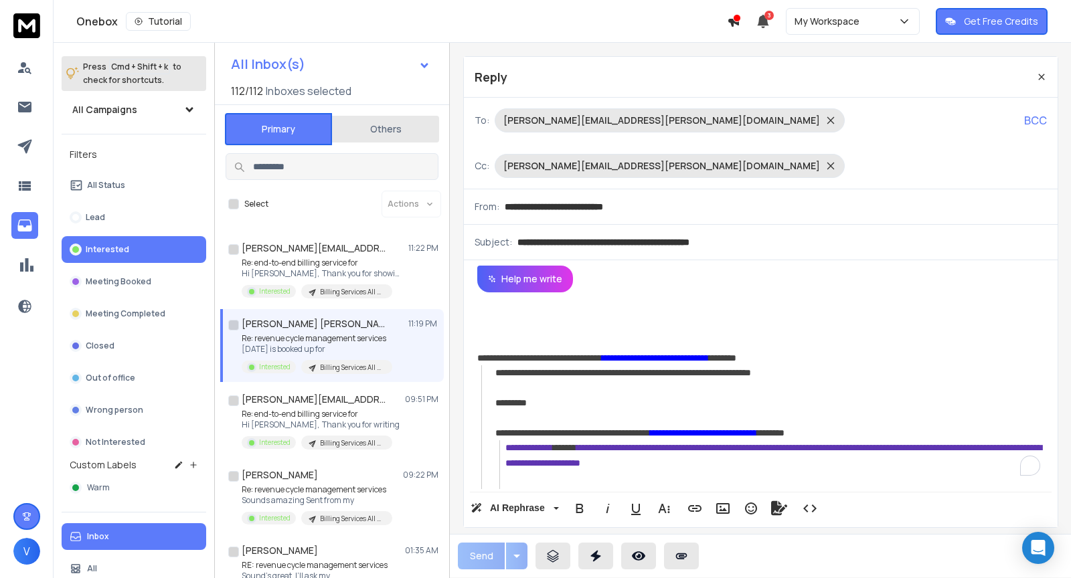
click at [663, 203] on div "**********" at bounding box center [760, 292] width 595 height 472
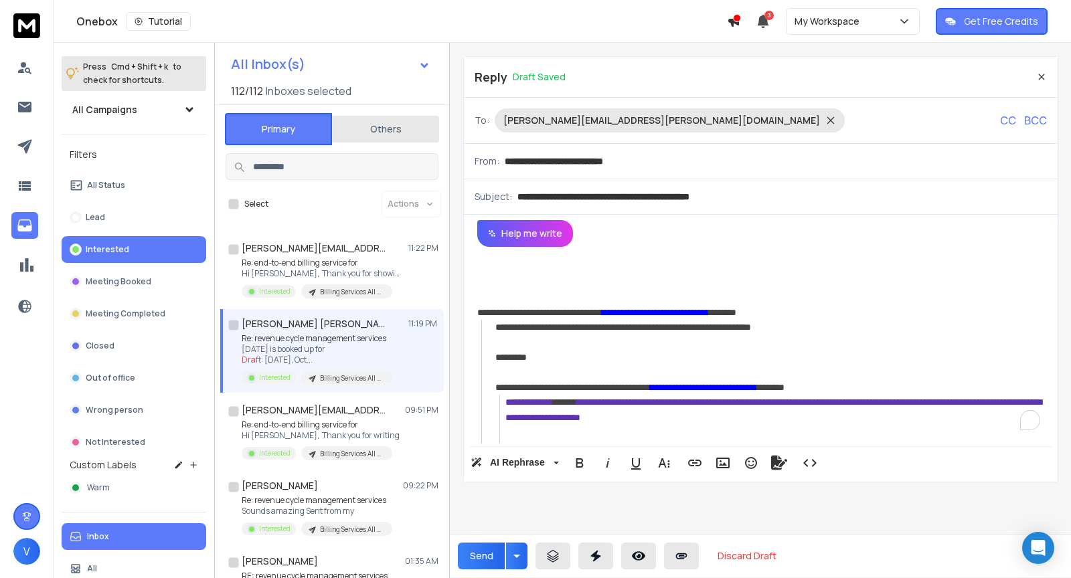
drag, startPoint x: 652, startPoint y: 155, endPoint x: 505, endPoint y: 155, distance: 147.3
click at [505, 155] on input "**********" at bounding box center [776, 161] width 542 height 13
type input "**********"
click at [1003, 115] on p "CC" at bounding box center [1008, 120] width 16 height 16
click at [502, 325] on div "**********" at bounding box center [761, 345] width 594 height 197
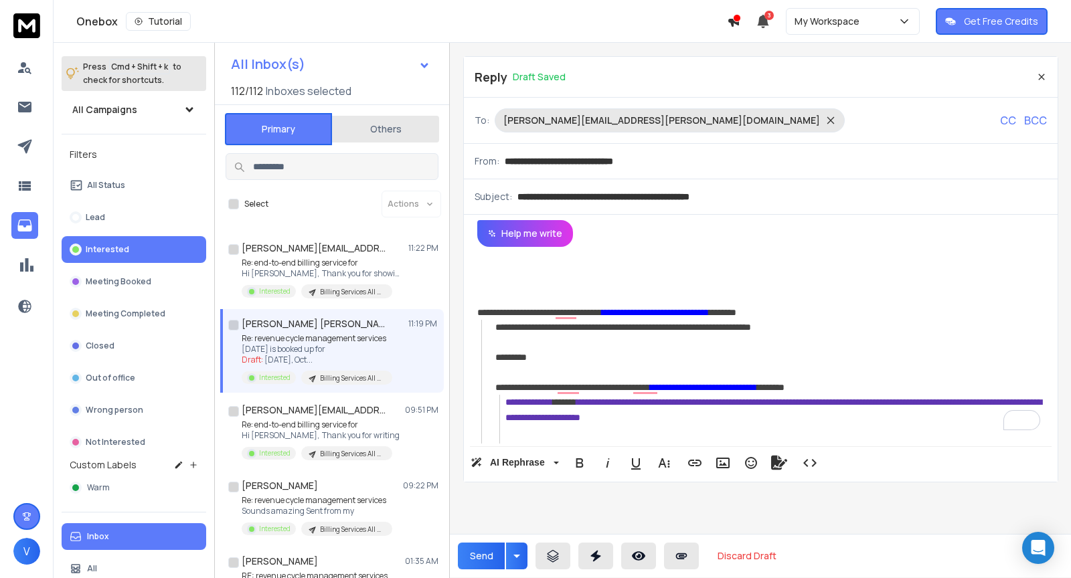
click at [521, 263] on div "To enrich screen reader interactions, please activate Accessibility in Grammarl…" at bounding box center [760, 267] width 567 height 15
click at [592, 266] on div "**********" at bounding box center [758, 267] width 563 height 15
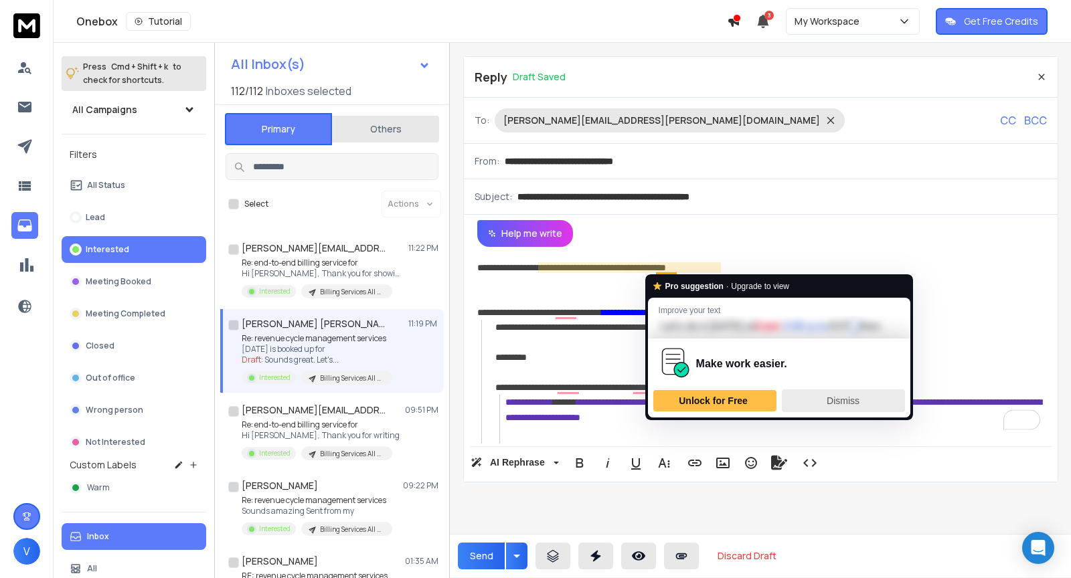
click at [869, 412] on div "Dismiss" at bounding box center [843, 400] width 111 height 21
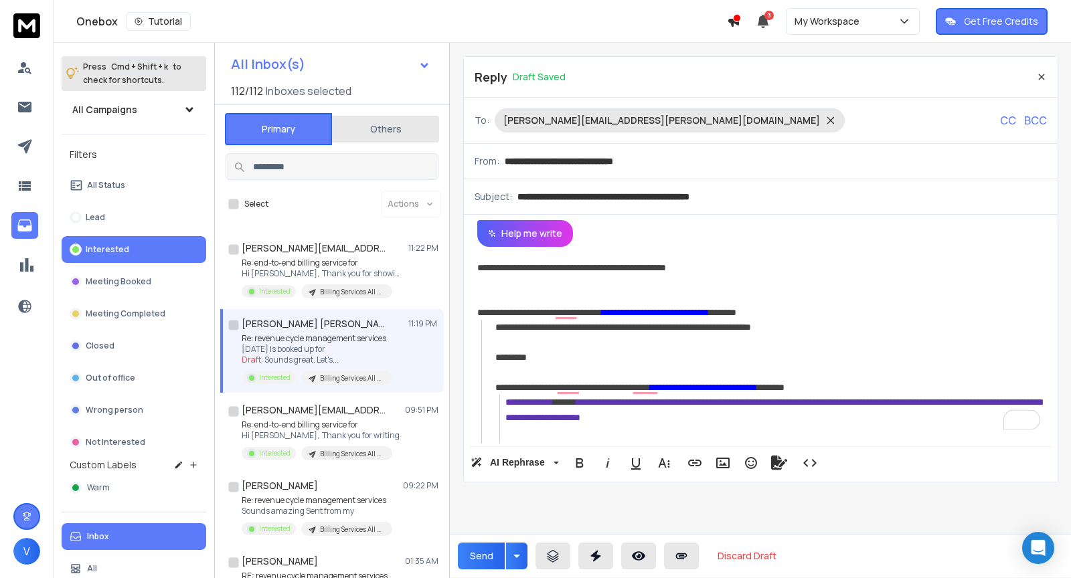
click at [729, 266] on div "**********" at bounding box center [758, 267] width 563 height 15
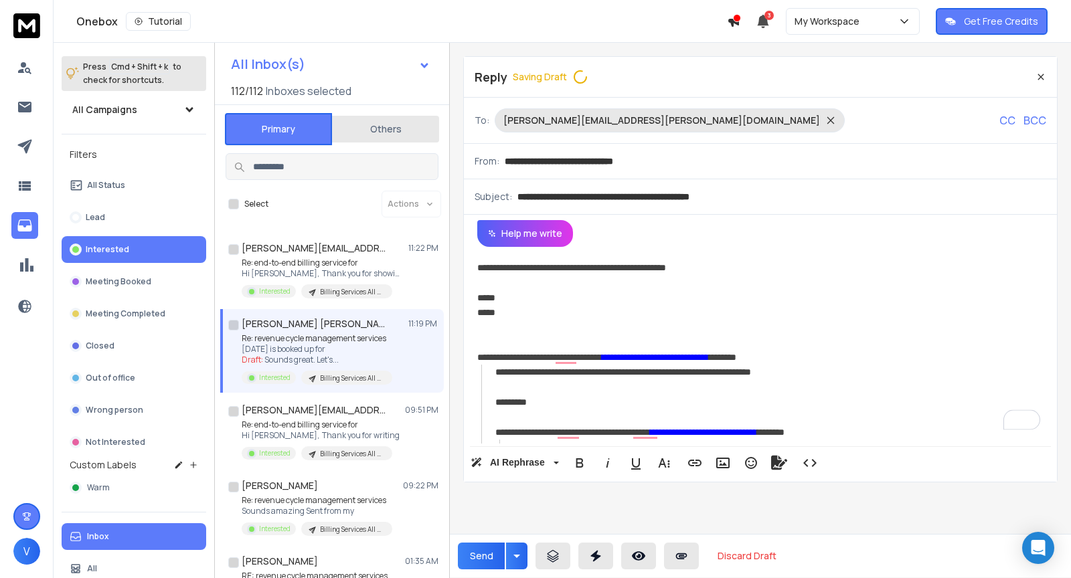
click at [835, 267] on div "**********" at bounding box center [758, 267] width 563 height 15
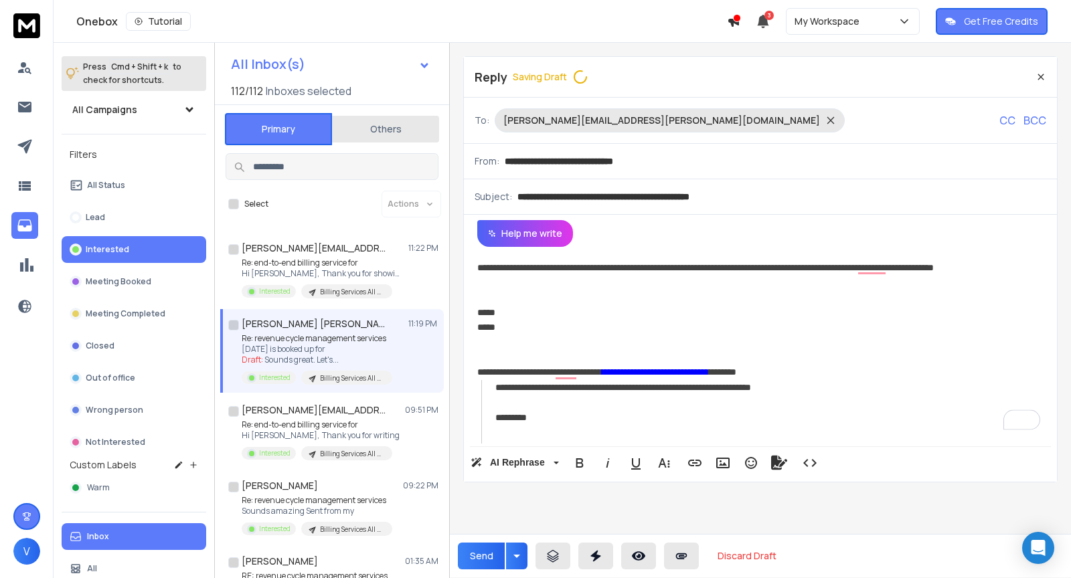
click at [532, 287] on div "**********" at bounding box center [758, 275] width 563 height 30
click at [688, 292] on div "To enrich screen reader interactions, please activate Accessibility in Grammarl…" at bounding box center [758, 298] width 563 height 15
click at [1003, 116] on p "CC" at bounding box center [1007, 120] width 16 height 16
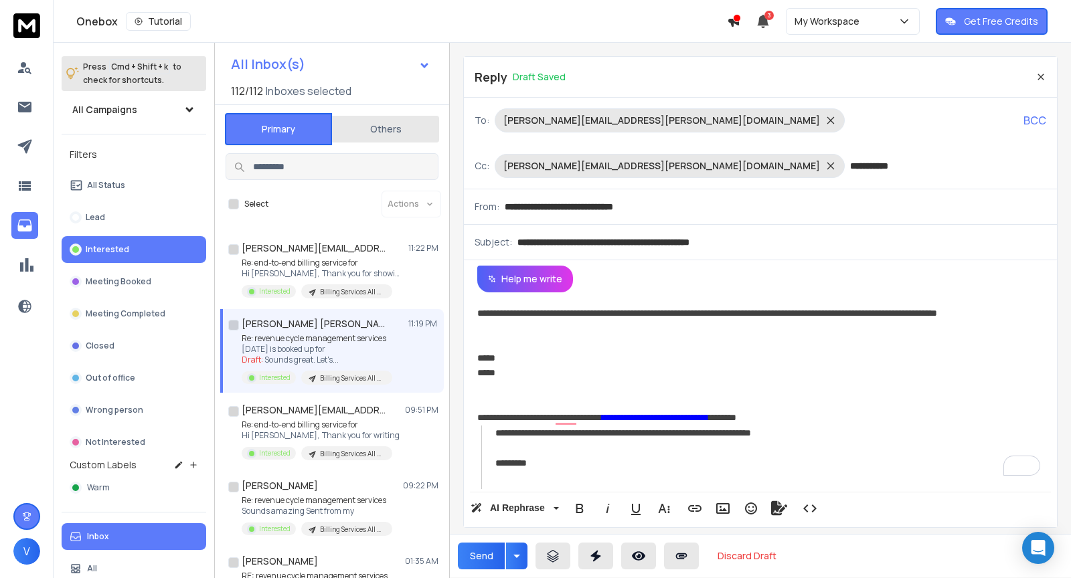
type input "**********"
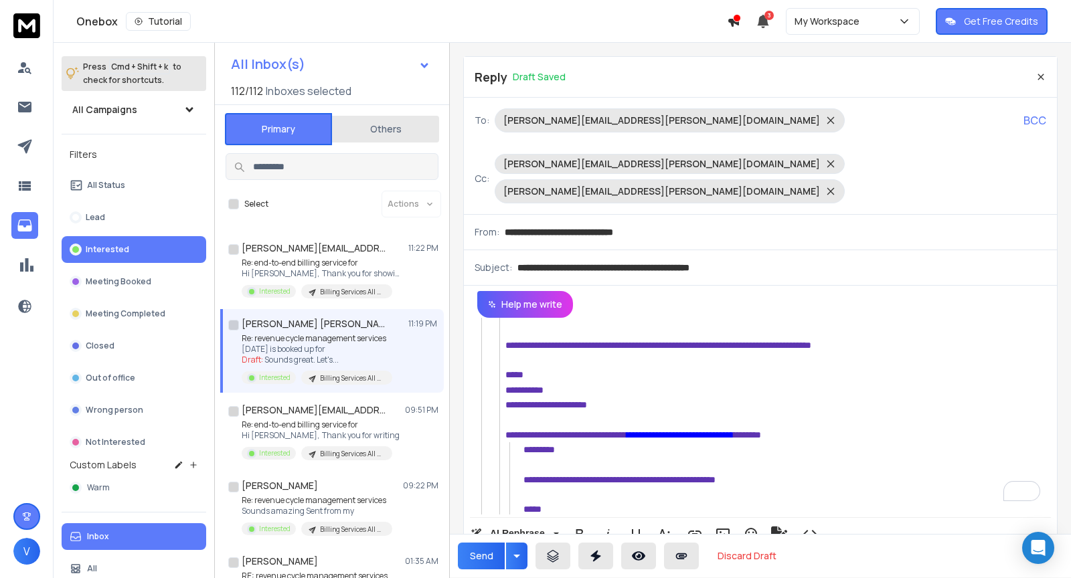
scroll to position [289, 0]
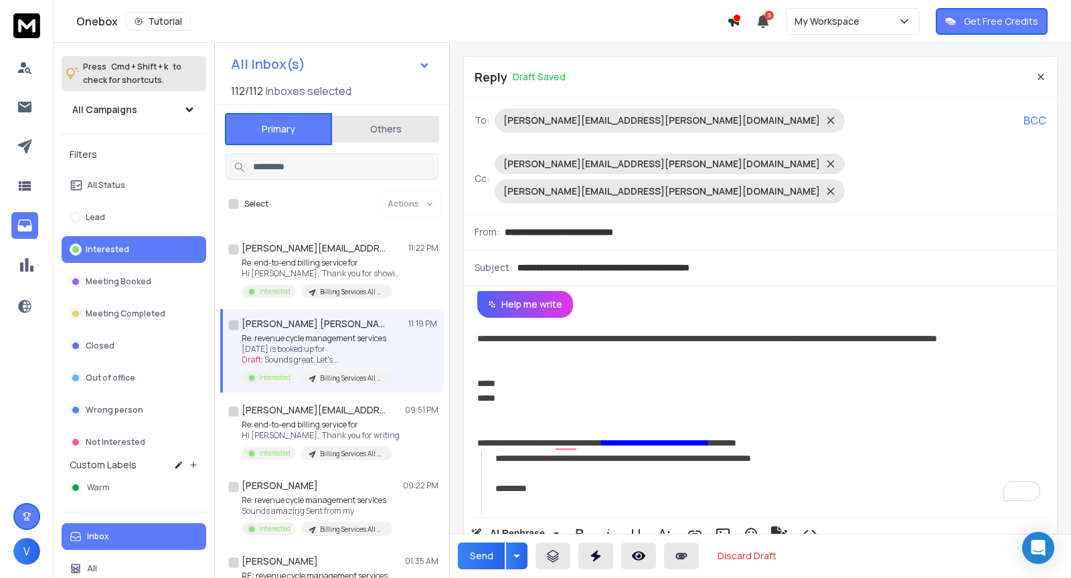
click at [475, 552] on button "Send" at bounding box center [481, 556] width 47 height 27
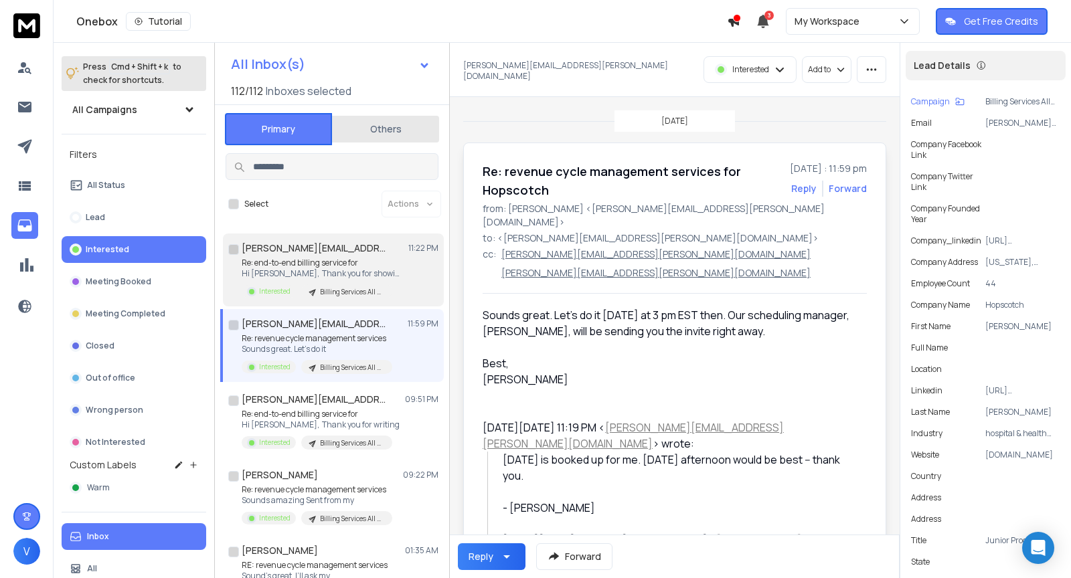
click at [329, 247] on h1 "steven@novainsightcounseling.com" at bounding box center [315, 248] width 147 height 13
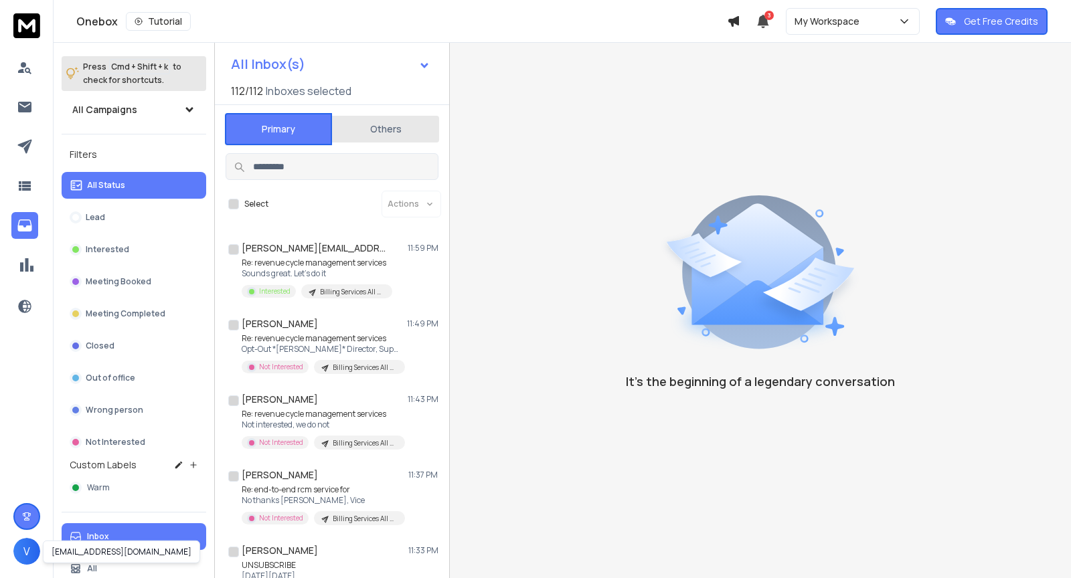
click at [21, 548] on span "V" at bounding box center [26, 551] width 27 height 27
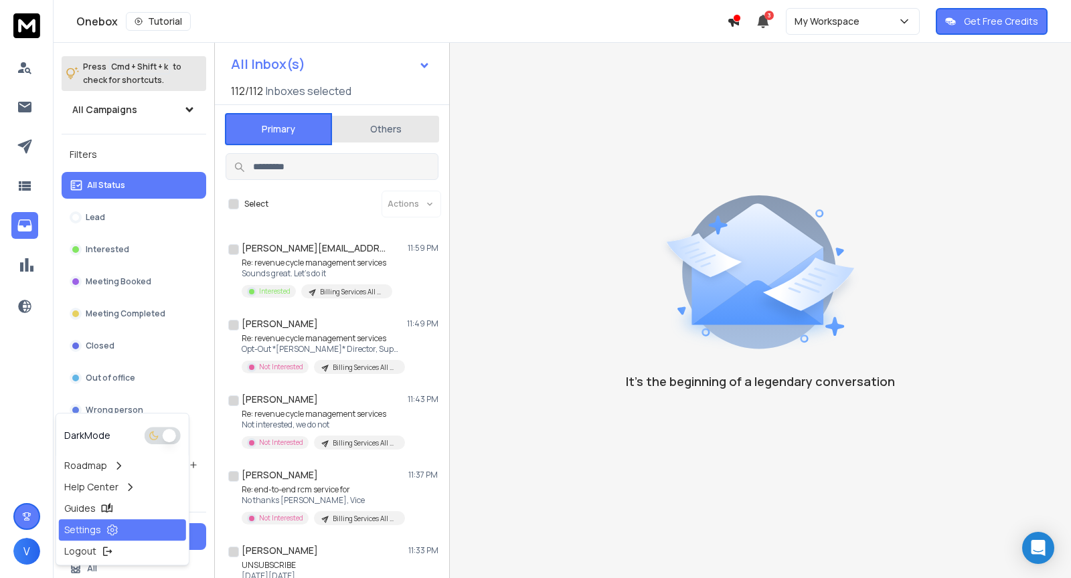
click at [114, 530] on icon at bounding box center [112, 530] width 12 height 12
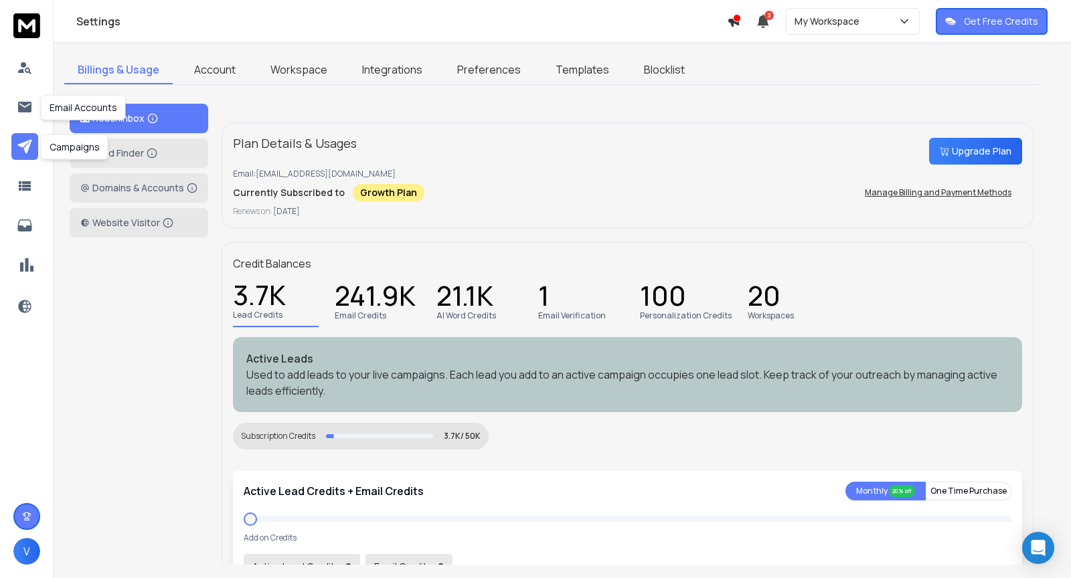
click at [33, 137] on link at bounding box center [24, 146] width 27 height 27
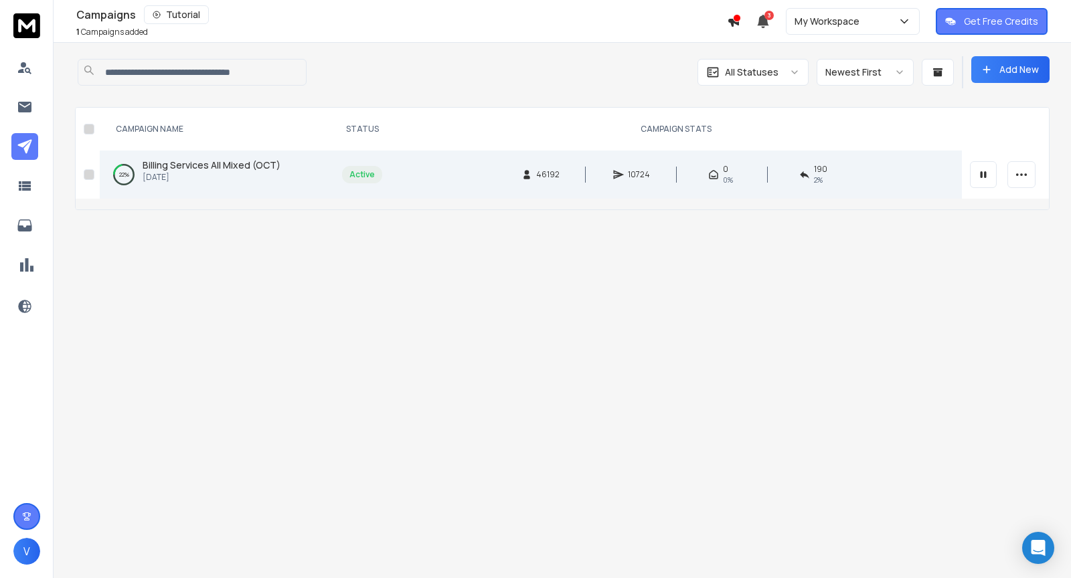
click at [402, 180] on div "46192 10724 0 0% 190 2 %" at bounding box center [676, 174] width 556 height 21
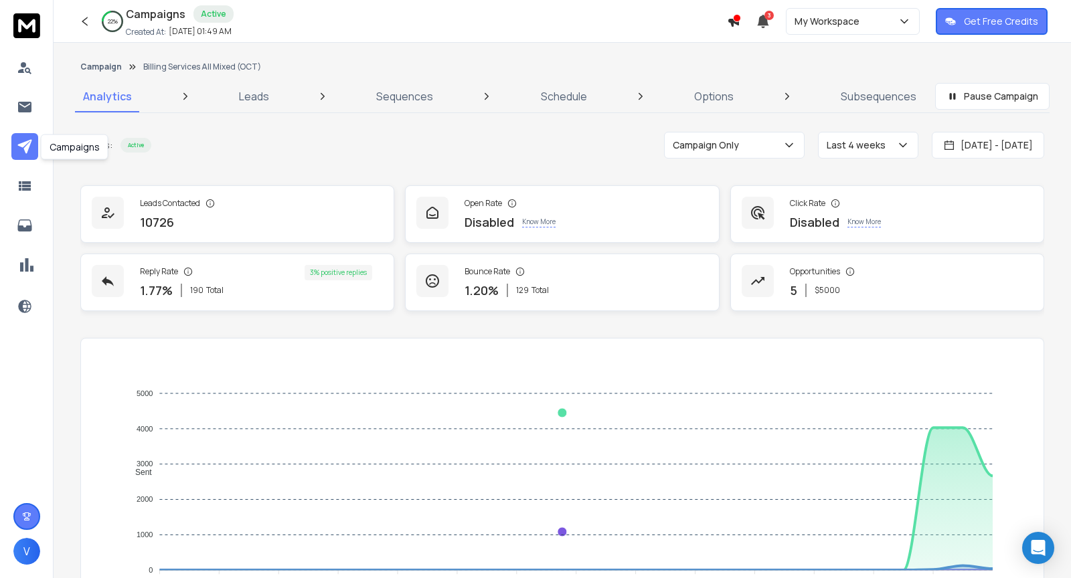
click at [20, 143] on icon at bounding box center [25, 147] width 16 height 16
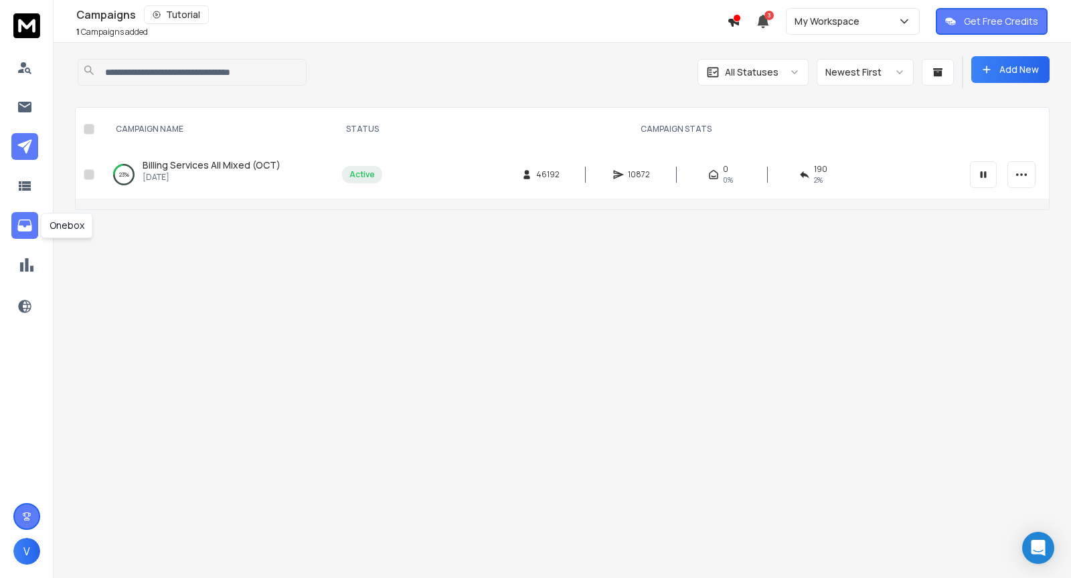
click at [27, 220] on icon at bounding box center [24, 226] width 14 height 12
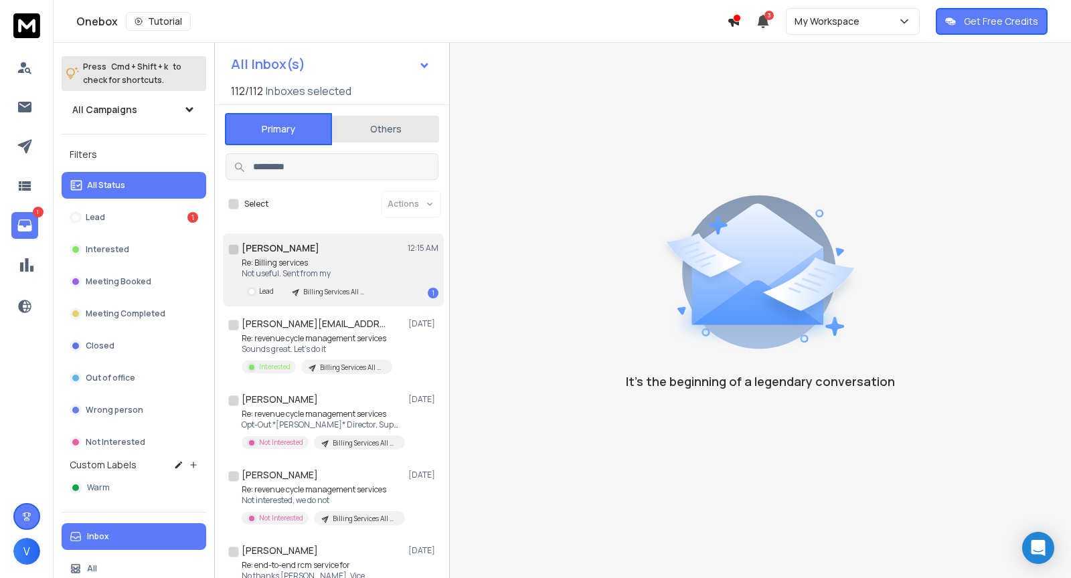
click at [341, 266] on p "Re: Billing services" at bounding box center [309, 263] width 134 height 11
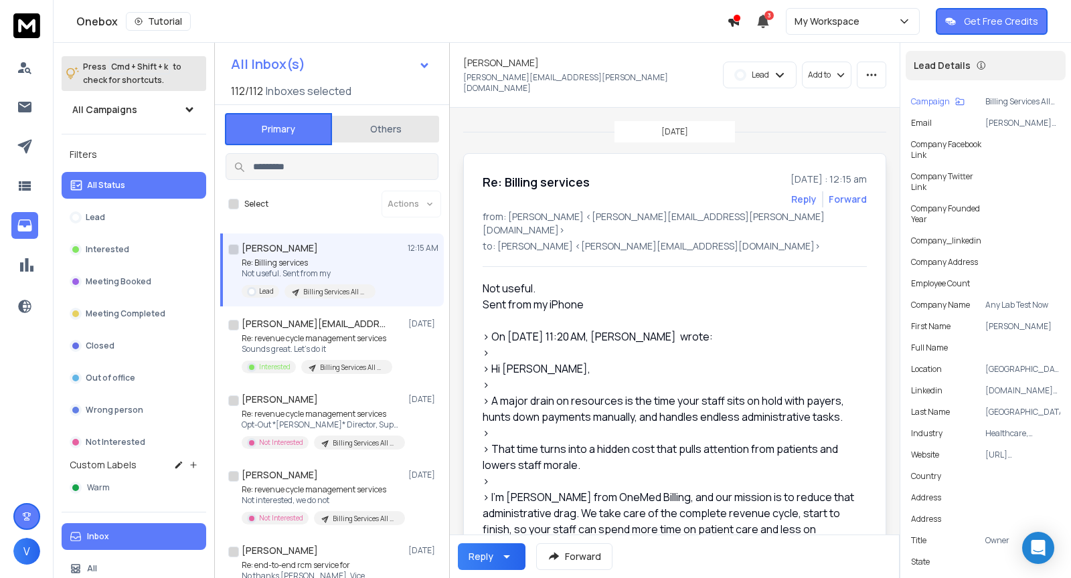
click at [761, 78] on div "Lead" at bounding box center [760, 74] width 72 height 25
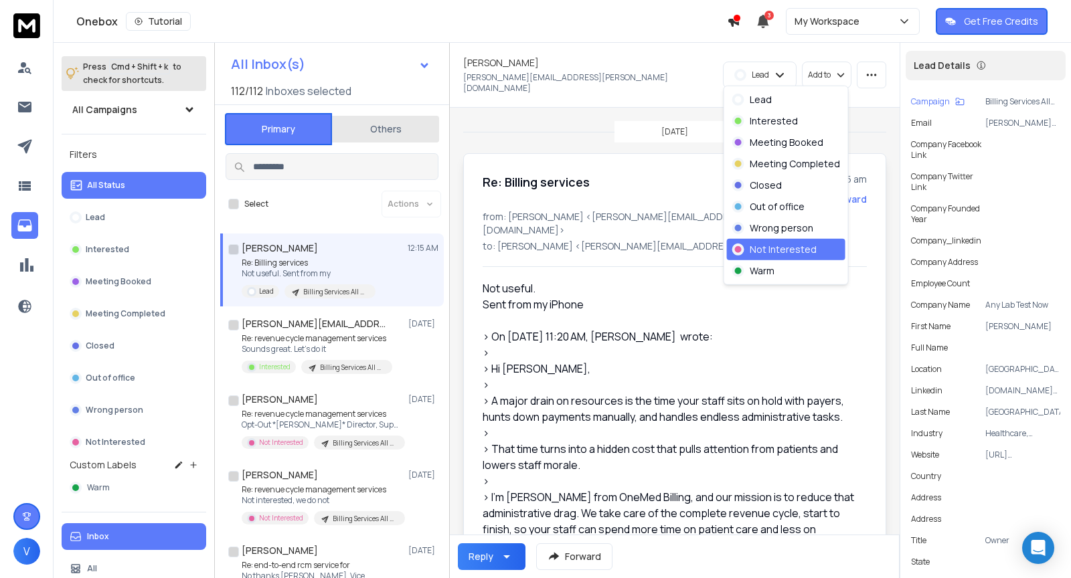
click at [764, 243] on p "Not Interested" at bounding box center [783, 249] width 67 height 13
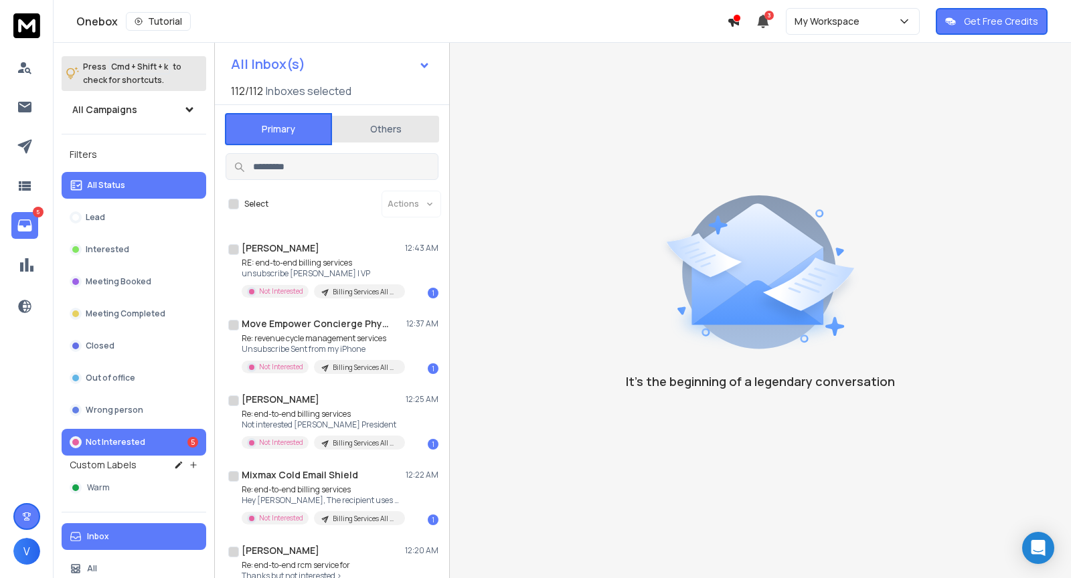
click at [169, 447] on button "Not Interested 5" at bounding box center [134, 442] width 145 height 27
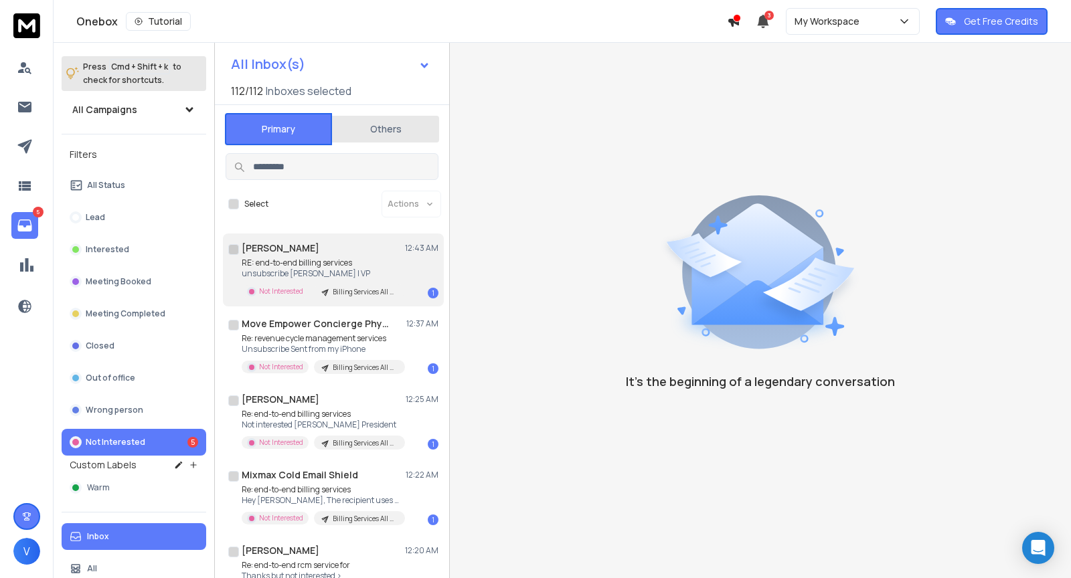
click at [319, 268] on p "unsubscribe [PERSON_NAME] | VP" at bounding box center [322, 273] width 161 height 11
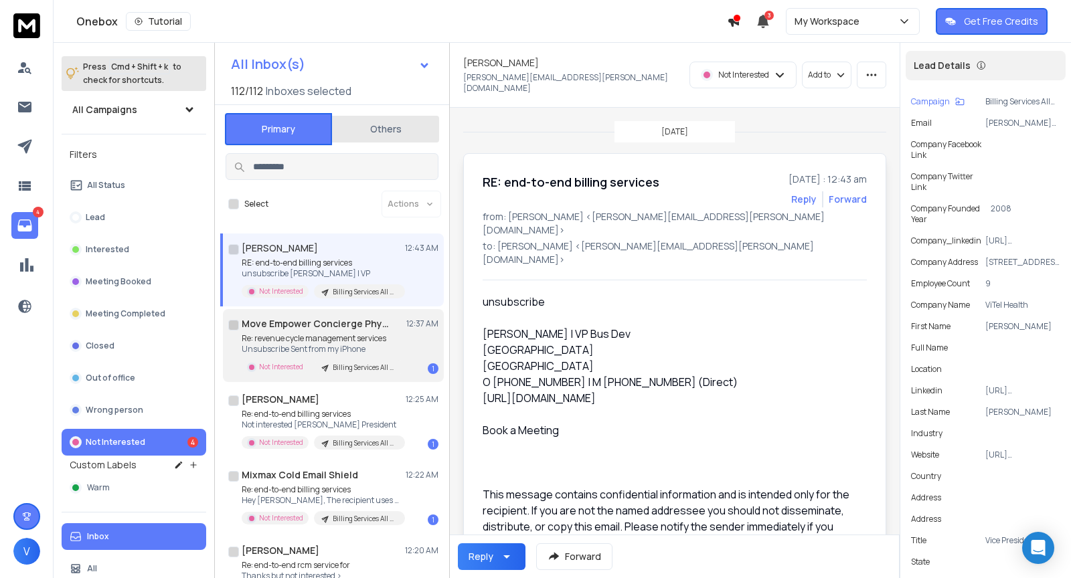
click at [315, 339] on p "Re: revenue cycle management services" at bounding box center [322, 338] width 161 height 11
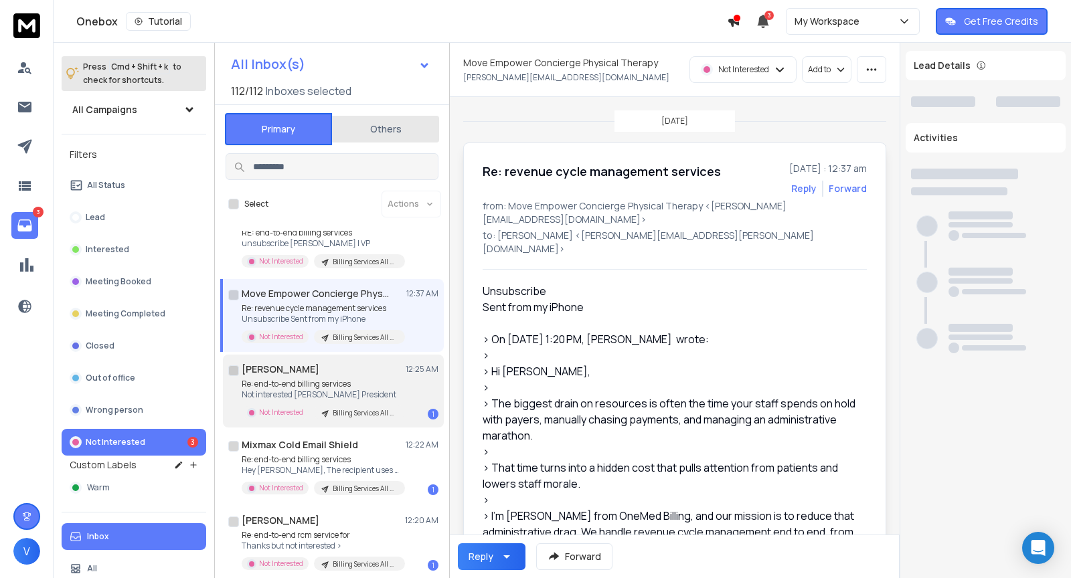
click at [316, 394] on p "Not interested [PERSON_NAME] President" at bounding box center [322, 395] width 161 height 11
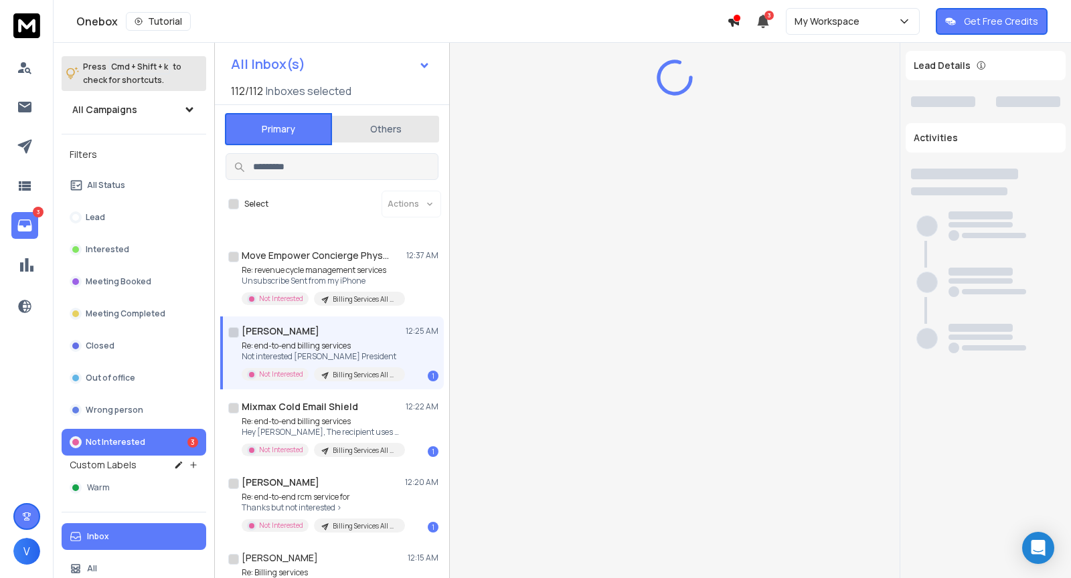
scroll to position [72, 0]
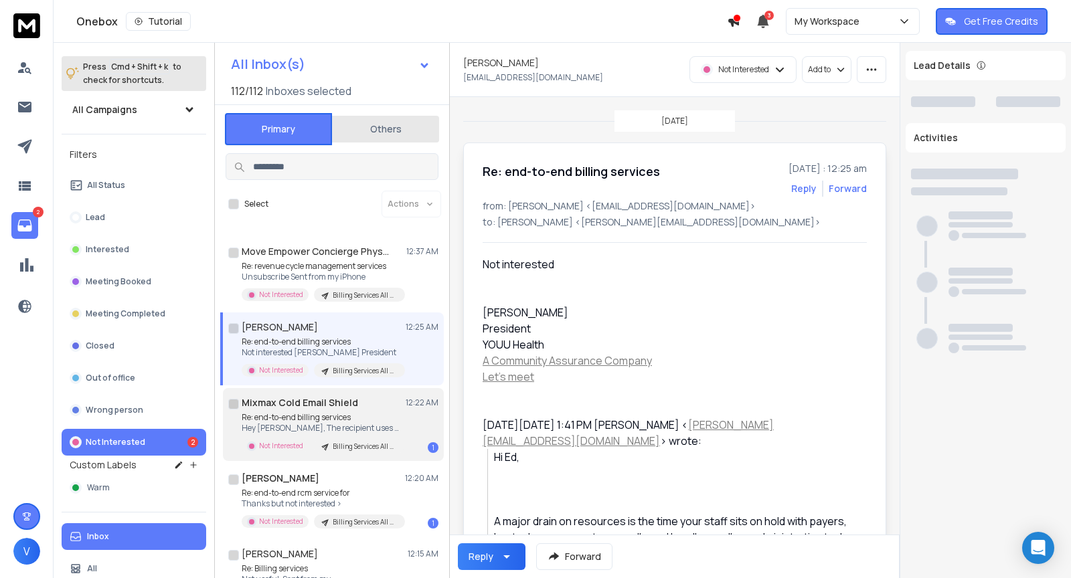
click at [318, 418] on p "Re: end-to-end billing services" at bounding box center [322, 417] width 161 height 11
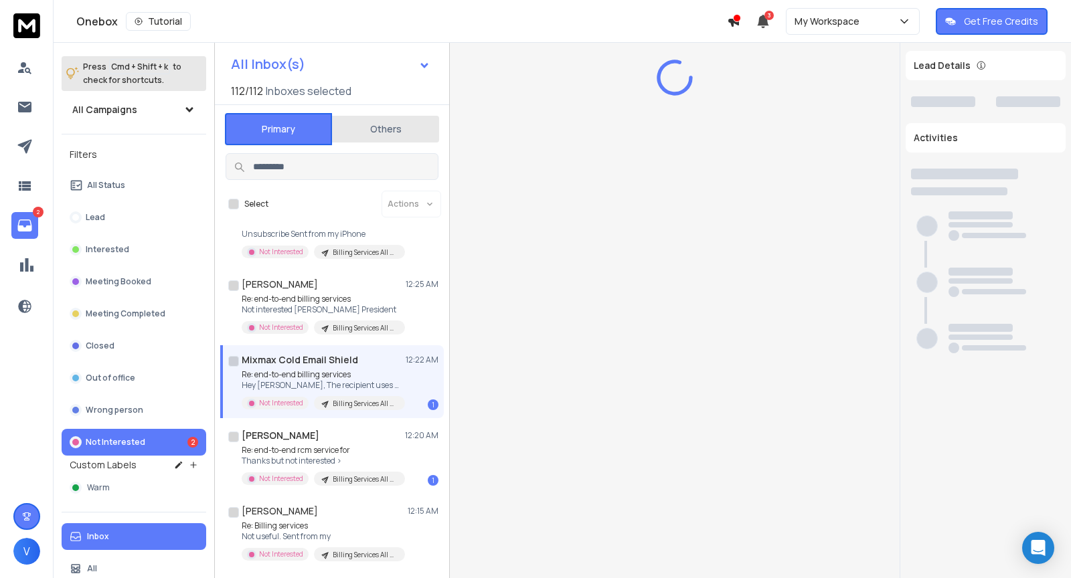
scroll to position [118, 0]
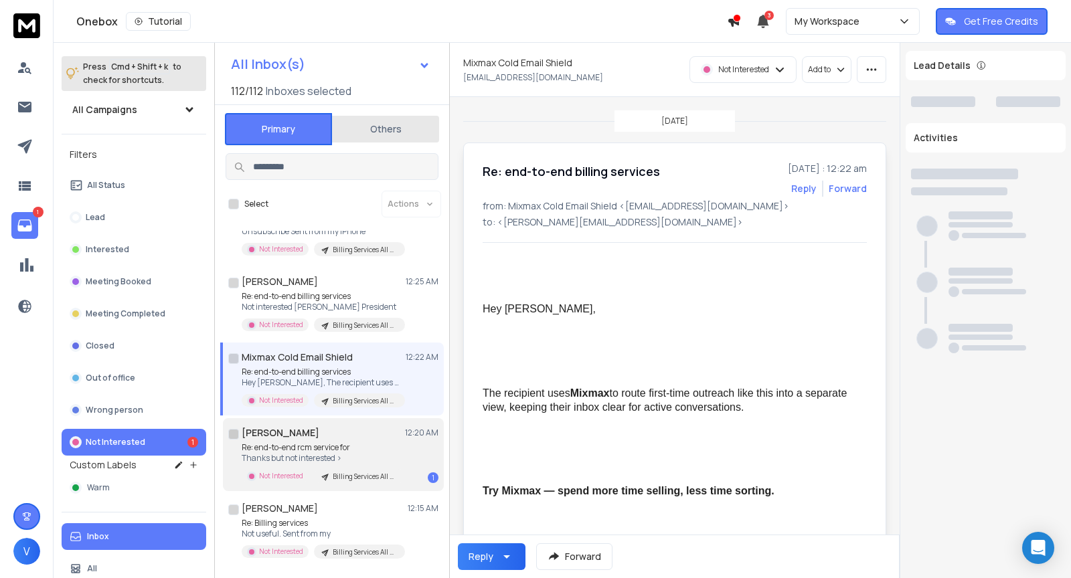
click at [323, 444] on p "Re: end-to-end rcm service for" at bounding box center [322, 447] width 161 height 11
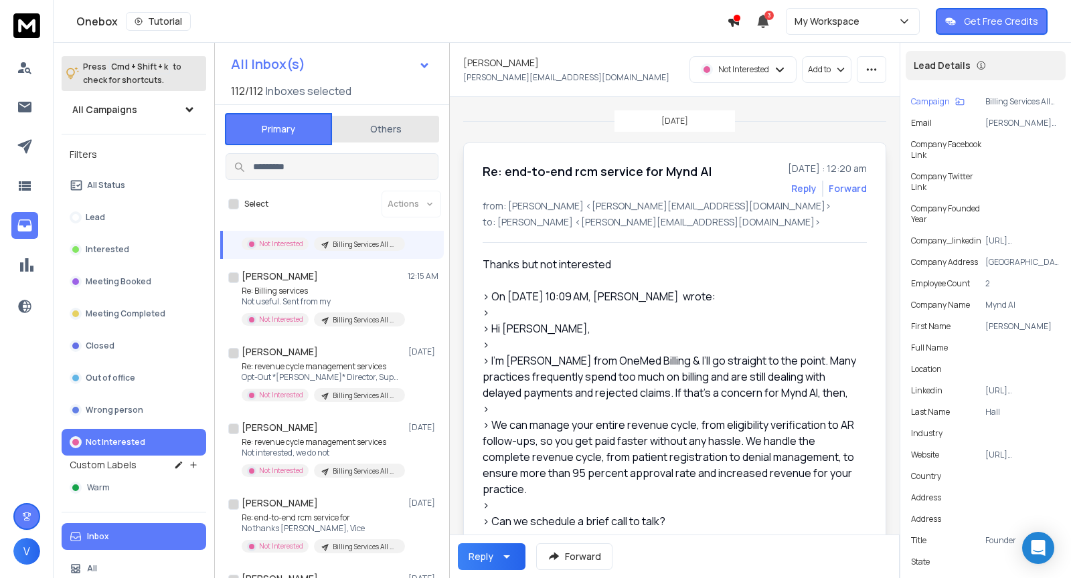
scroll to position [357, 0]
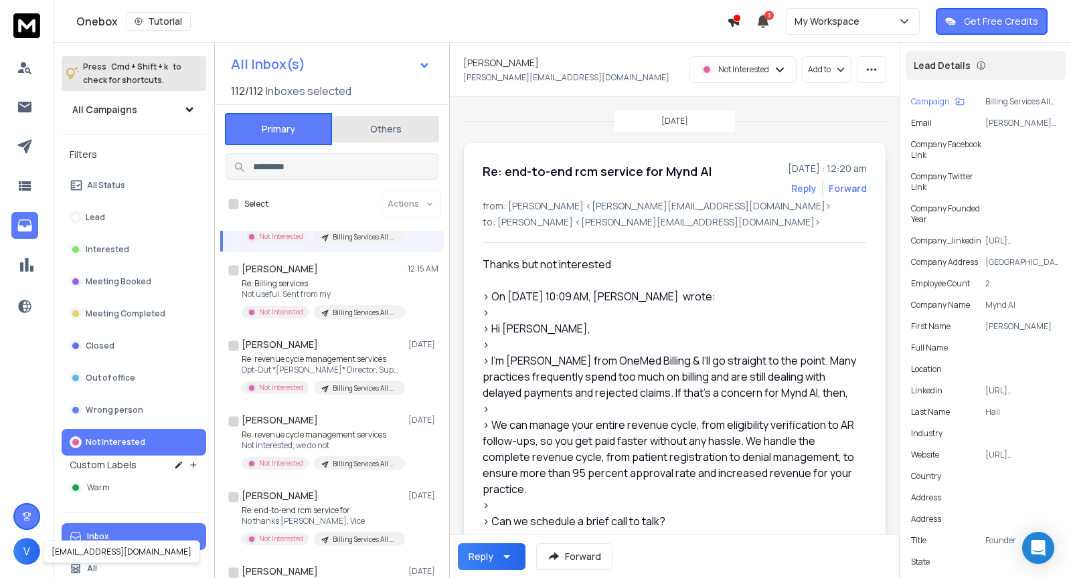
click at [16, 558] on span "V" at bounding box center [26, 551] width 27 height 27
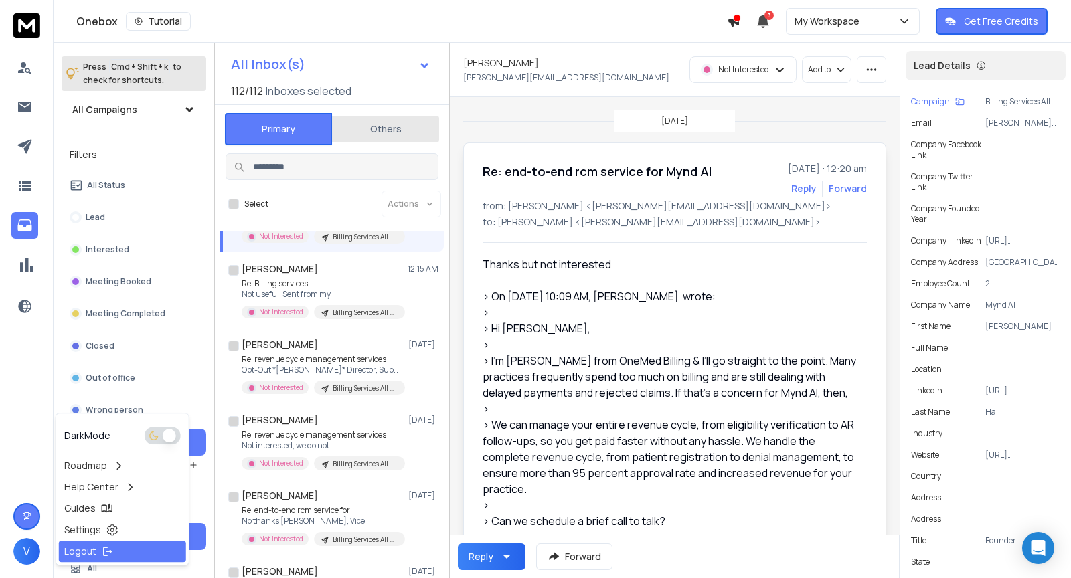
click at [65, 554] on p "Logout" at bounding box center [80, 551] width 32 height 13
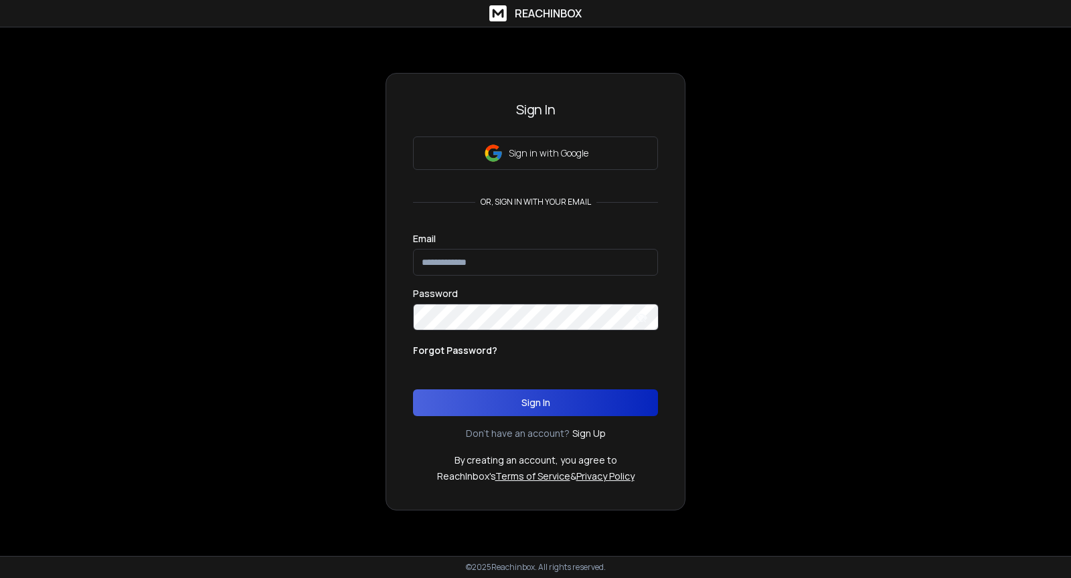
type input "**********"
click at [535, 399] on button "Sign In" at bounding box center [535, 403] width 245 height 27
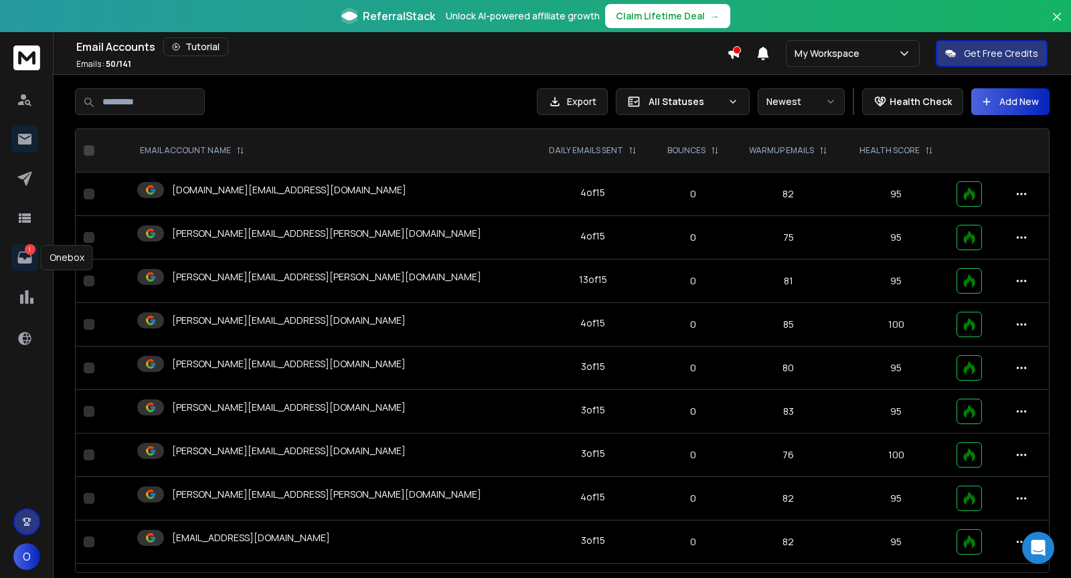
click at [29, 260] on icon at bounding box center [24, 258] width 14 height 12
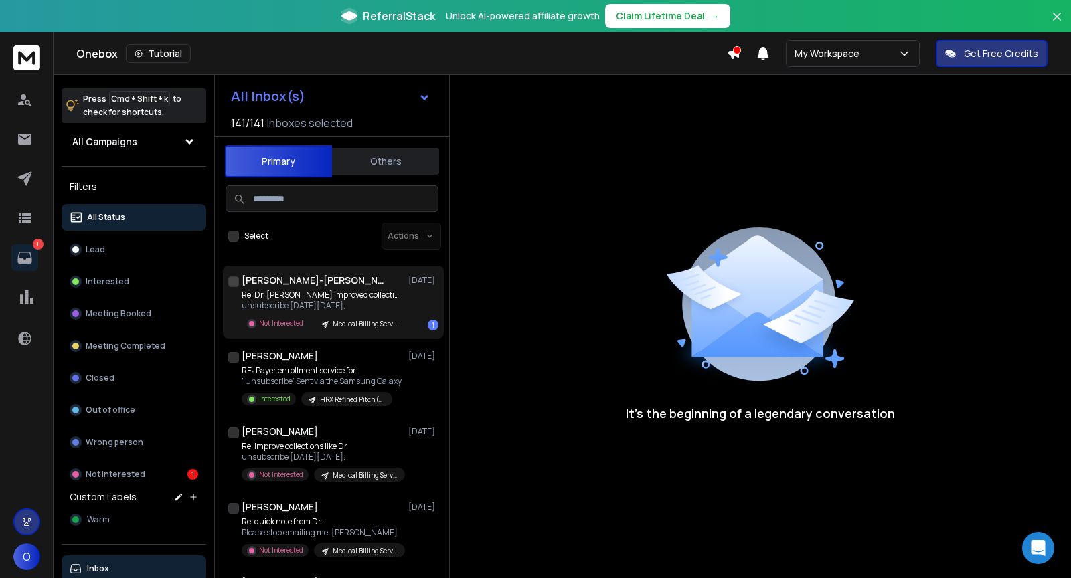
click at [331, 288] on div "[PERSON_NAME]-[PERSON_NAME] [DATE] Re: Dr. [PERSON_NAME] improved collections u…" at bounding box center [340, 302] width 197 height 57
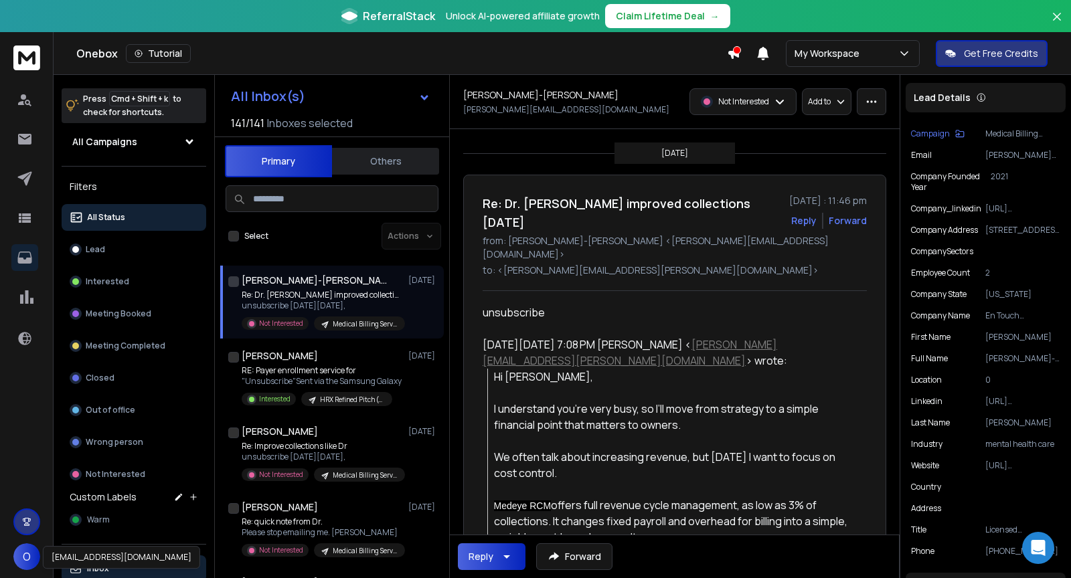
click at [16, 557] on span "O" at bounding box center [26, 557] width 27 height 27
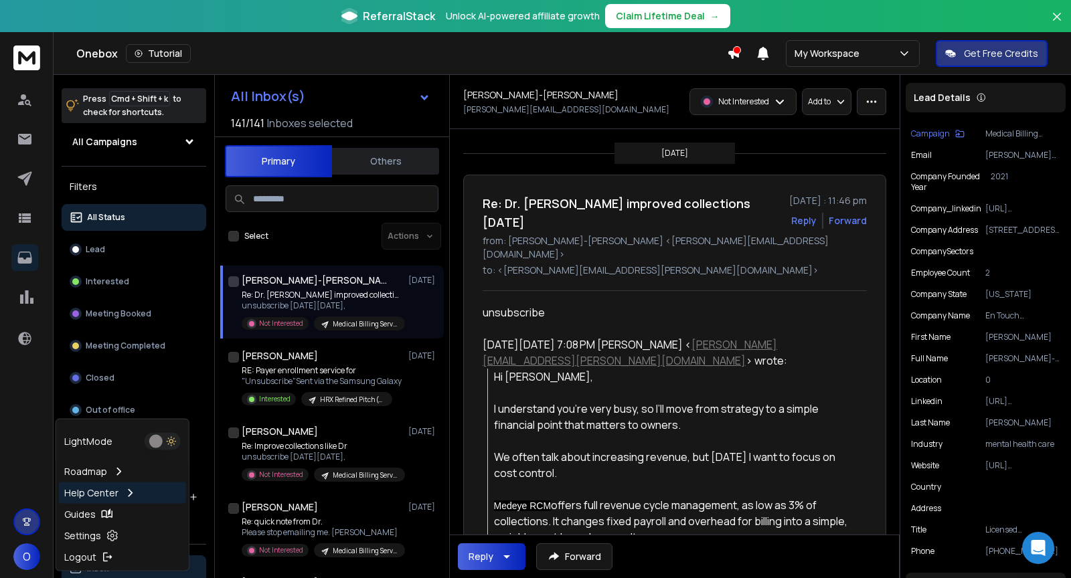
click at [173, 441] on icon at bounding box center [171, 441] width 10 height 10
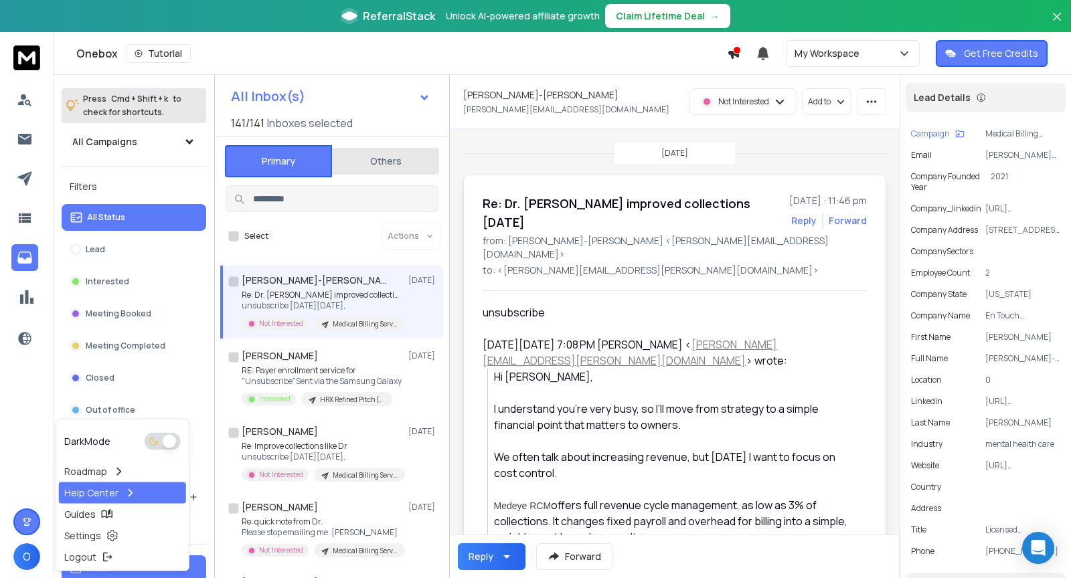
click at [13, 422] on div "O" at bounding box center [27, 308] width 54 height 552
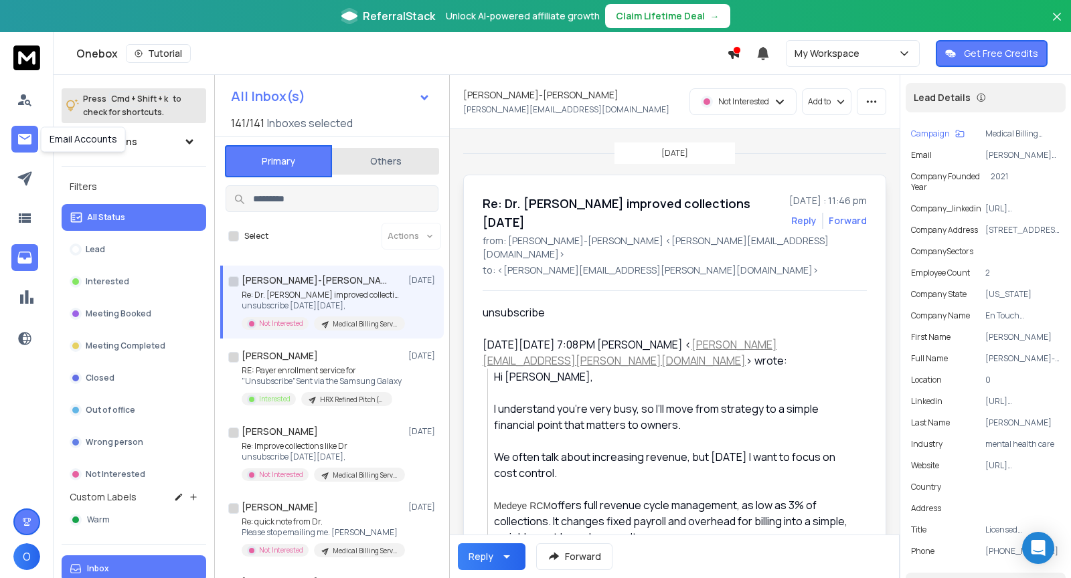
click at [21, 137] on icon at bounding box center [24, 139] width 13 height 11
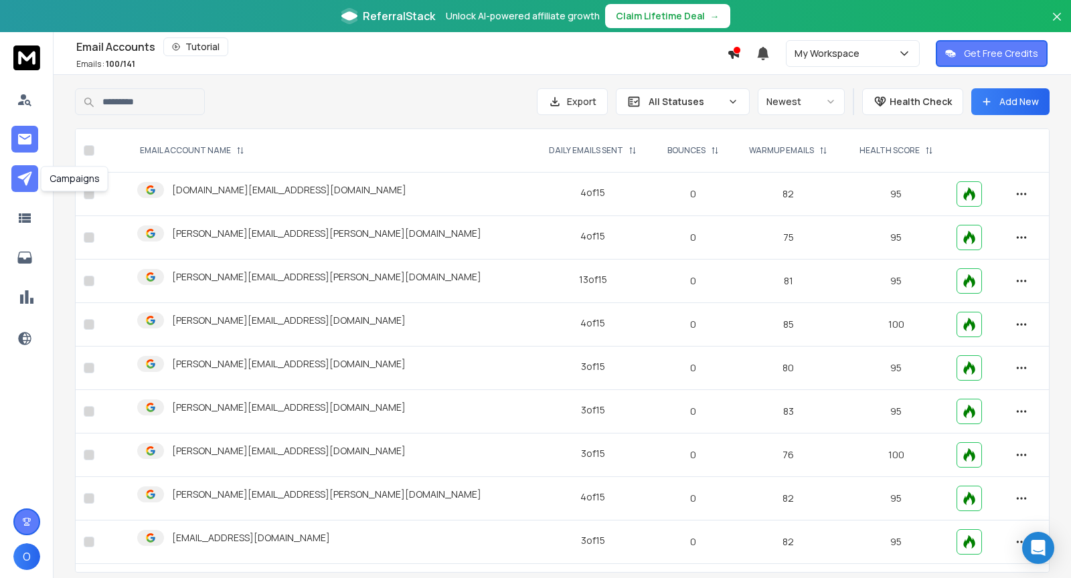
click at [12, 189] on link at bounding box center [24, 178] width 27 height 27
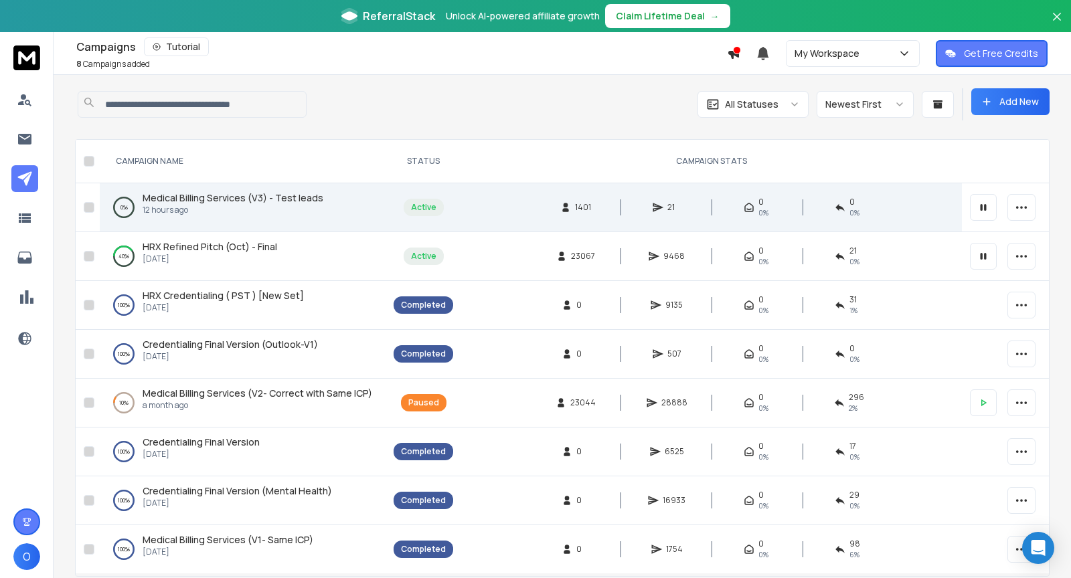
click at [309, 205] on p "12 hours ago" at bounding box center [233, 210] width 181 height 11
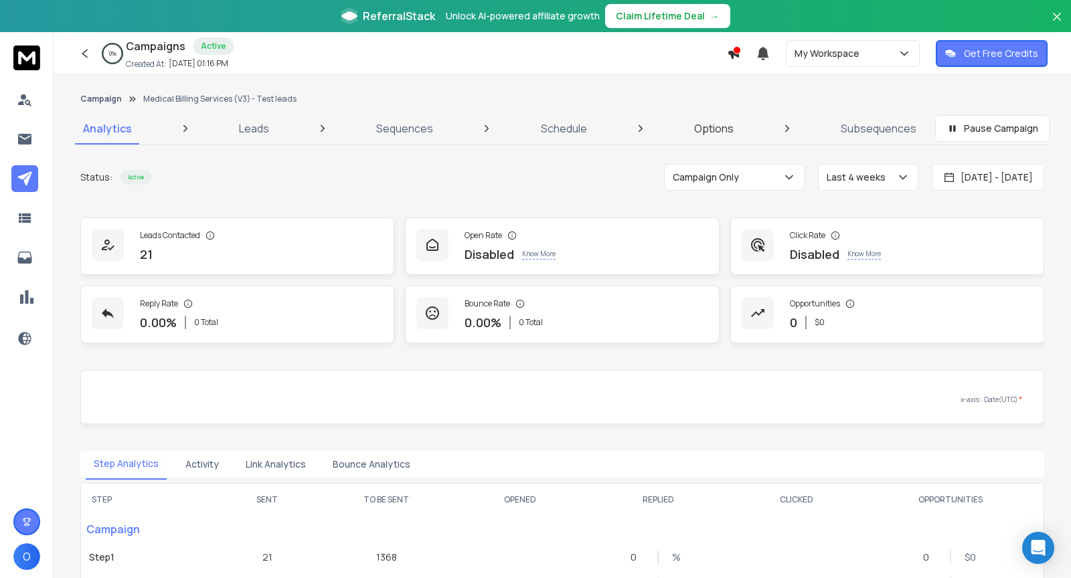
click at [765, 101] on div "Campaign Medical Billing Services (V3) - Test leads" at bounding box center [562, 99] width 964 height 11
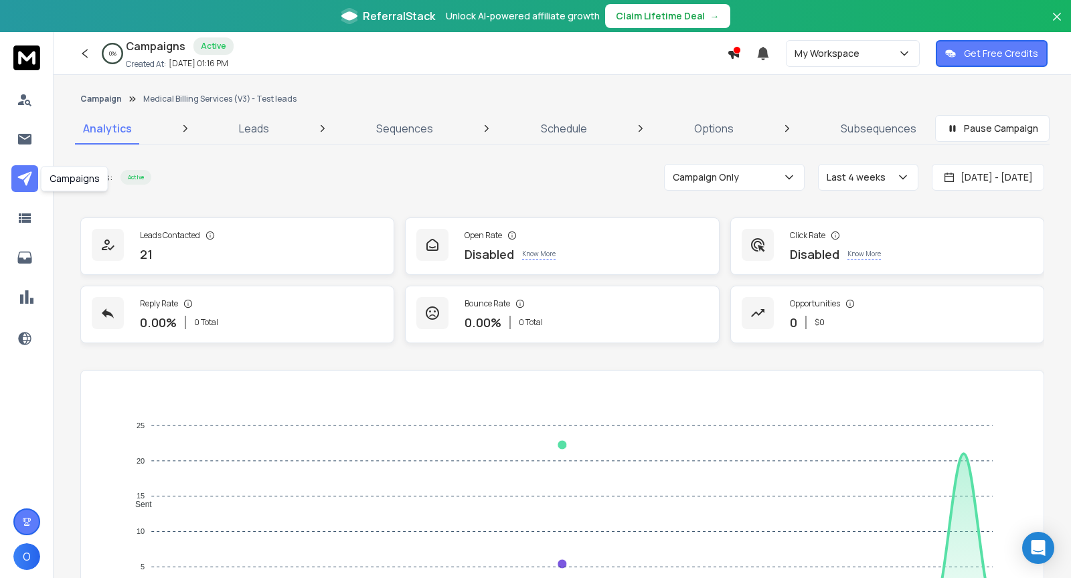
click at [23, 183] on icon at bounding box center [25, 179] width 16 height 16
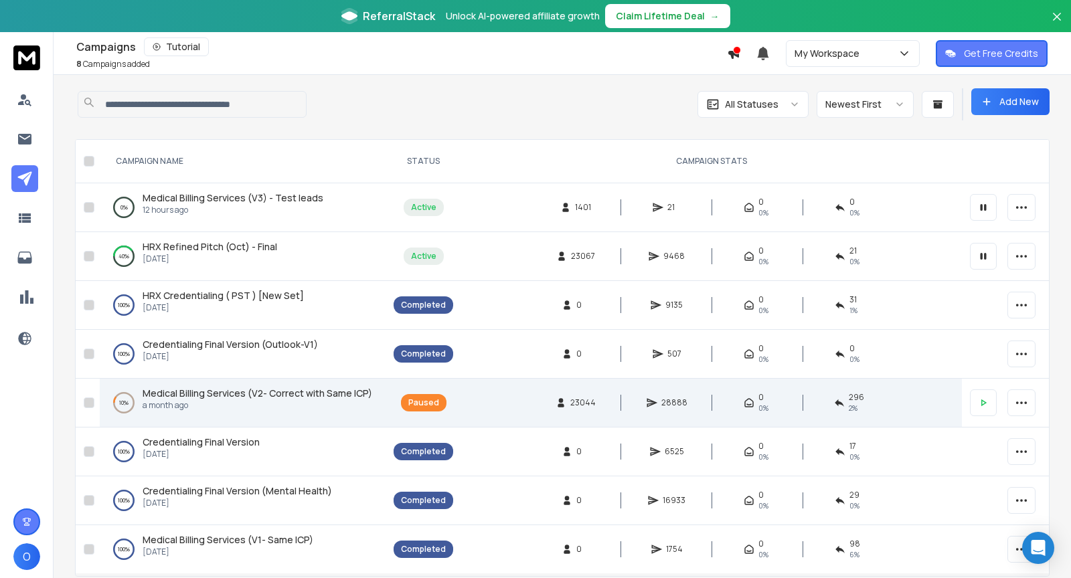
click at [987, 400] on icon at bounding box center [983, 403] width 5 height 7
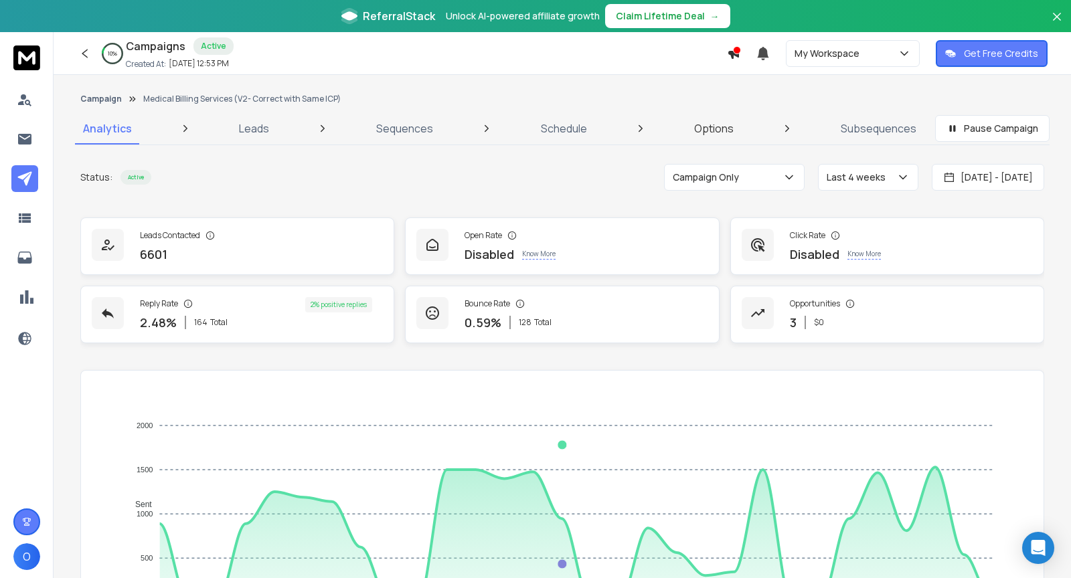
click at [719, 130] on p "Options" at bounding box center [713, 128] width 39 height 16
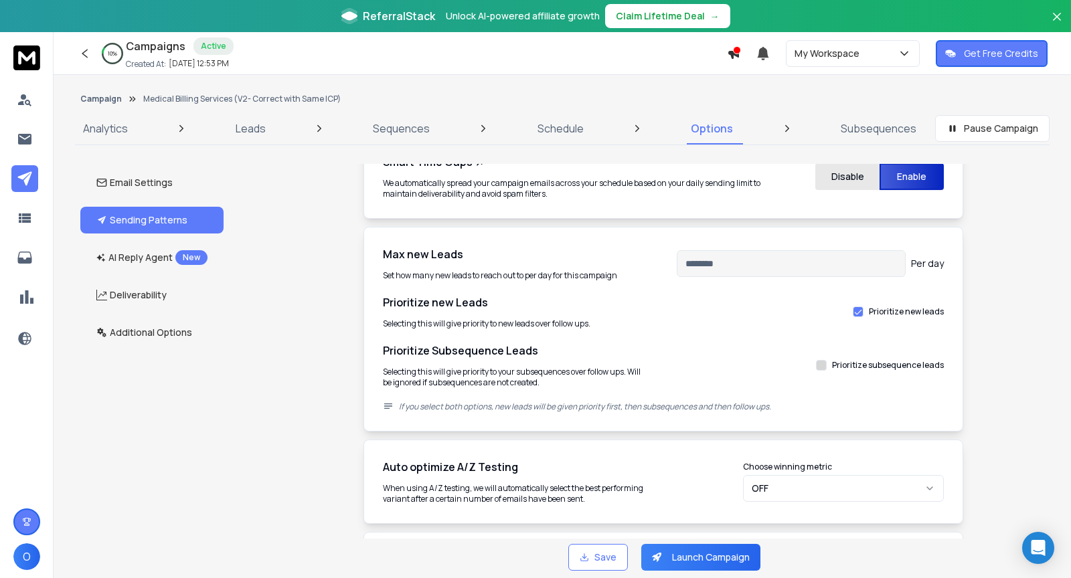
scroll to position [769, 0]
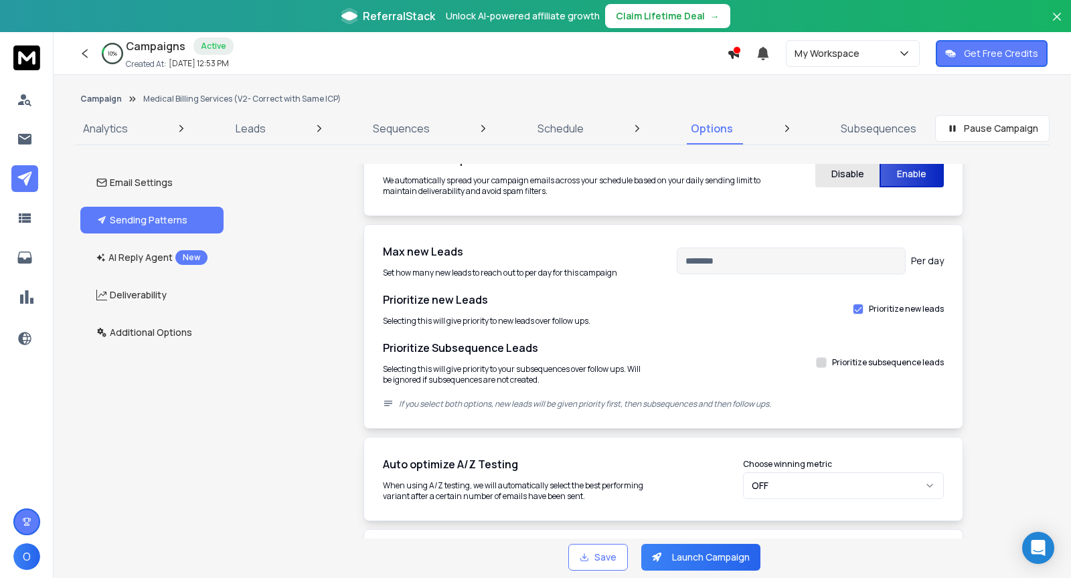
drag, startPoint x: 732, startPoint y: 256, endPoint x: 647, endPoint y: 256, distance: 85.0
click at [647, 256] on div "Max new Leads Set how many new leads to reach out to per day for this campaign …" at bounding box center [663, 261] width 561 height 35
type input "***"
click at [593, 554] on button "Save" at bounding box center [598, 557] width 60 height 27
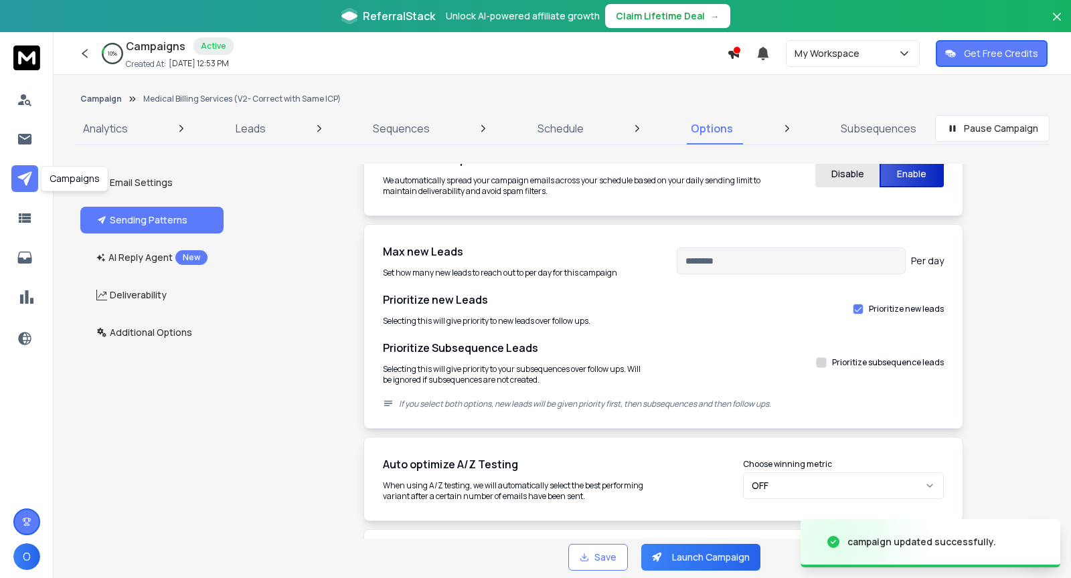
click at [30, 179] on icon at bounding box center [25, 179] width 16 height 16
